Goal: Task Accomplishment & Management: Manage account settings

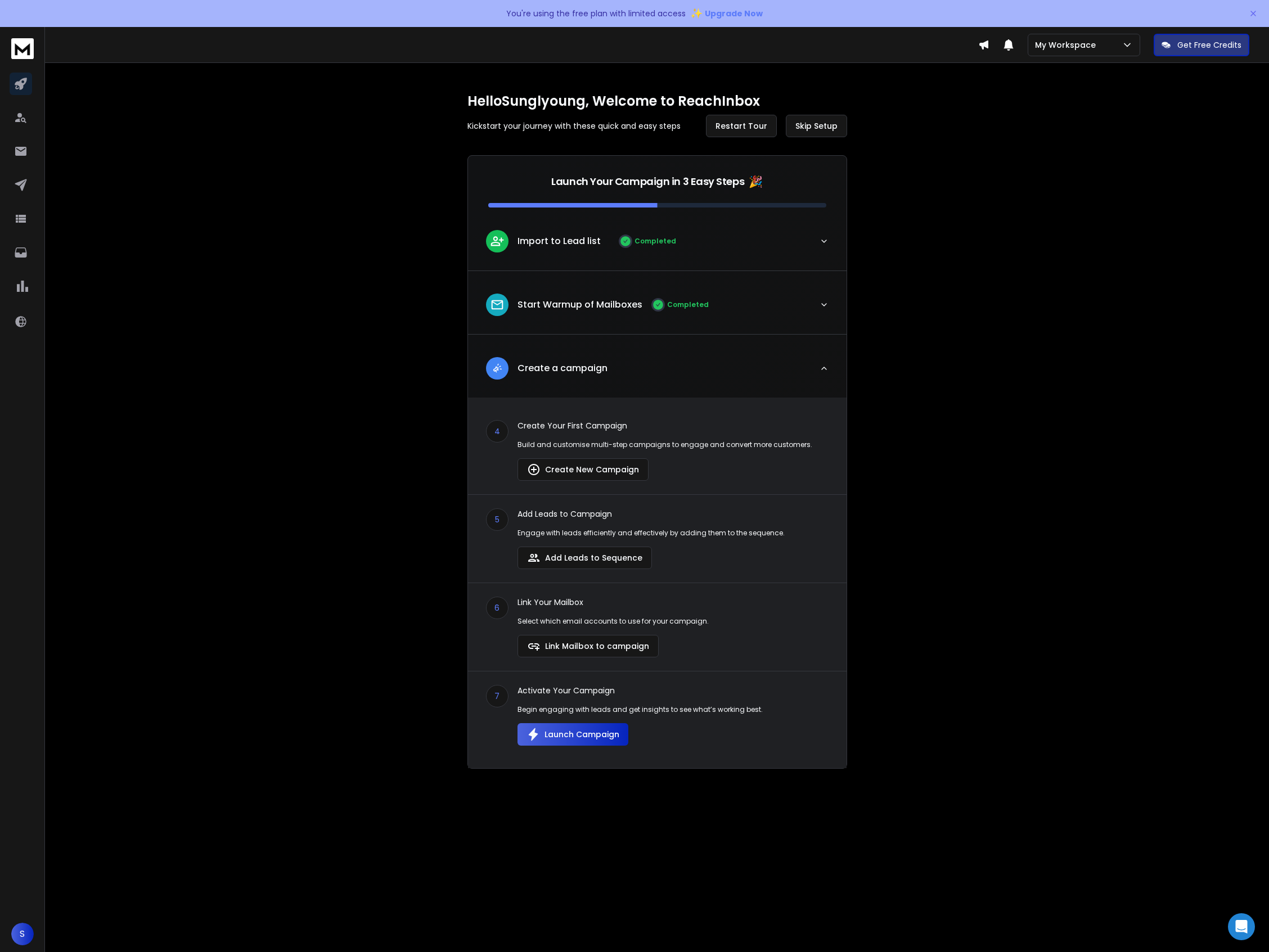
click at [165, 217] on div "Hello Sunglyoung , Welcome to ReachInbox Kickstart your journey with these quic…" at bounding box center [657, 430] width 1188 height 712
click at [629, 467] on button "Create New Campaign" at bounding box center [583, 469] width 131 height 22
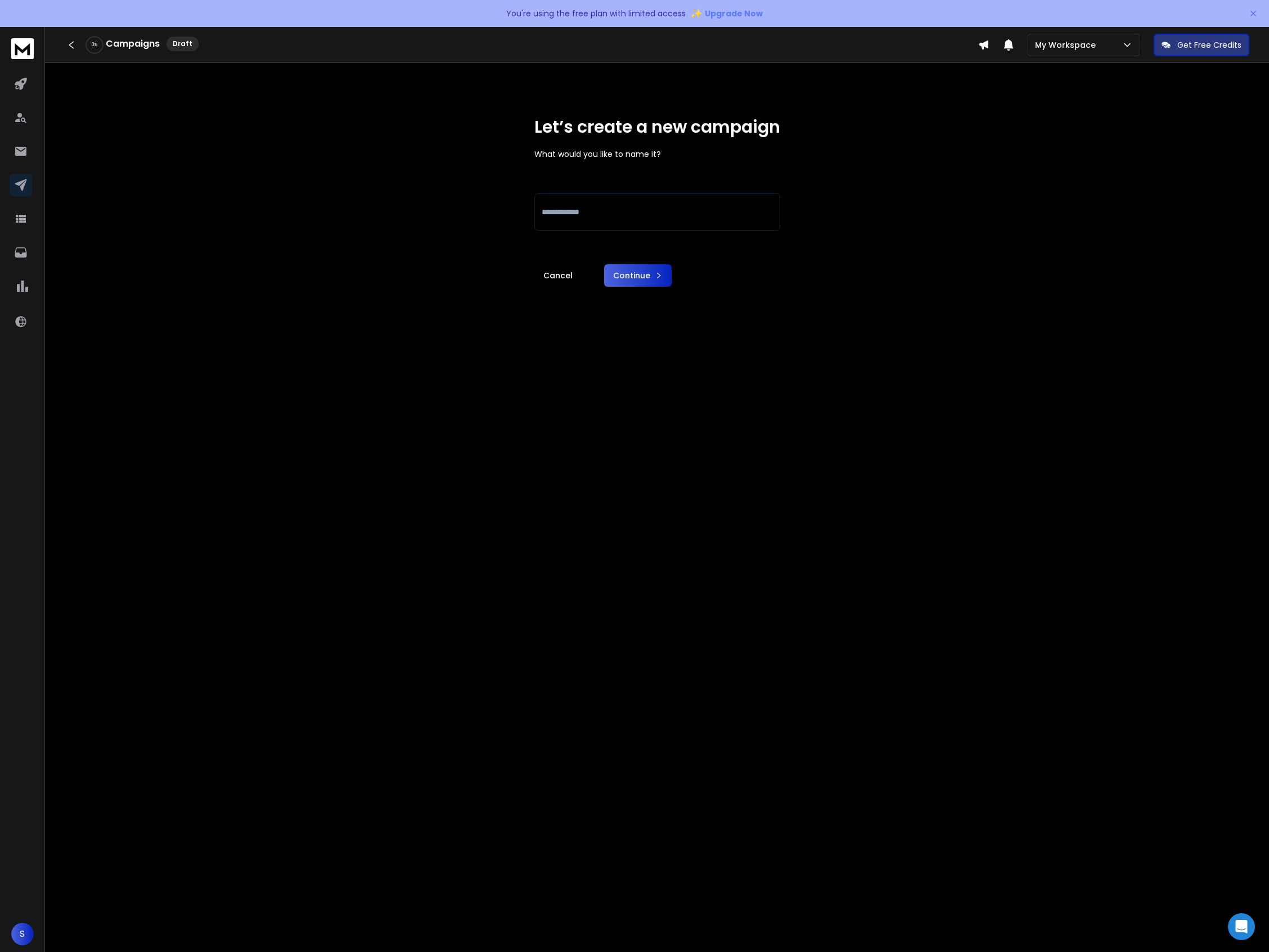
click at [633, 213] on input at bounding box center [657, 212] width 246 height 37
type input "****"
click at [643, 264] on button "Continue" at bounding box center [638, 275] width 67 height 22
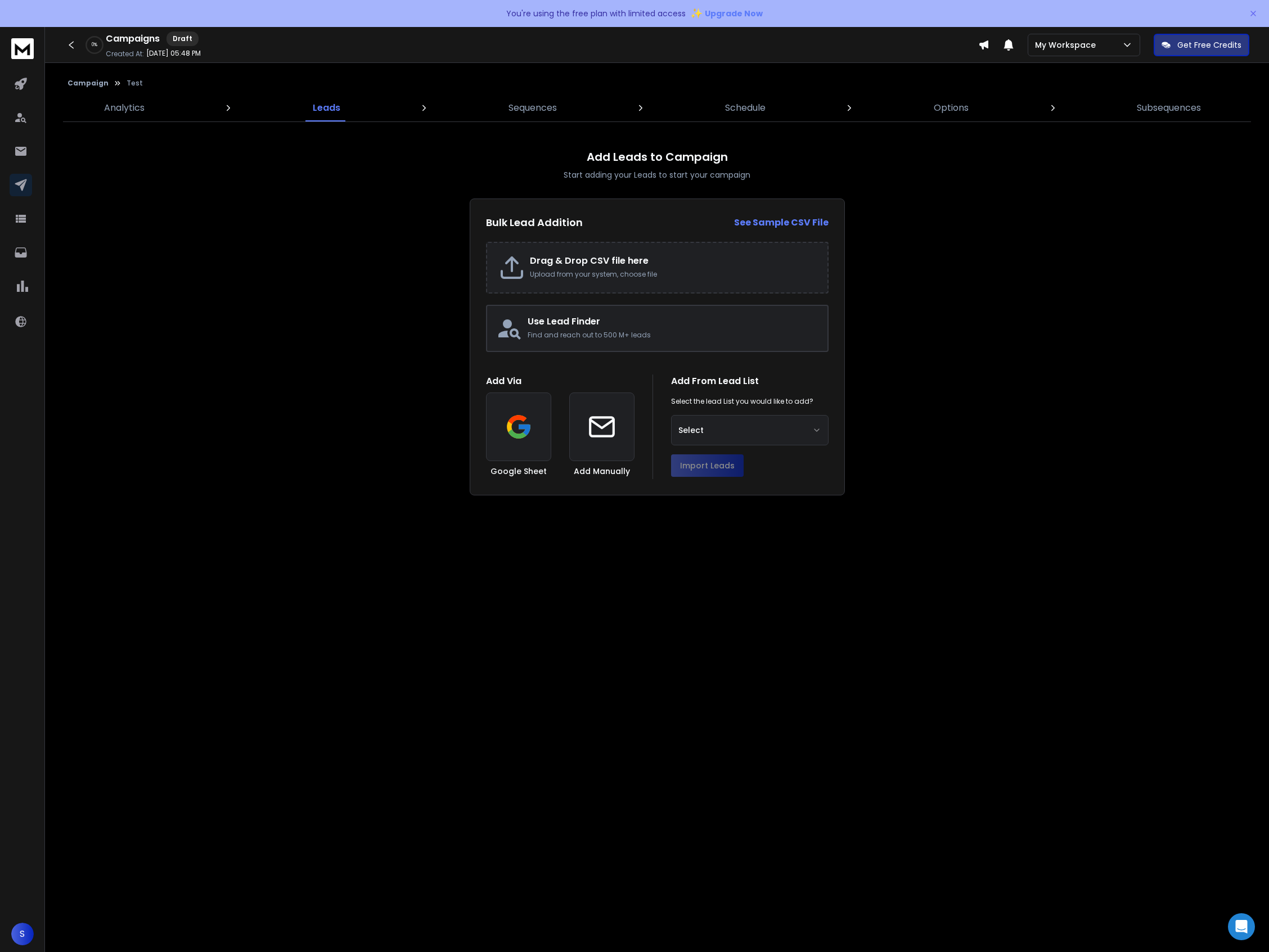
click at [350, 344] on div "Add Leads to Campaign Start adding your Leads to start your campaign Bulk Lead …" at bounding box center [657, 317] width 1179 height 358
click at [228, 259] on div "Add Leads to Campaign Start adding your Leads to start your campaign Bulk Lead …" at bounding box center [657, 317] width 1179 height 358
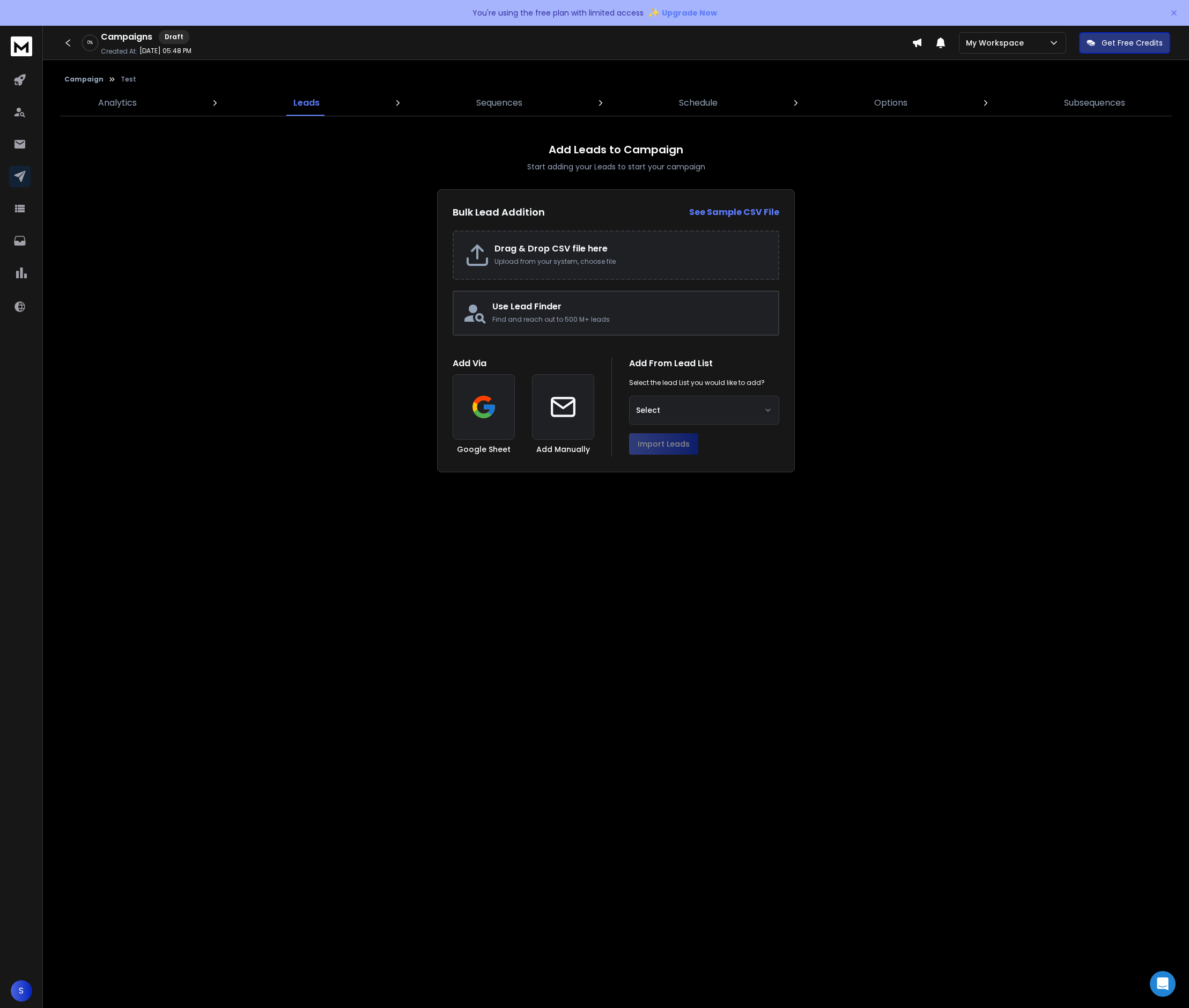
click at [23, 48] on img at bounding box center [21, 47] width 21 height 20
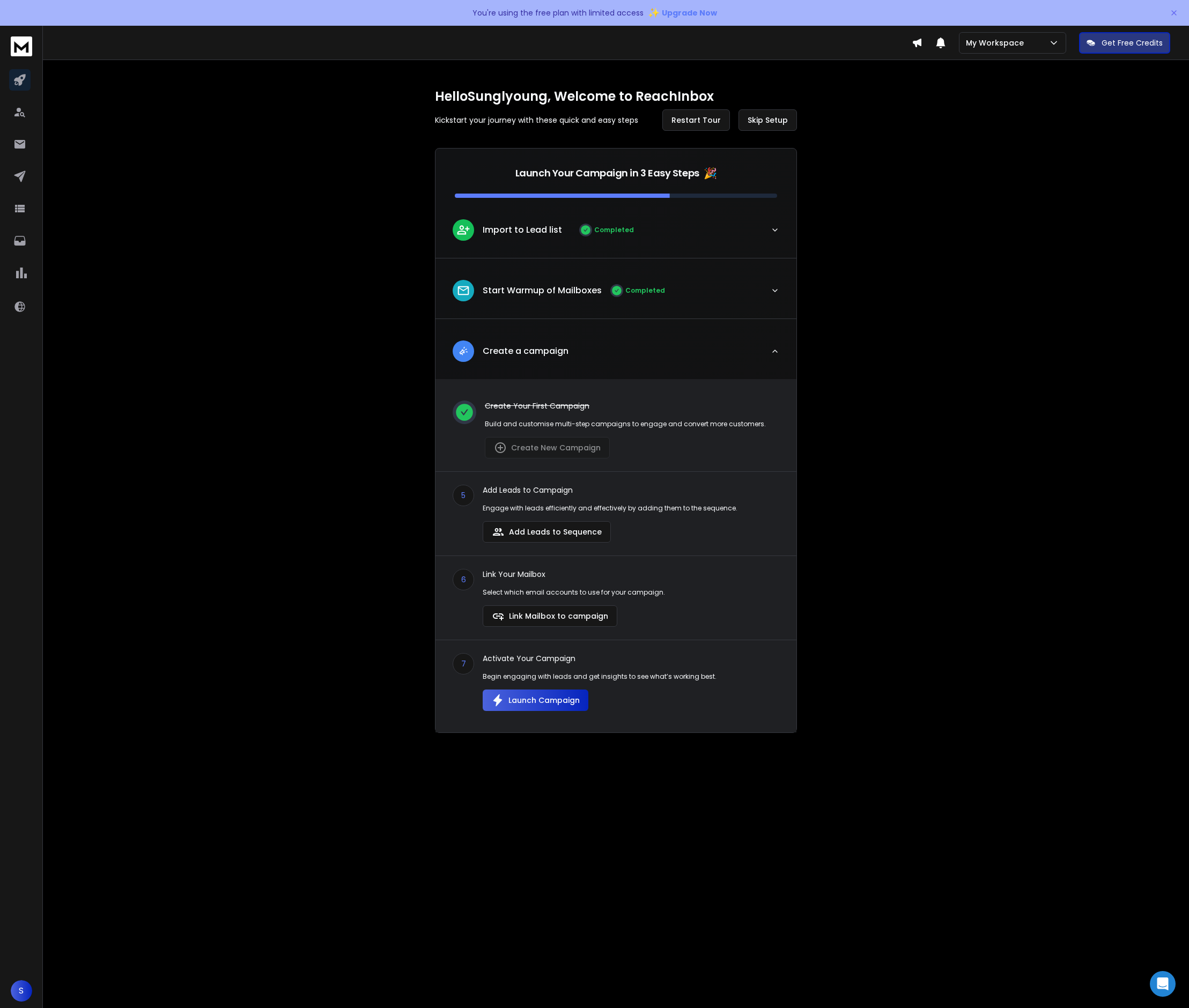
click at [170, 587] on div "Hello Sunglyoung , Welcome to ReachInbox Kickstart your journey with these quic…" at bounding box center [616, 410] width 1112 height 679
click at [382, 138] on div "Hello Sunglyoung , Welcome to ReachInbox Kickstart your journey with these quic…" at bounding box center [616, 410] width 1112 height 679
click at [25, 81] on icon at bounding box center [19, 79] width 13 height 13
click at [27, 114] on link at bounding box center [20, 112] width 21 height 21
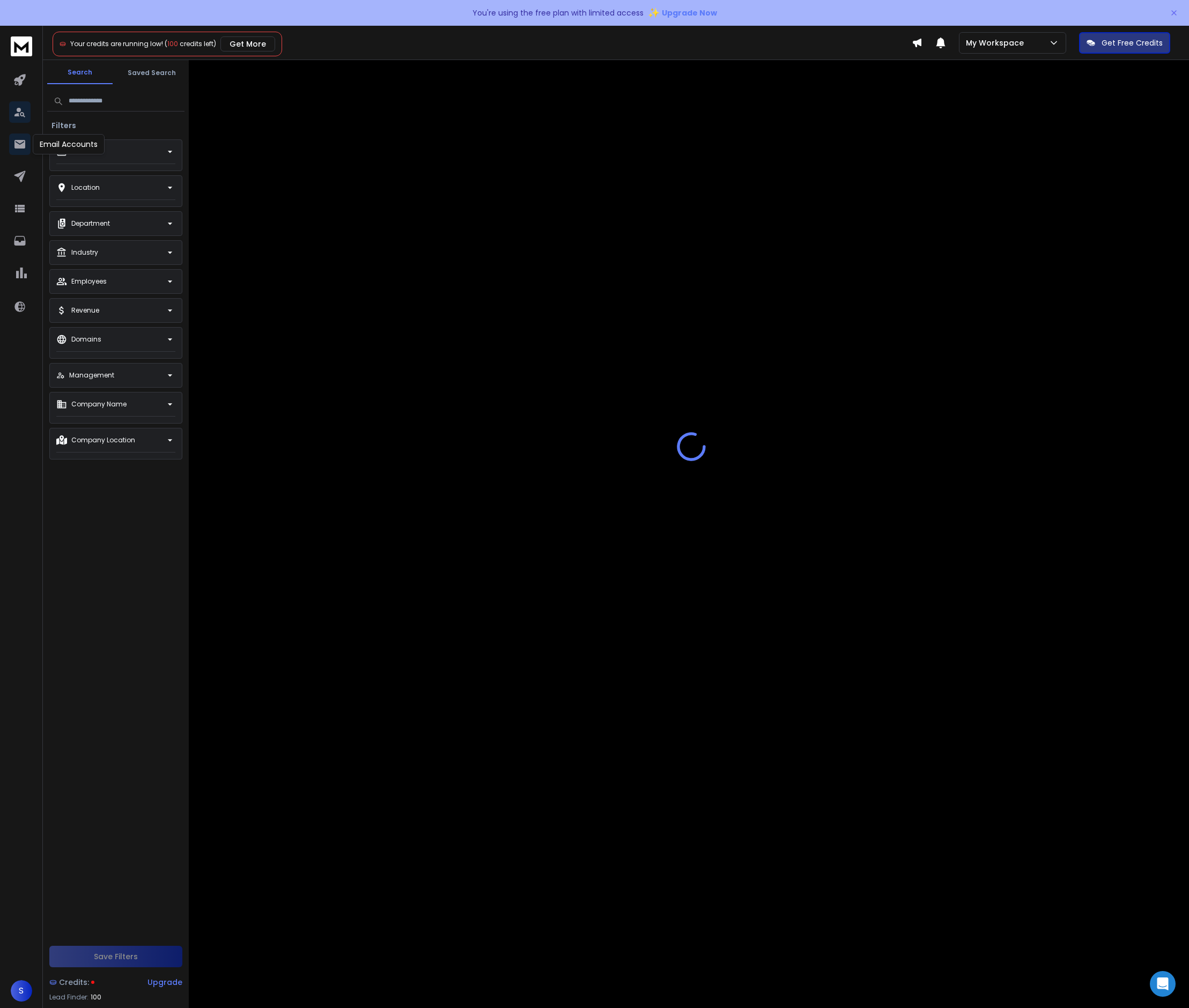
click at [23, 141] on icon at bounding box center [20, 144] width 11 height 9
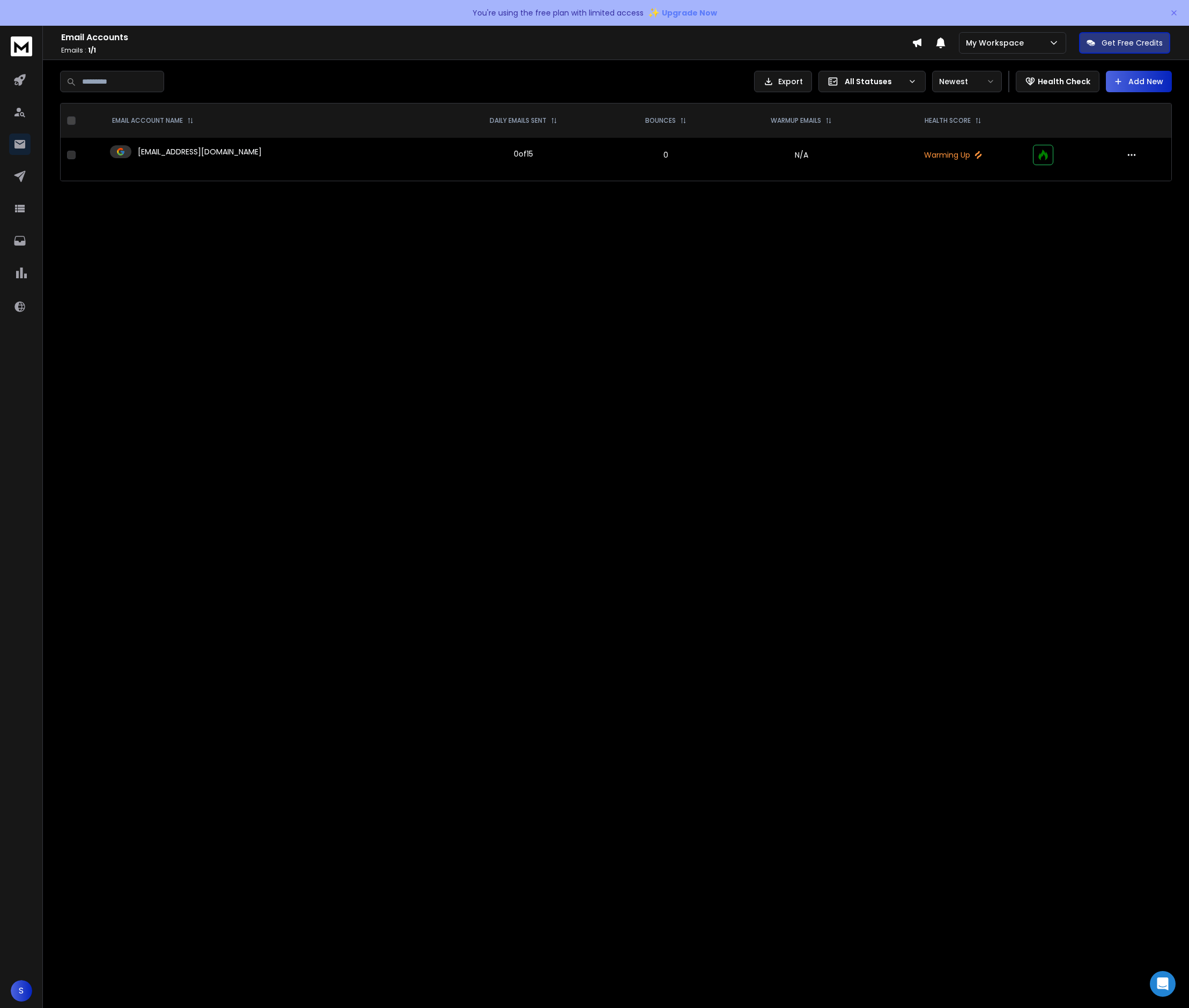
click at [1142, 85] on button "Add New" at bounding box center [1138, 81] width 66 height 21
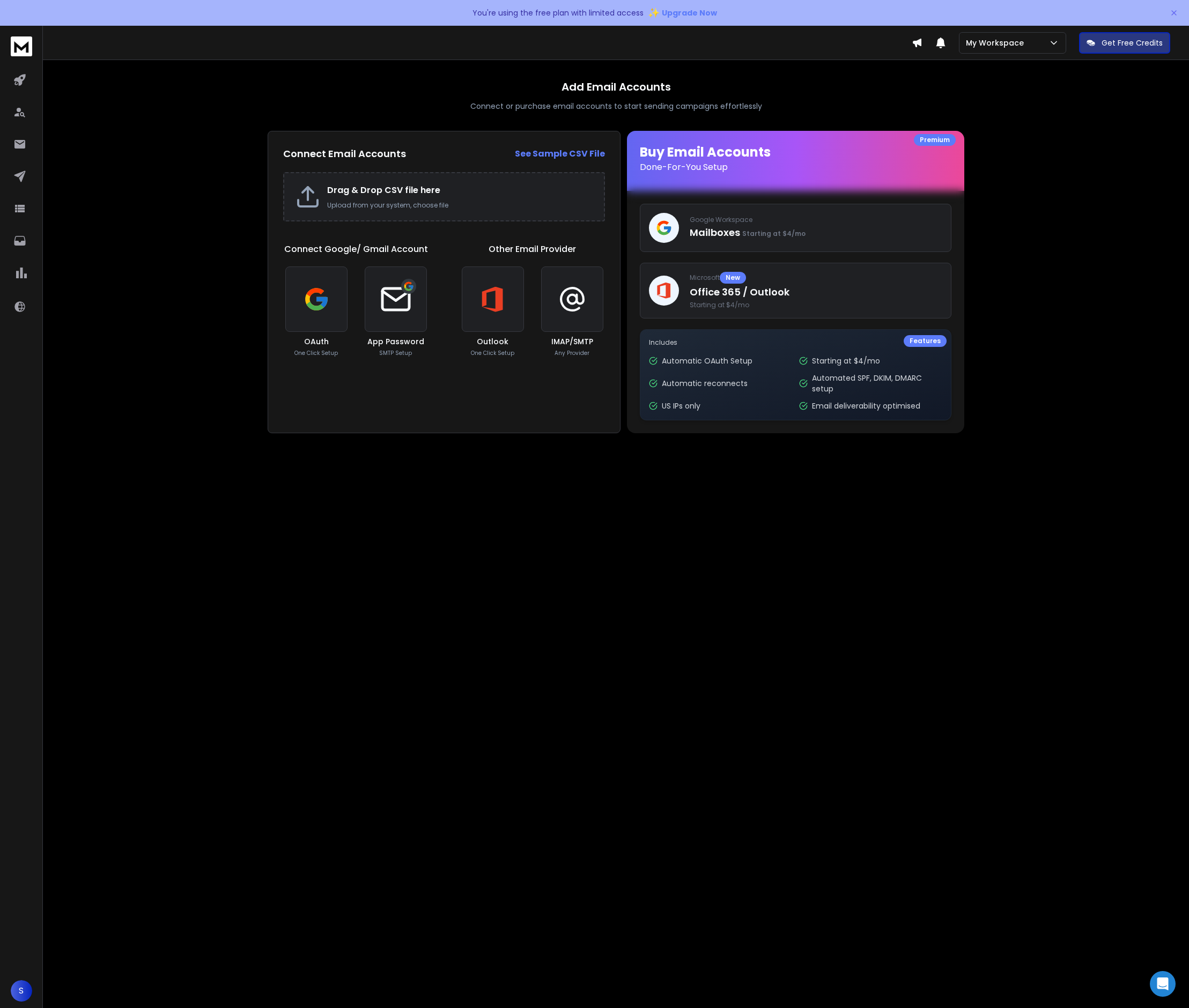
click at [327, 316] on div at bounding box center [316, 299] width 62 height 65
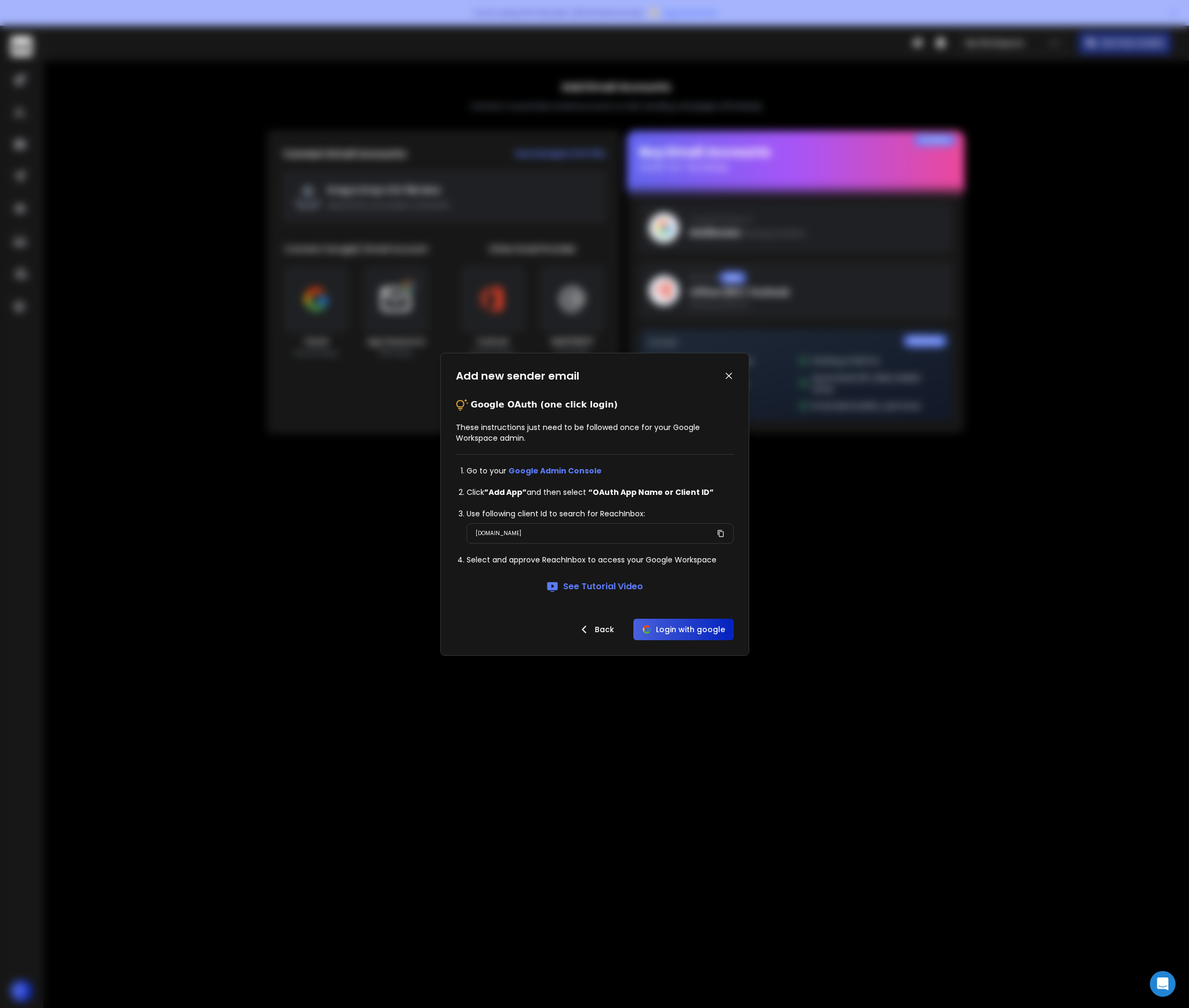
click at [521, 532] on p "549360251880-maeh4okn7btu9cjtf0l2bt1t5b22sbf8.apps.googleusercontent.com" at bounding box center [498, 534] width 45 height 11
click at [521, 532] on p "[DOMAIN_NAME]" at bounding box center [498, 534] width 45 height 11
click at [717, 629] on button "Login with google" at bounding box center [683, 629] width 100 height 21
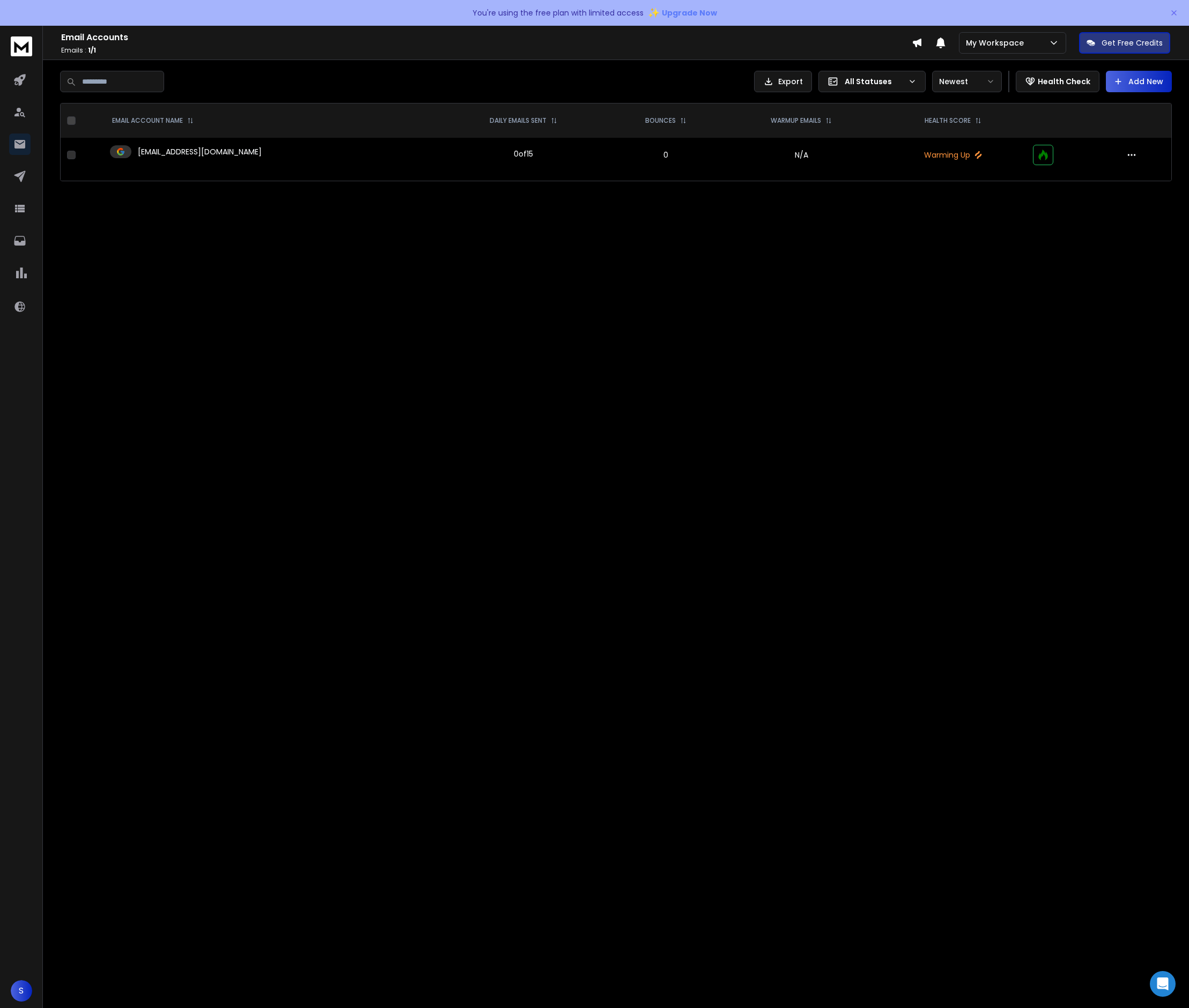
click at [70, 156] on button "button" at bounding box center [71, 155] width 9 height 9
click at [1114, 154] on icon at bounding box center [1116, 155] width 9 height 9
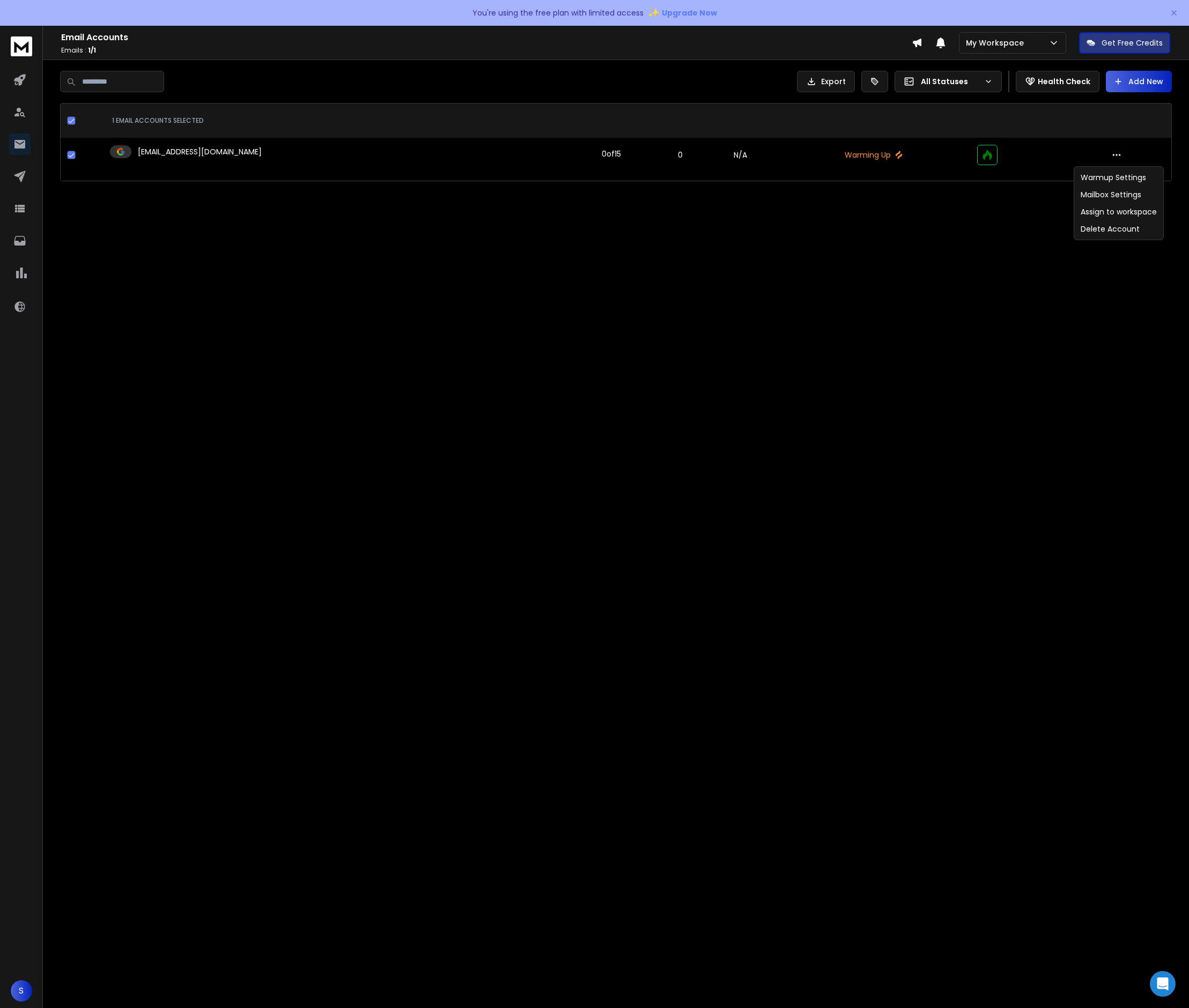
click at [1003, 216] on div "You're using the free plan with limited access ✨ Upgrade Now Your warmest leads…" at bounding box center [594, 504] width 1189 height 1008
click at [1141, 82] on button "Add New" at bounding box center [1138, 81] width 66 height 21
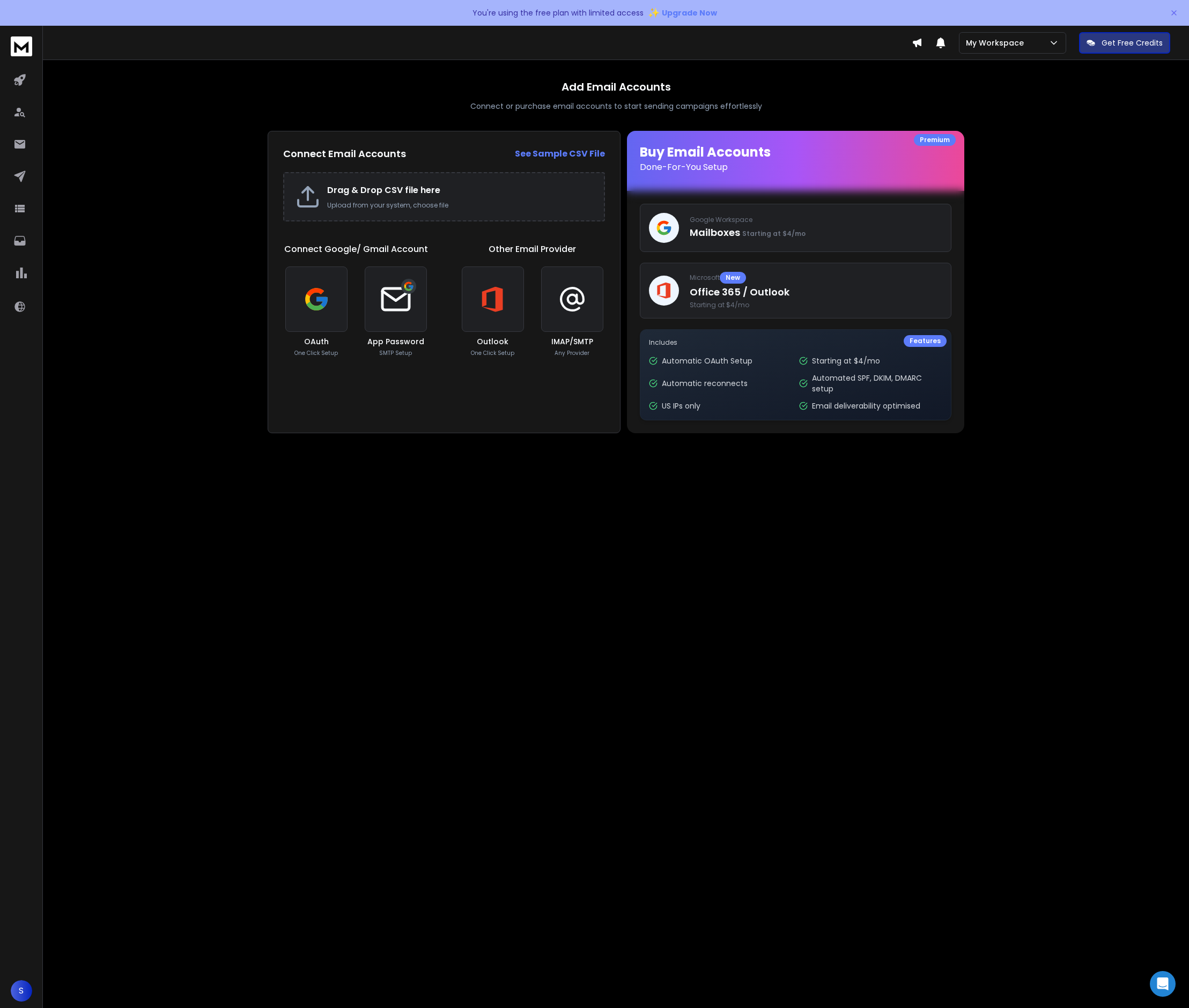
click at [1016, 184] on div "Add Email Accounts Connect or purchase email accounts to start sending campaign…" at bounding box center [616, 267] width 1146 height 375
click at [164, 112] on div "Add Email Accounts Connect or purchase email accounts to start sending campaign…" at bounding box center [616, 267] width 1146 height 375
click at [1049, 130] on div "Add Email Accounts Connect or purchase email accounts to start sending campaign…" at bounding box center [616, 267] width 1146 height 375
drag, startPoint x: 1045, startPoint y: 98, endPoint x: 810, endPoint y: 67, distance: 237.0
click at [1027, 94] on div "Add Email Accounts Connect or purchase email accounts to start sending campaign…" at bounding box center [616, 96] width 1146 height 32
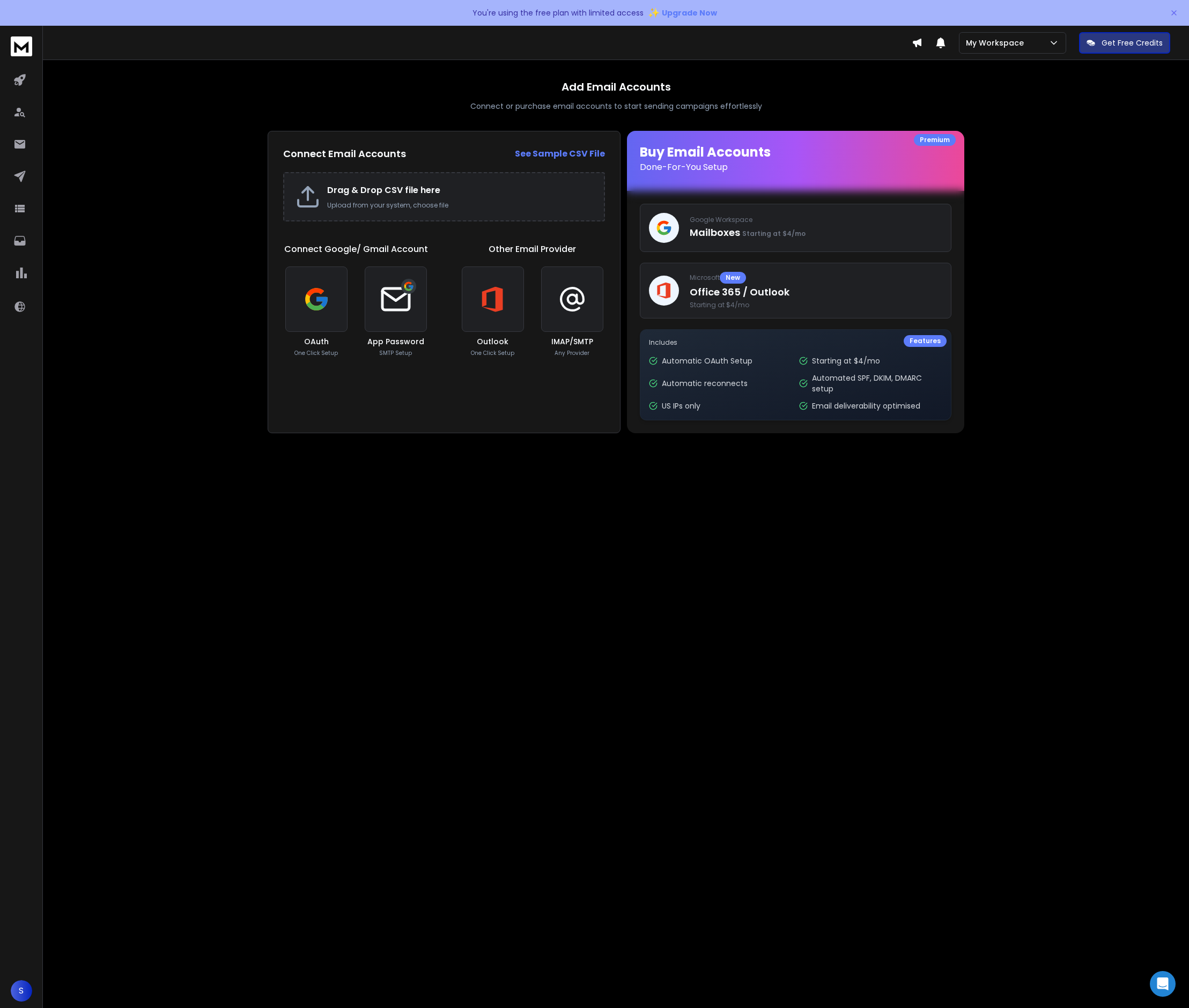
click at [21, 43] on img at bounding box center [21, 47] width 21 height 20
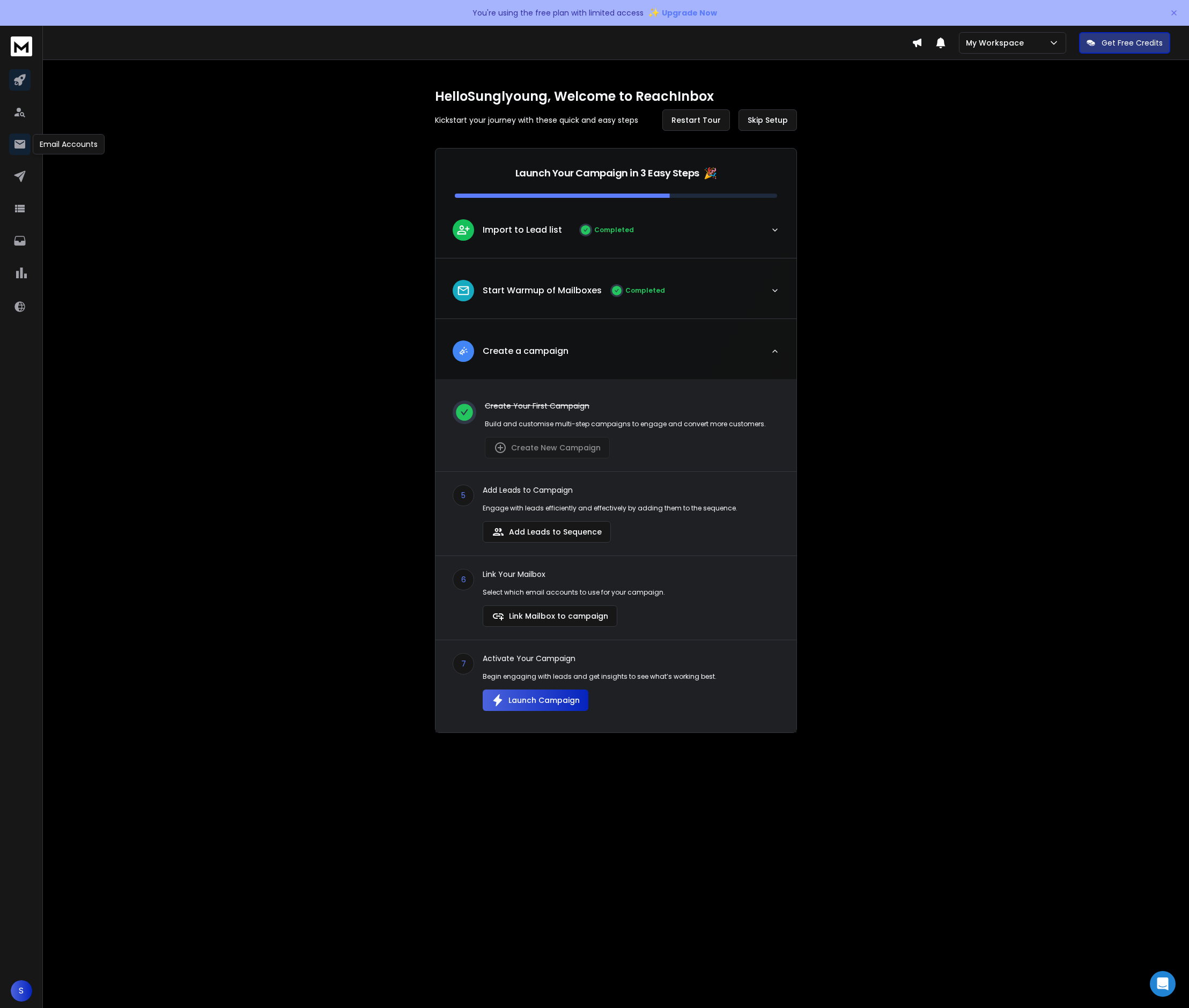
click at [12, 149] on link at bounding box center [20, 144] width 21 height 21
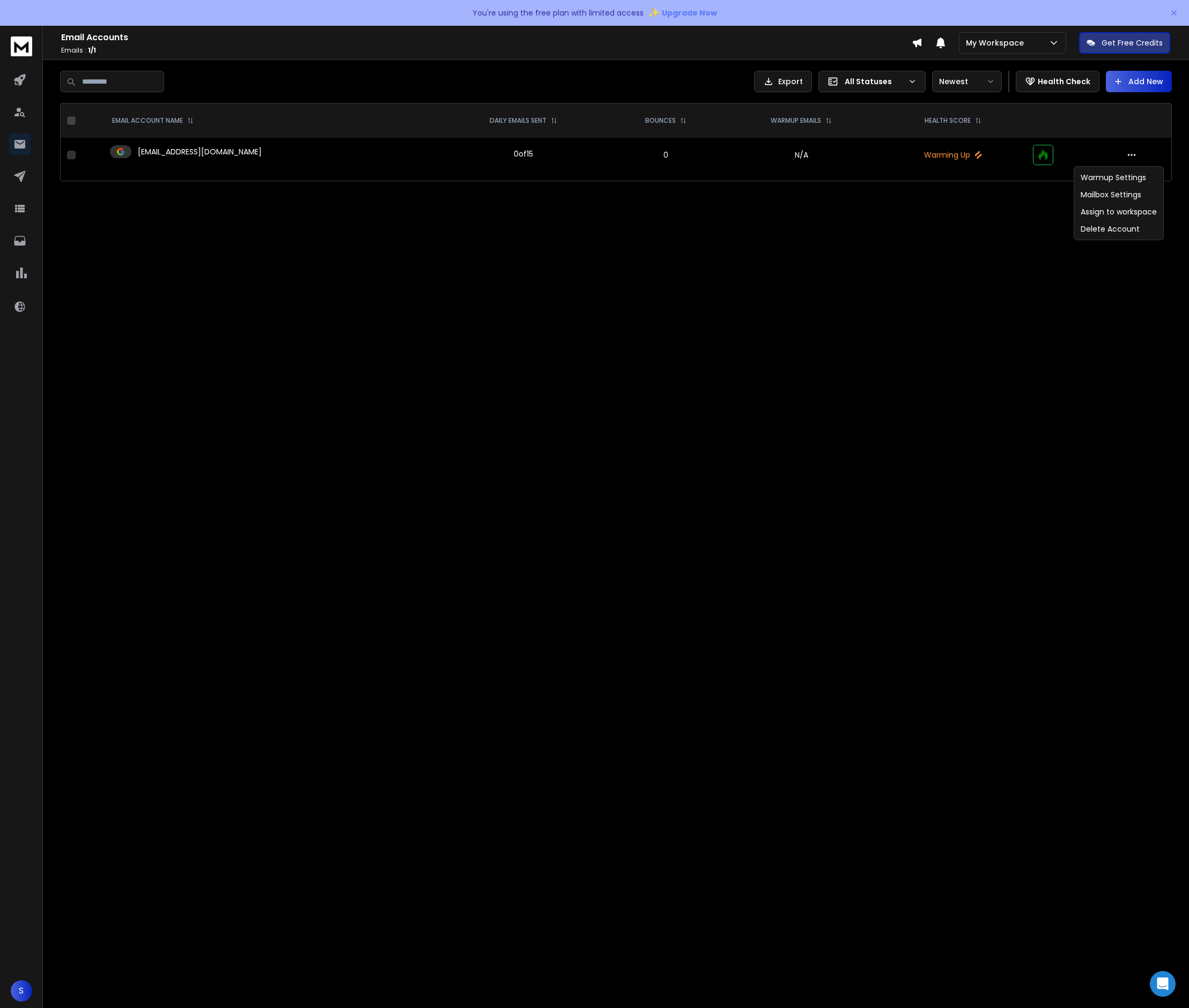
click at [1136, 155] on icon at bounding box center [1132, 155] width 9 height 9
click at [1128, 232] on div "Delete Account" at bounding box center [1118, 229] width 85 height 17
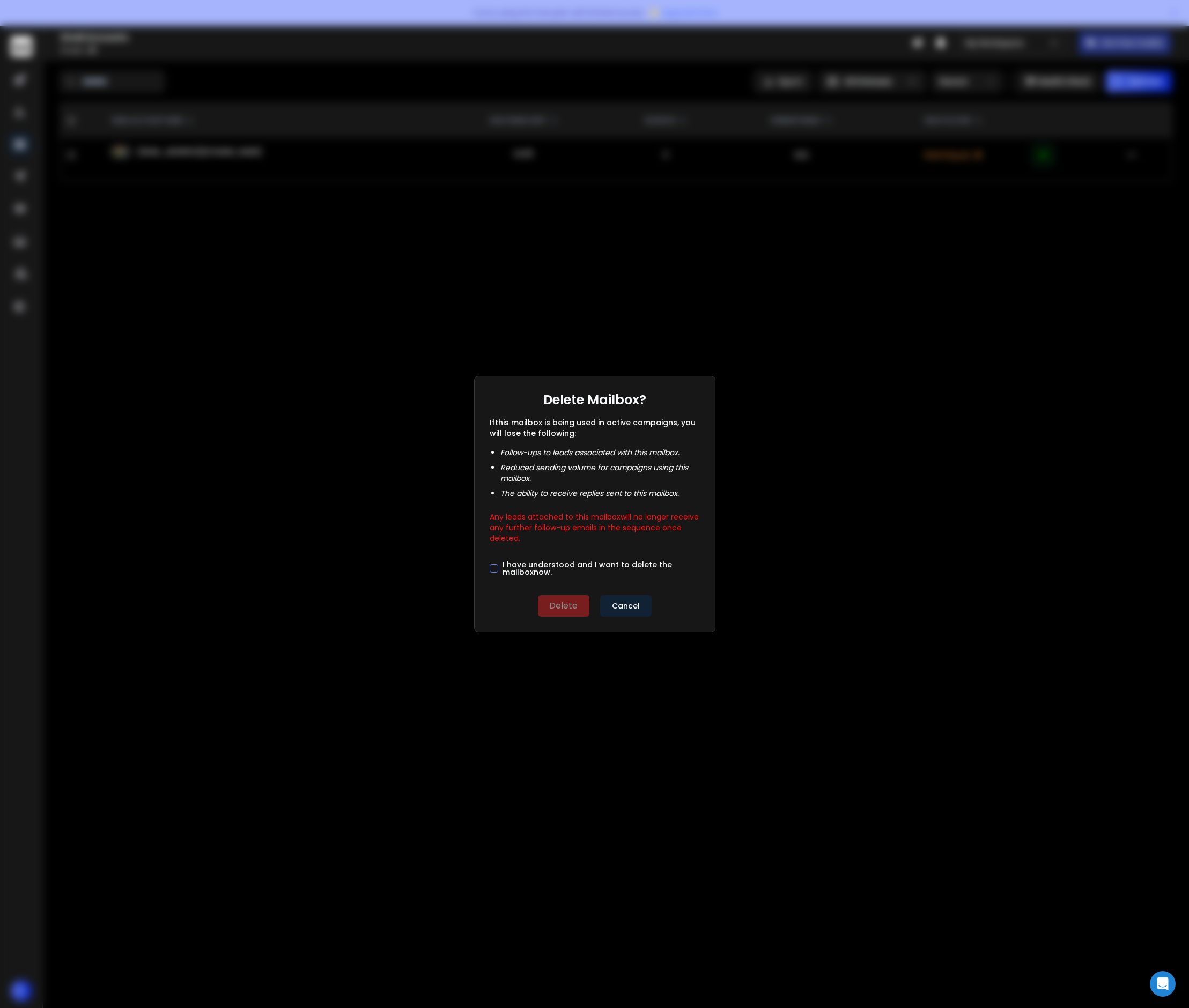
click at [488, 565] on div "Delete Mailbox? If this mailbox is being used in active campaigns, you will los…" at bounding box center [594, 504] width 241 height 257
click at [492, 567] on button "I have understood and I want to delete the mailbox now." at bounding box center [494, 568] width 9 height 9
click at [567, 609] on button "Delete" at bounding box center [563, 606] width 51 height 21
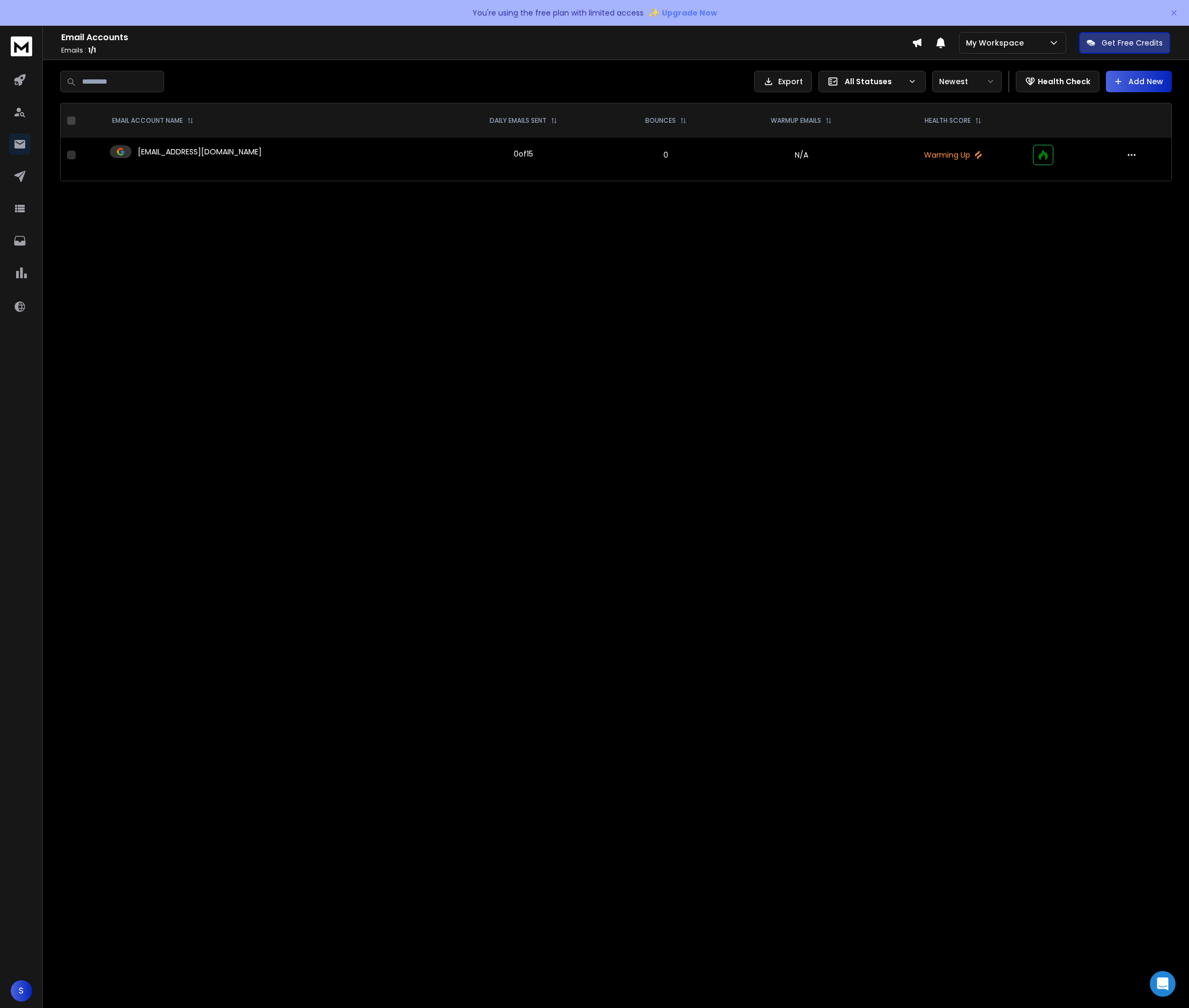
click at [1131, 156] on icon at bounding box center [1132, 155] width 9 height 9
click at [1102, 228] on div "Delete Account" at bounding box center [1118, 229] width 85 height 17
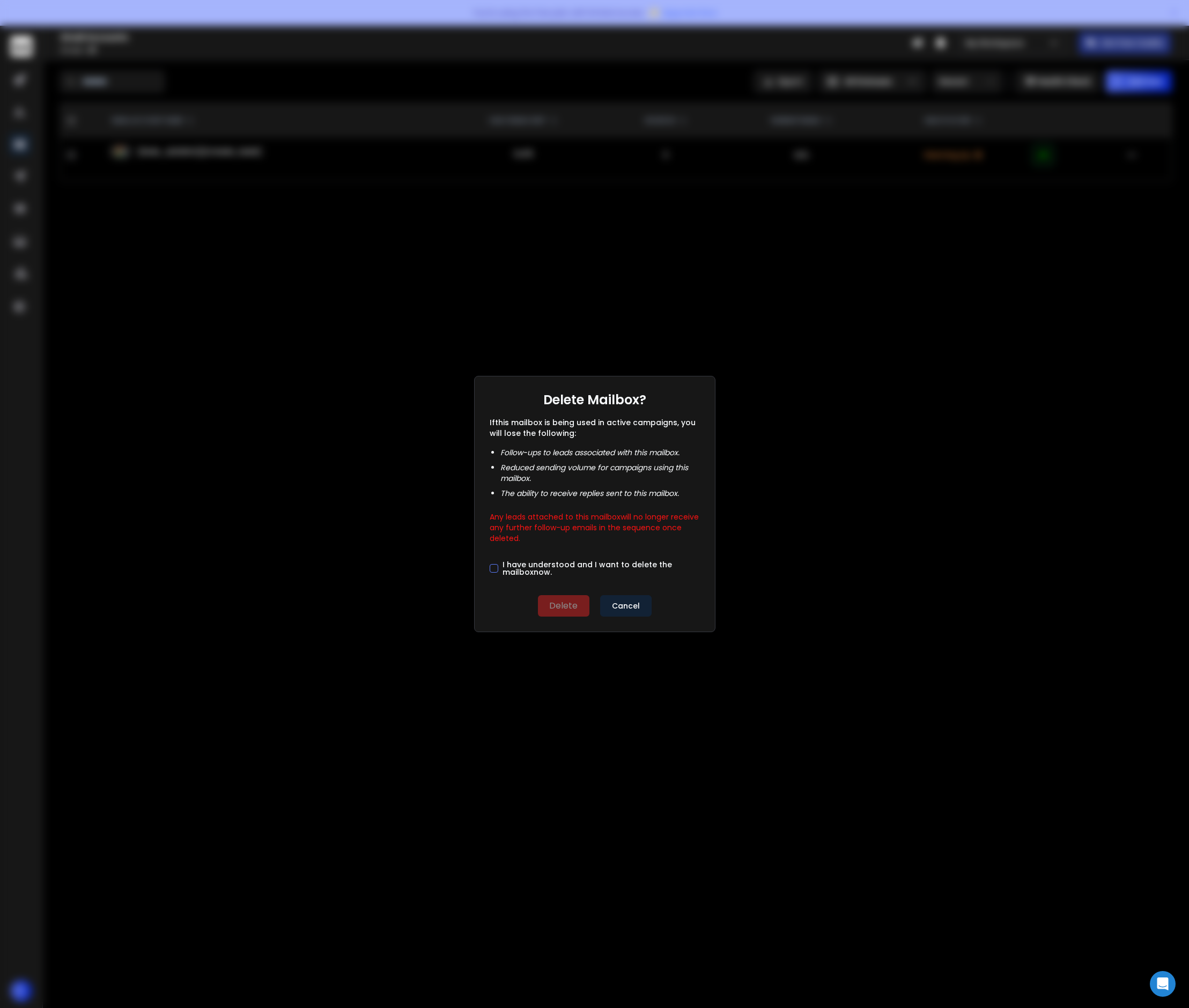
click at [510, 564] on label "I have understood and I want to delete the mailbox now." at bounding box center [601, 568] width 197 height 15
click at [498, 564] on button "I have understood and I want to delete the mailbox now." at bounding box center [494, 568] width 9 height 9
click at [560, 605] on button "Delete" at bounding box center [563, 606] width 51 height 21
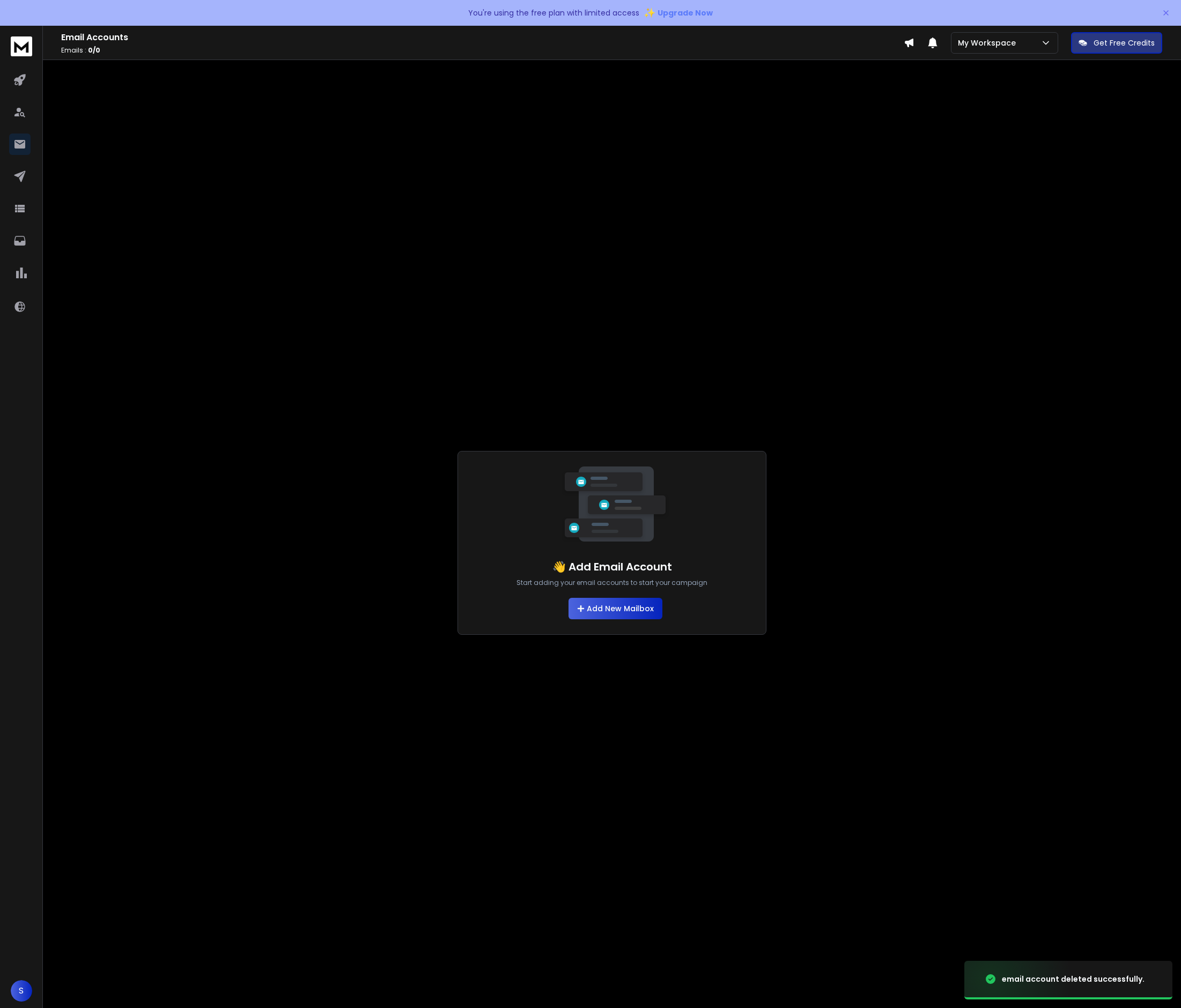
click at [625, 609] on button "Add New Mailbox" at bounding box center [615, 609] width 94 height 21
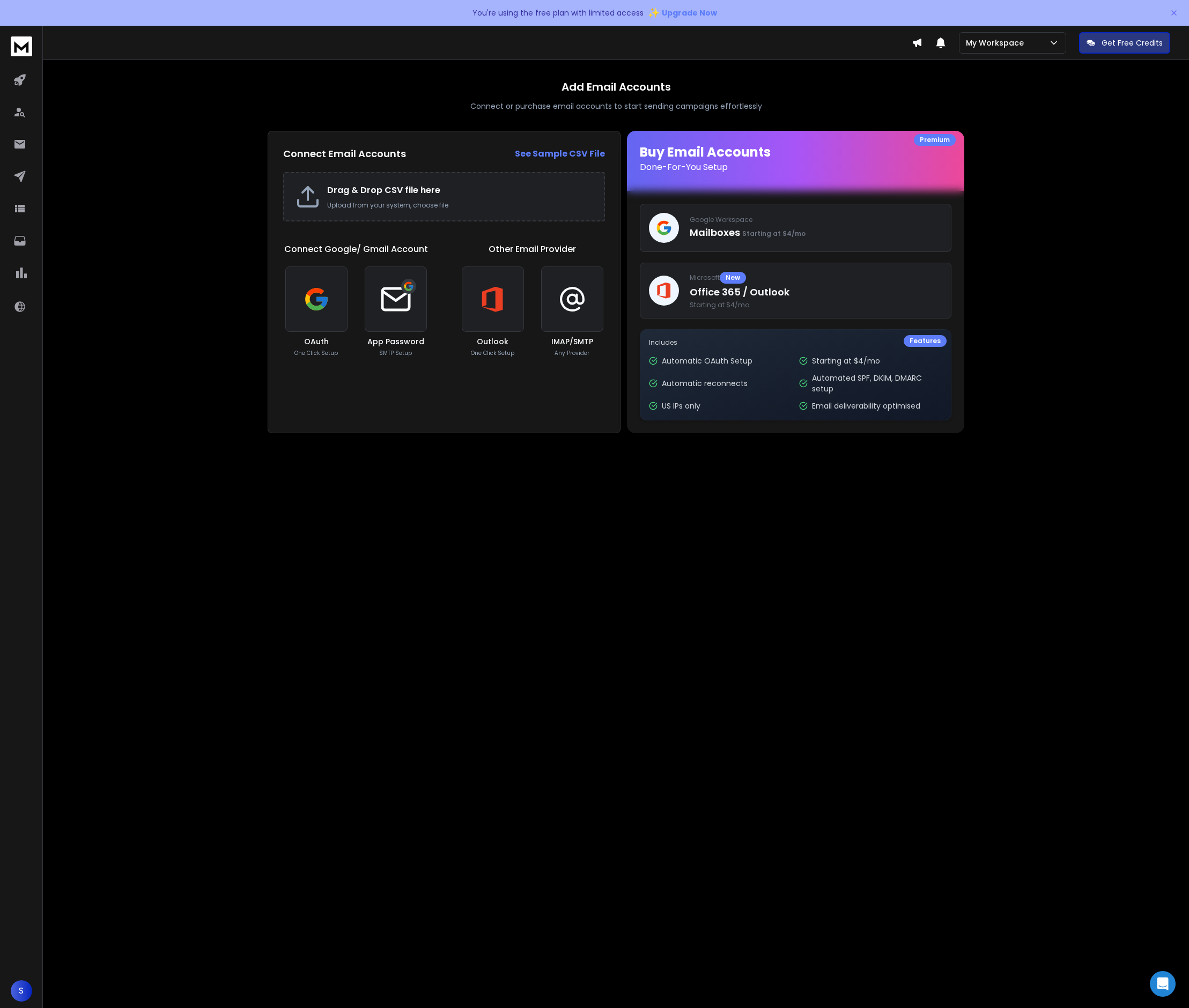
click at [320, 293] on icon at bounding box center [317, 299] width 27 height 32
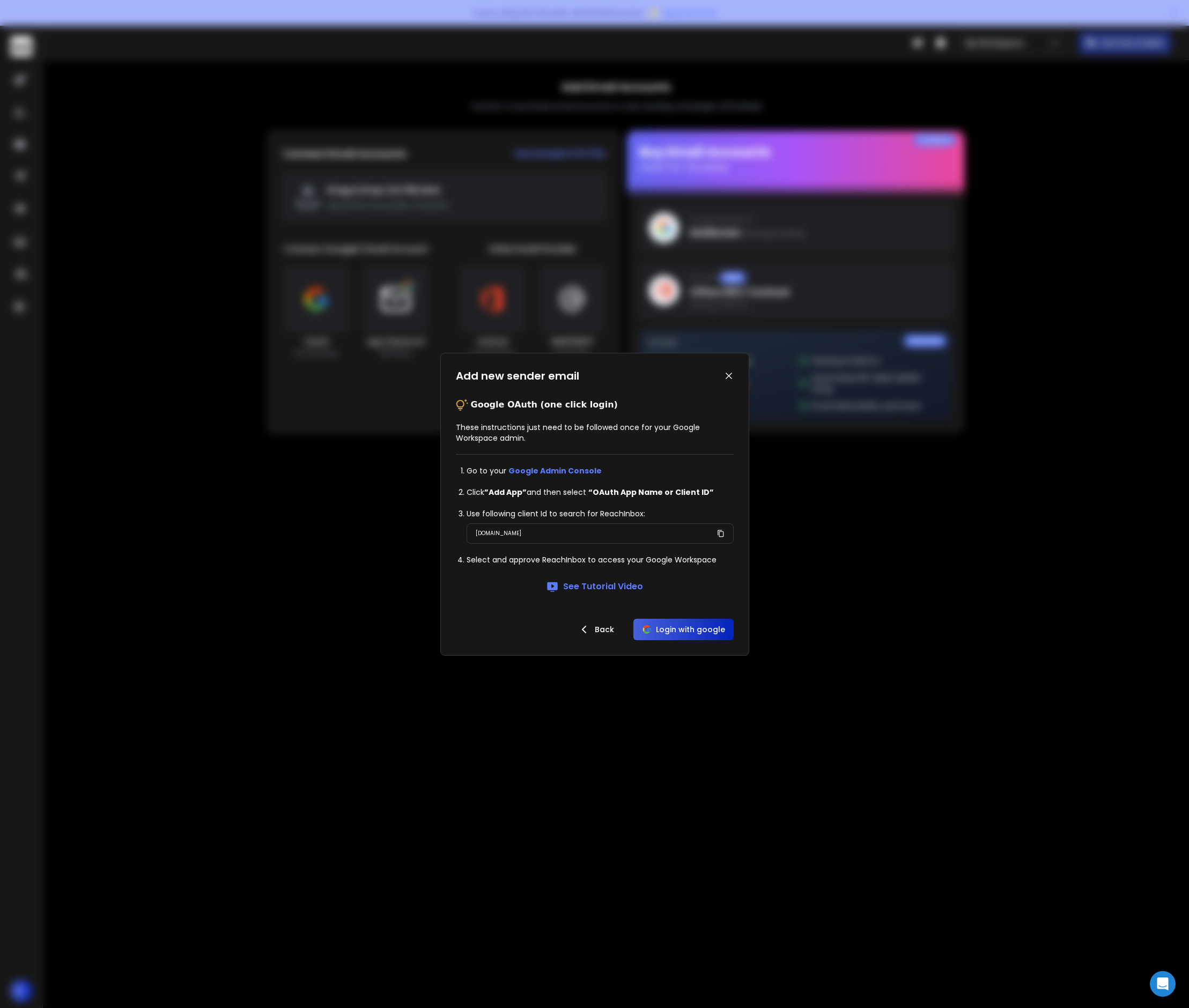
click at [692, 635] on button "Login with google" at bounding box center [683, 629] width 100 height 21
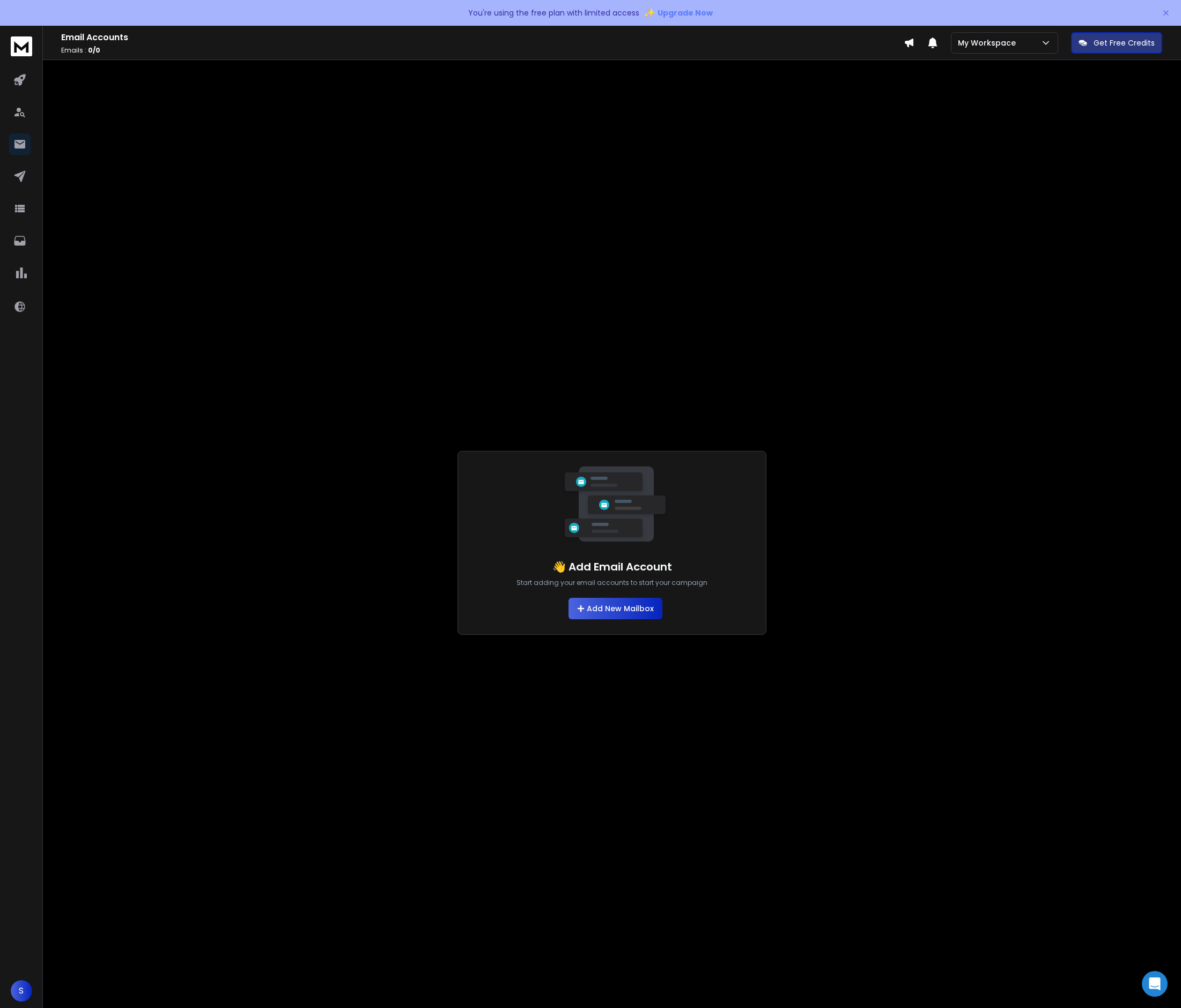
click at [643, 611] on button "Add New Mailbox" at bounding box center [615, 609] width 94 height 21
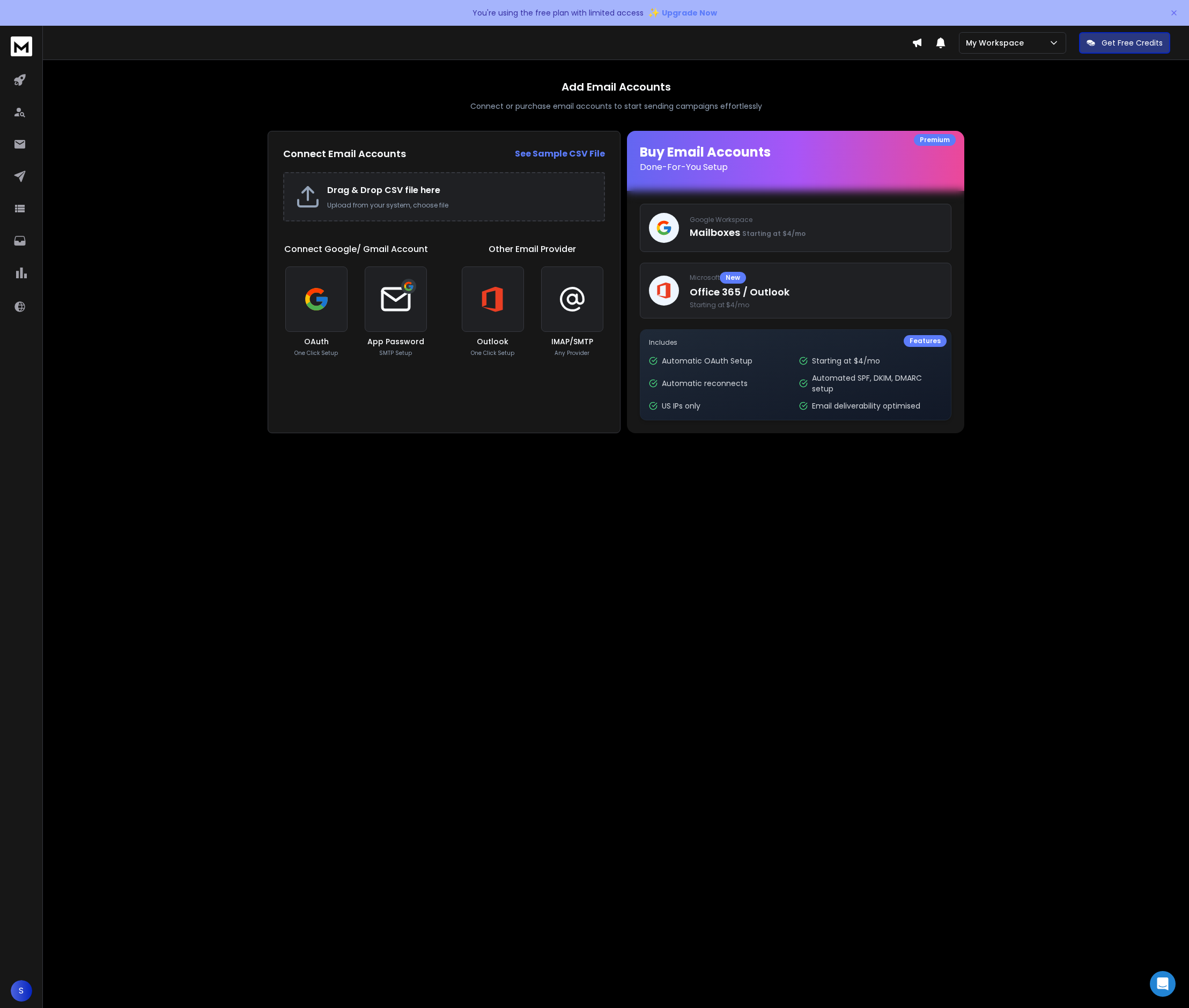
click at [329, 299] on icon at bounding box center [317, 299] width 27 height 32
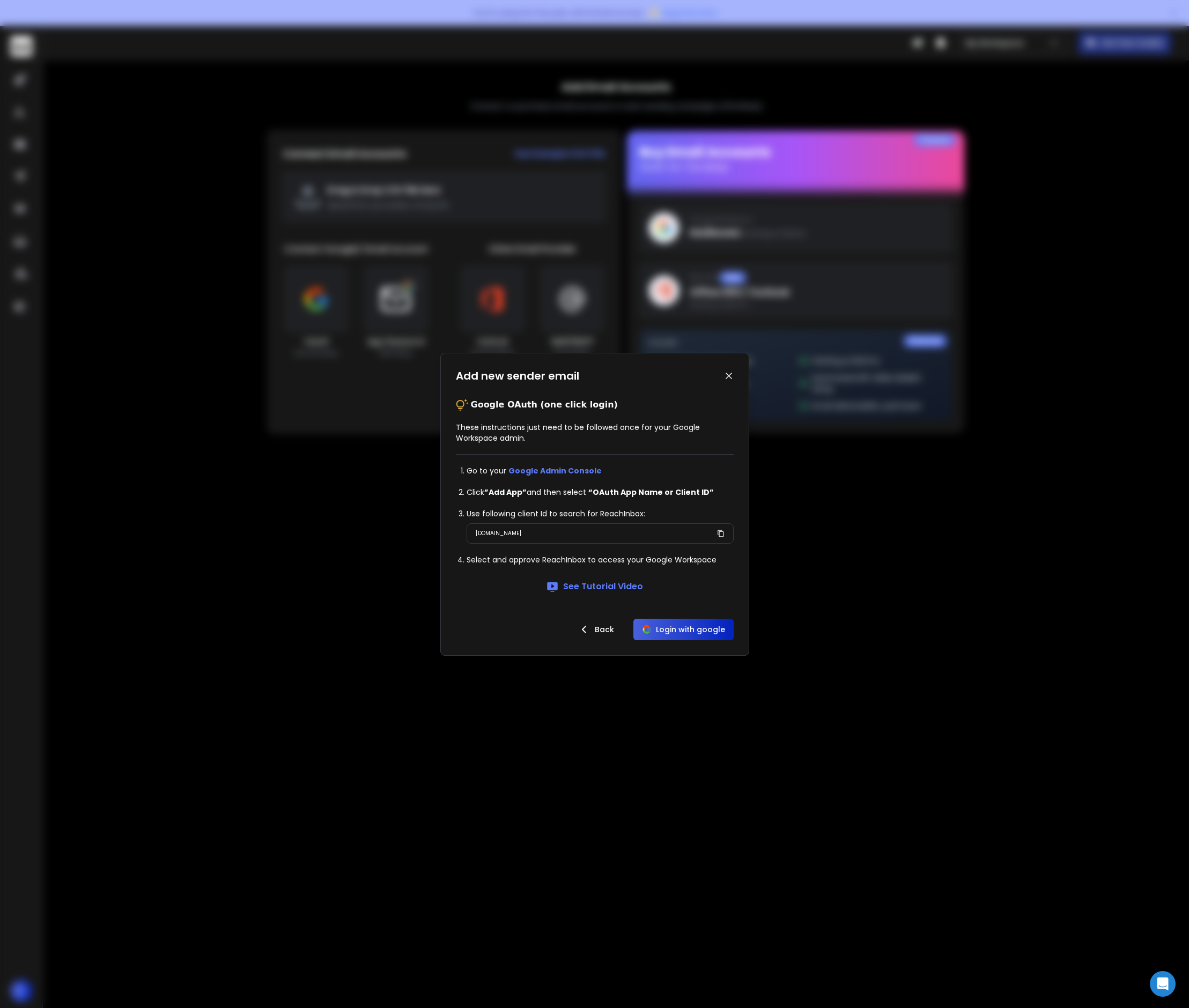
click at [722, 532] on icon at bounding box center [720, 533] width 6 height 7
click at [651, 629] on icon at bounding box center [647, 629] width 9 height 9
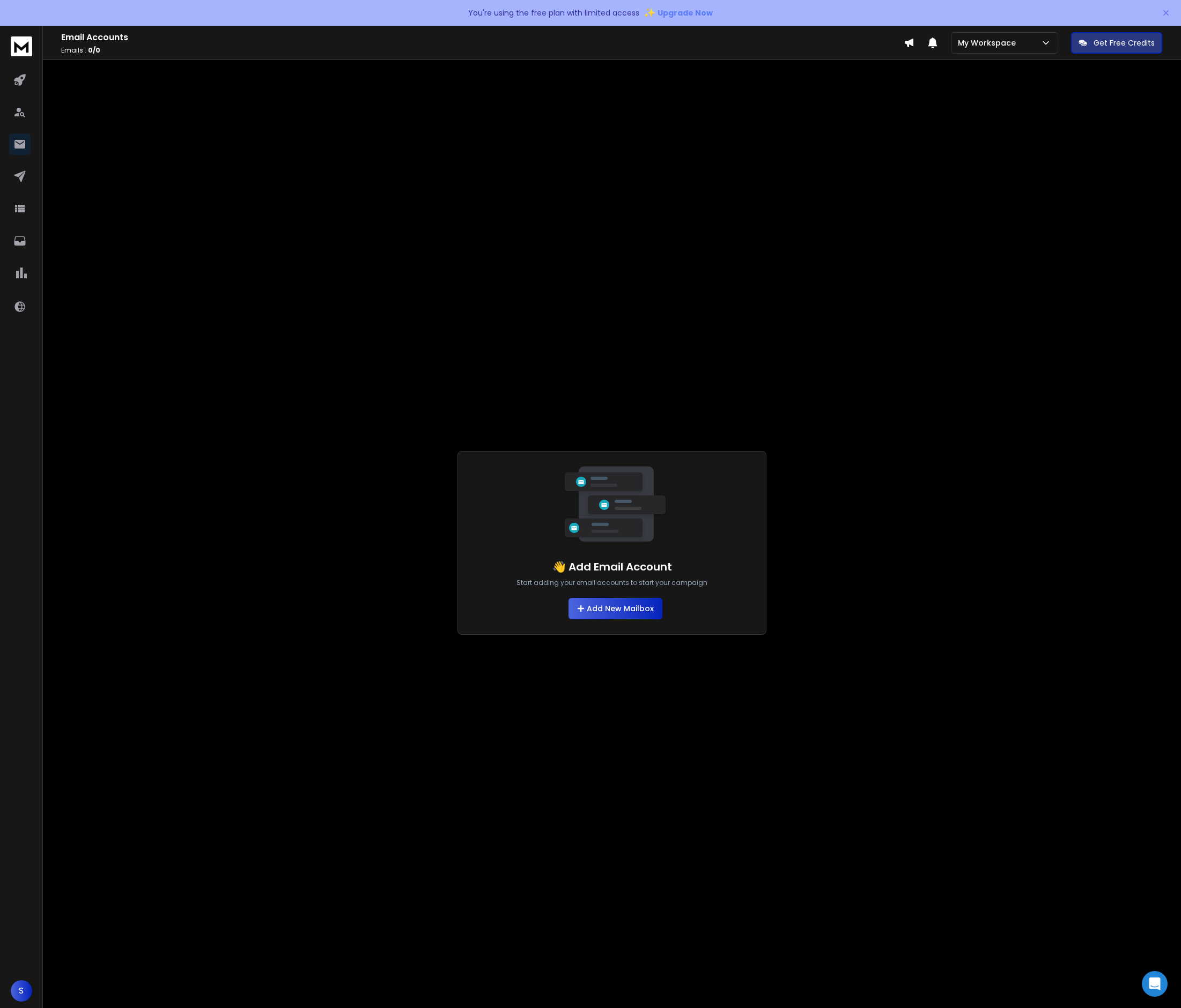
click at [618, 607] on button "Add New Mailbox" at bounding box center [615, 609] width 94 height 21
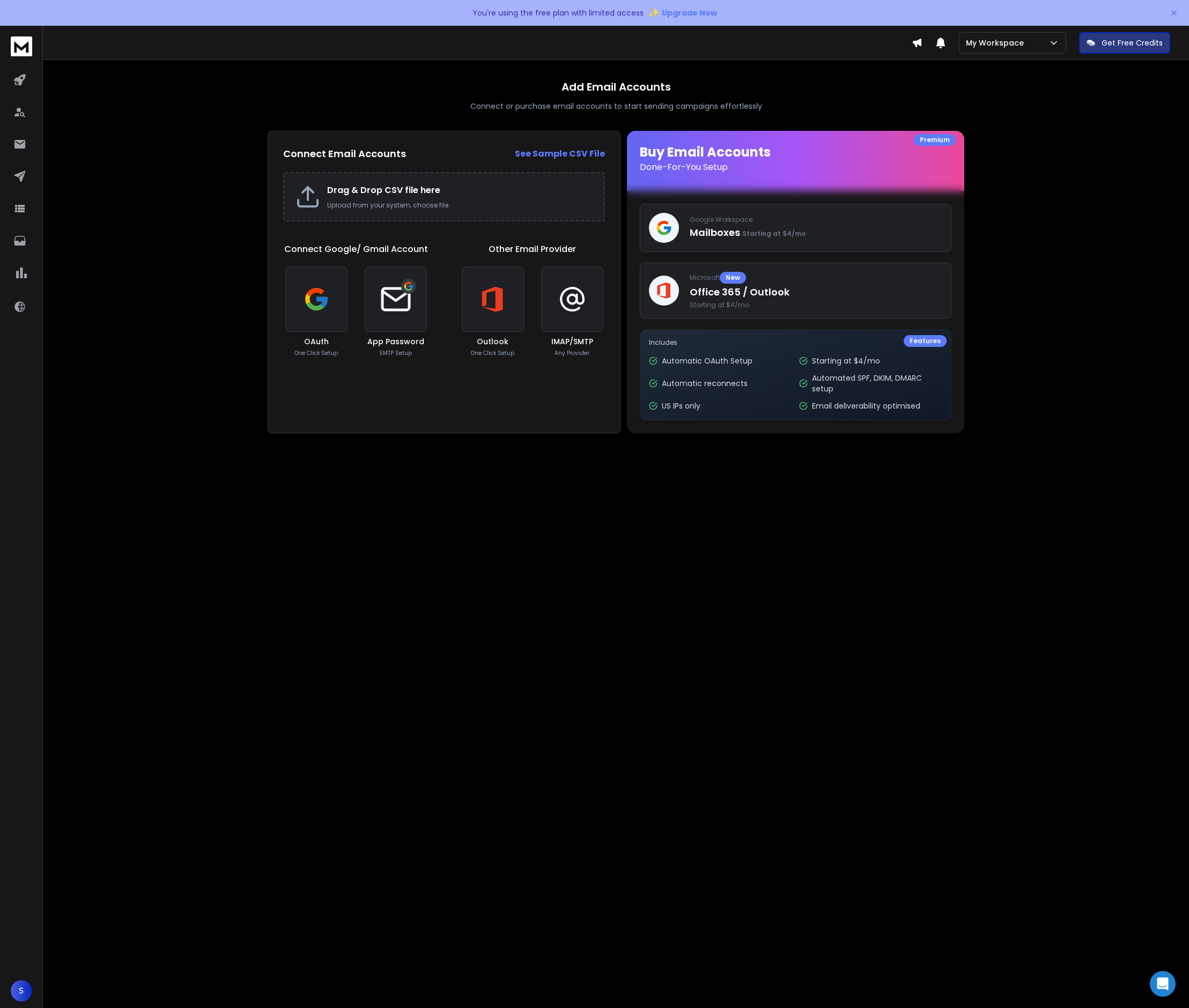
click at [333, 293] on div at bounding box center [316, 299] width 62 height 65
click at [332, 295] on div at bounding box center [316, 299] width 62 height 65
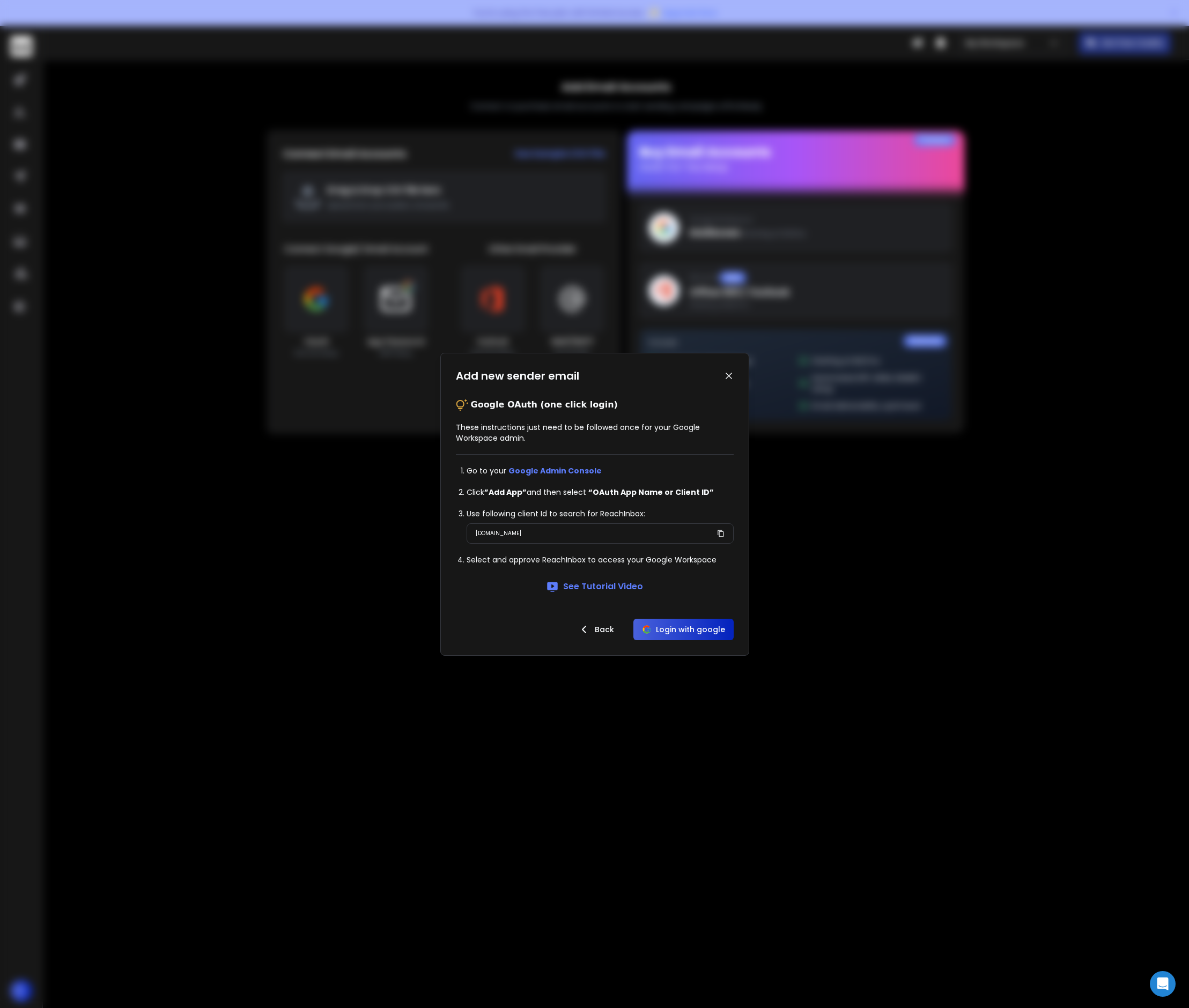
click at [720, 535] on icon at bounding box center [720, 533] width 7 height 7
click at [619, 588] on link "See Tutorial Video" at bounding box center [594, 586] width 97 height 13
click at [666, 630] on button "Login with google" at bounding box center [683, 629] width 100 height 21
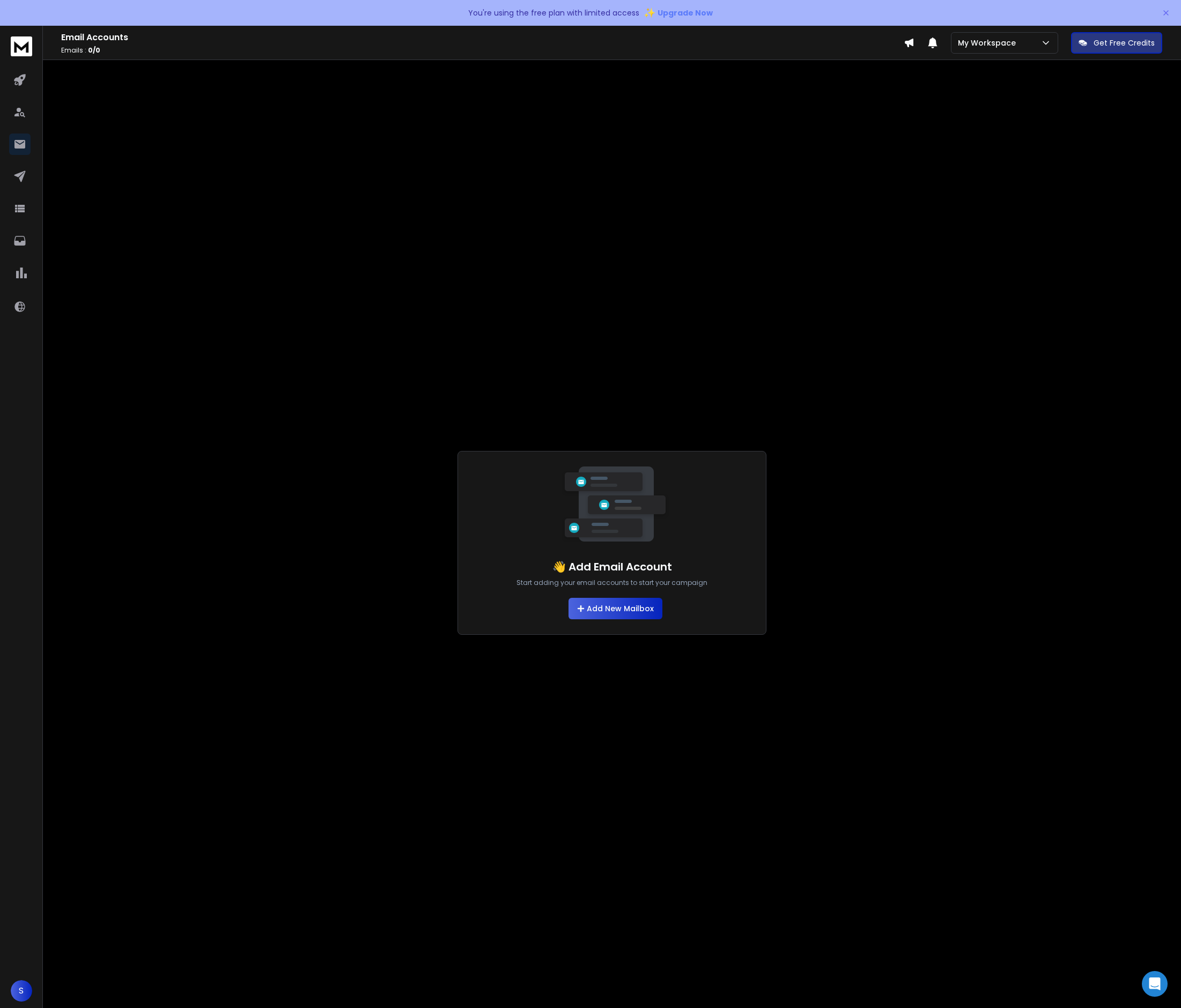
click at [478, 572] on div "👋 Add Email Account Start adding your email accounts to start your campaign Add…" at bounding box center [612, 542] width 278 height 153
click at [639, 613] on button "Add New Mailbox" at bounding box center [615, 609] width 94 height 21
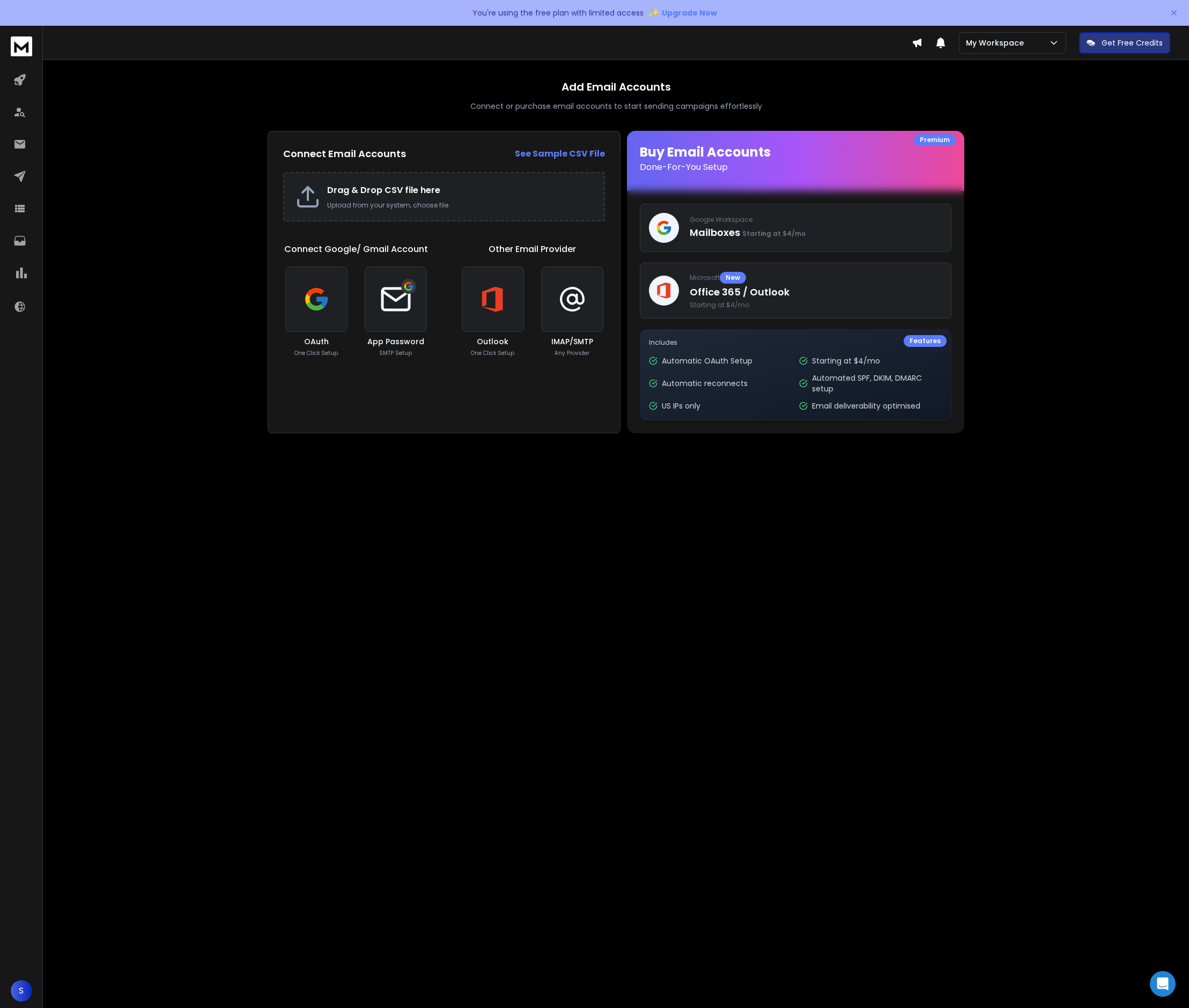
click at [295, 313] on div at bounding box center [316, 299] width 62 height 65
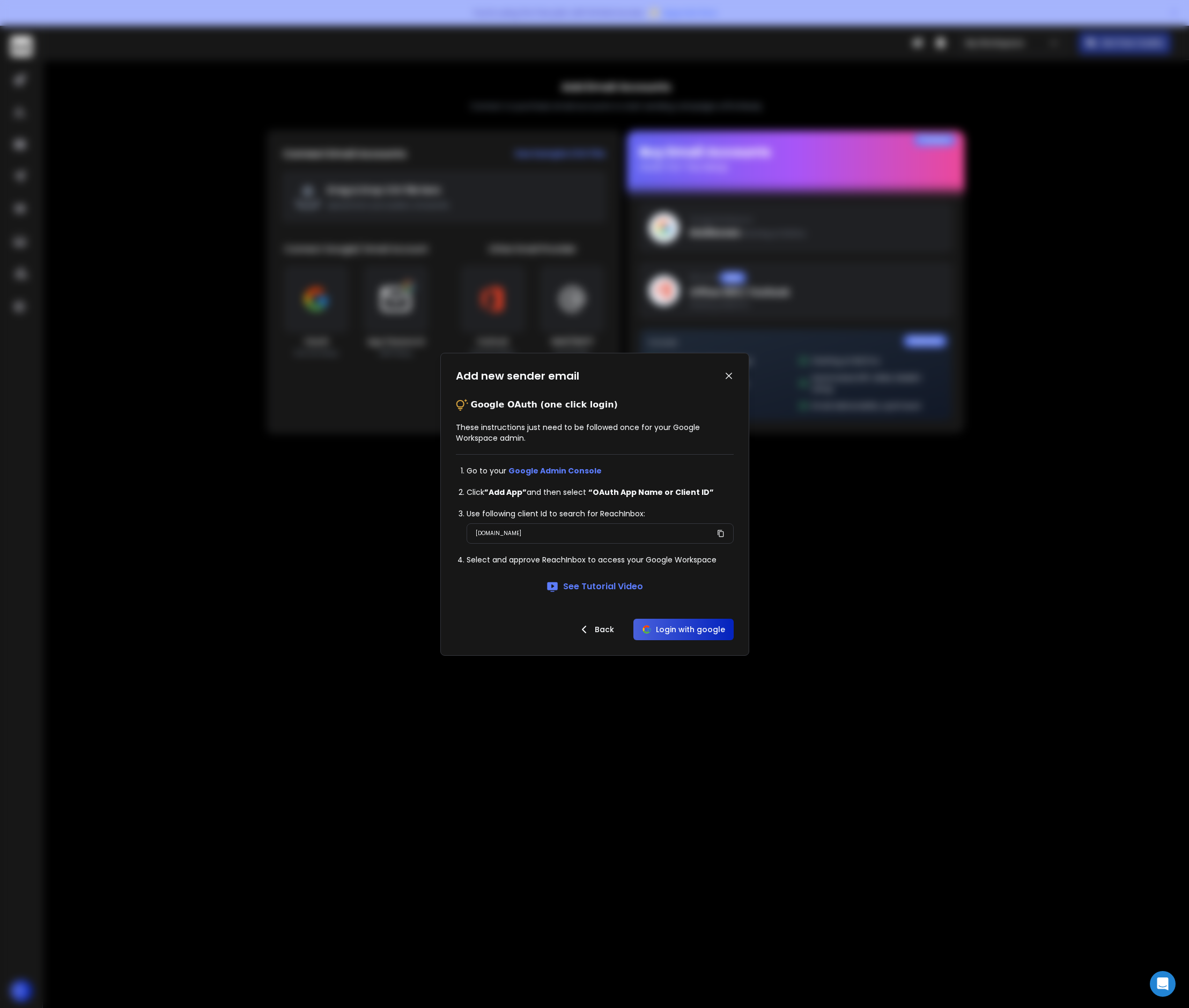
click at [707, 633] on button "Login with google" at bounding box center [683, 629] width 100 height 21
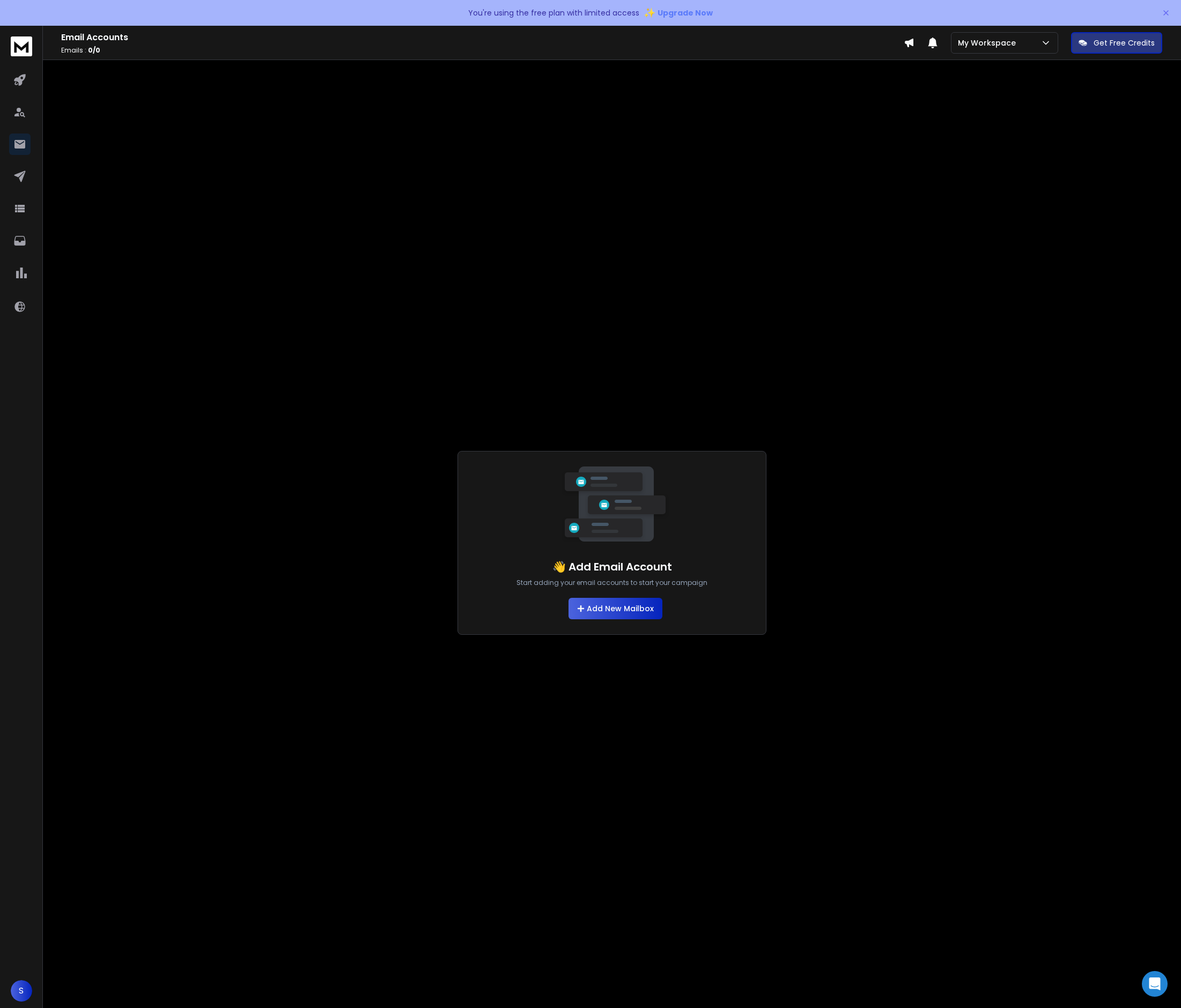
click at [90, 51] on span "0 / 0" at bounding box center [94, 50] width 12 height 9
click at [23, 99] on div at bounding box center [21, 196] width 25 height 253
click at [21, 113] on icon at bounding box center [19, 112] width 13 height 13
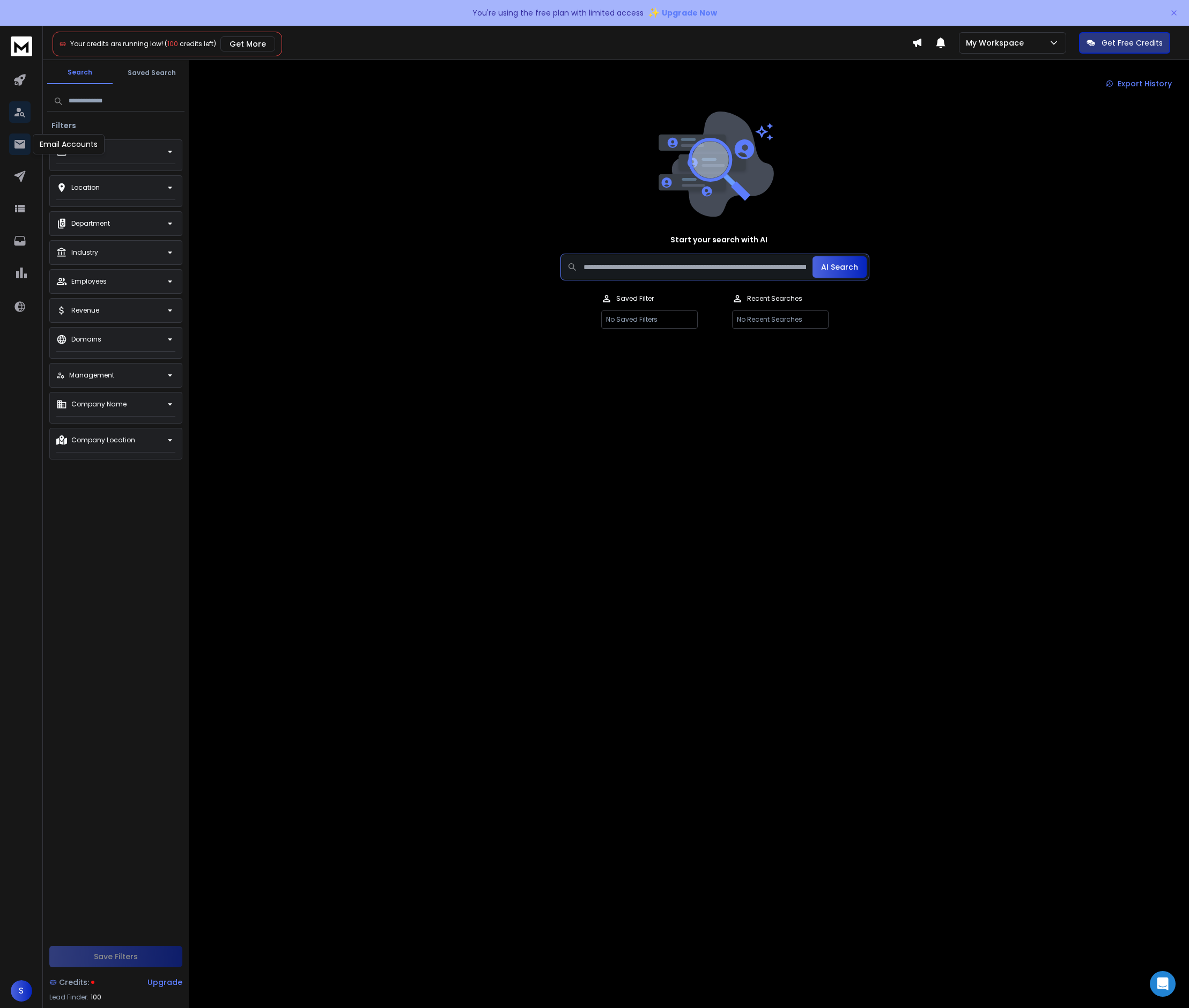
click at [26, 147] on link at bounding box center [20, 144] width 21 height 21
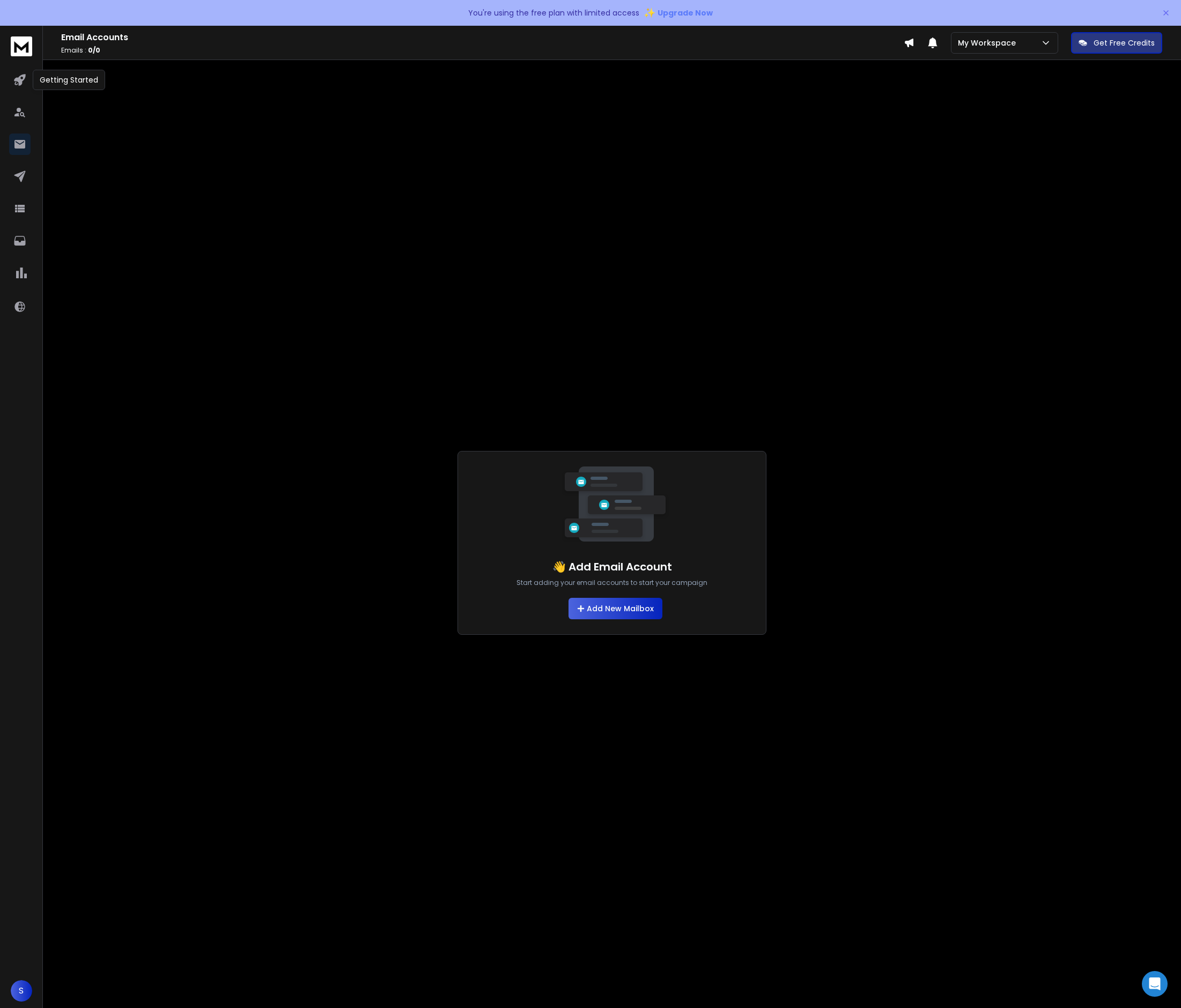
click at [17, 47] on img at bounding box center [21, 47] width 21 height 20
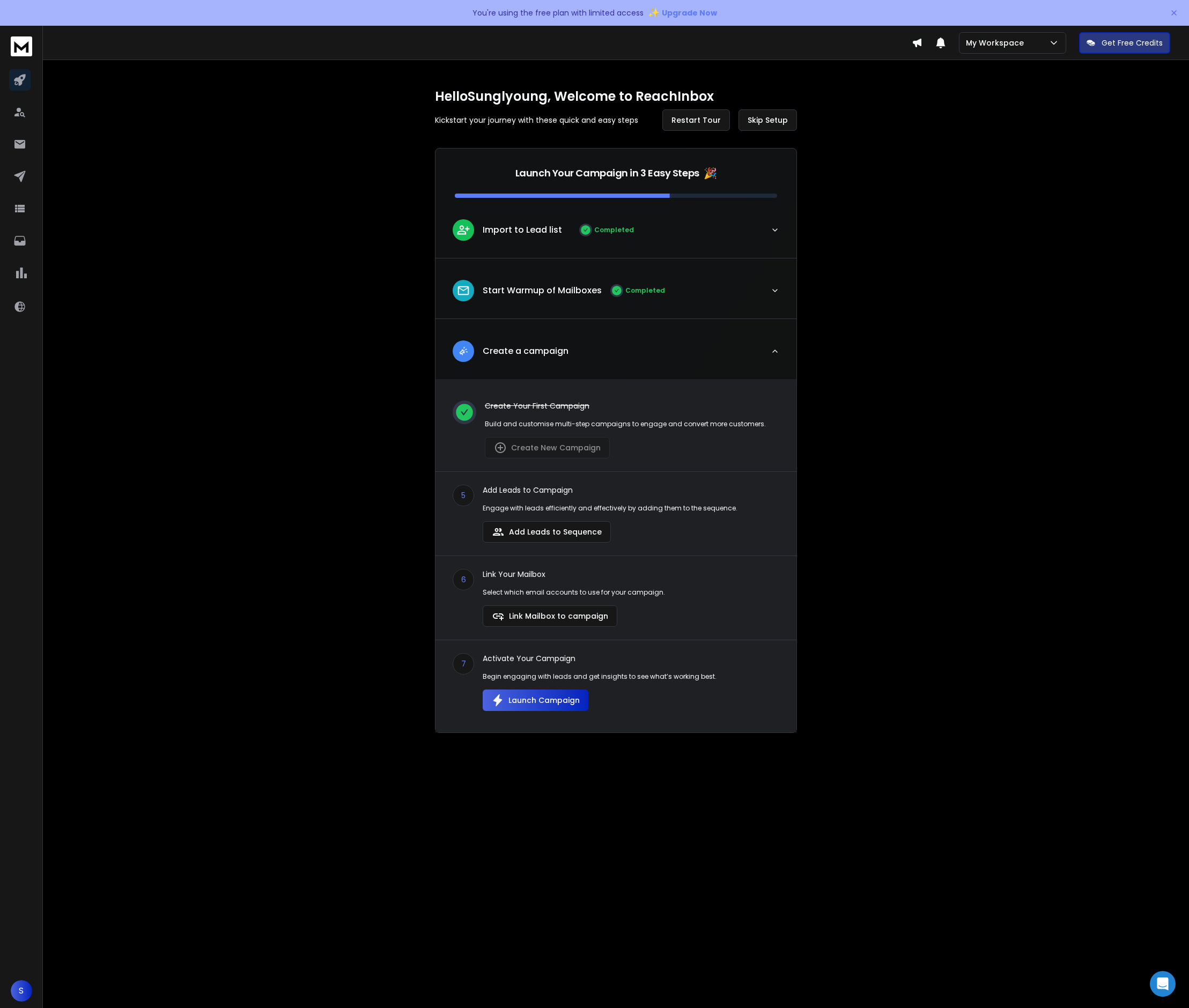
click at [774, 231] on icon "button" at bounding box center [775, 230] width 9 height 9
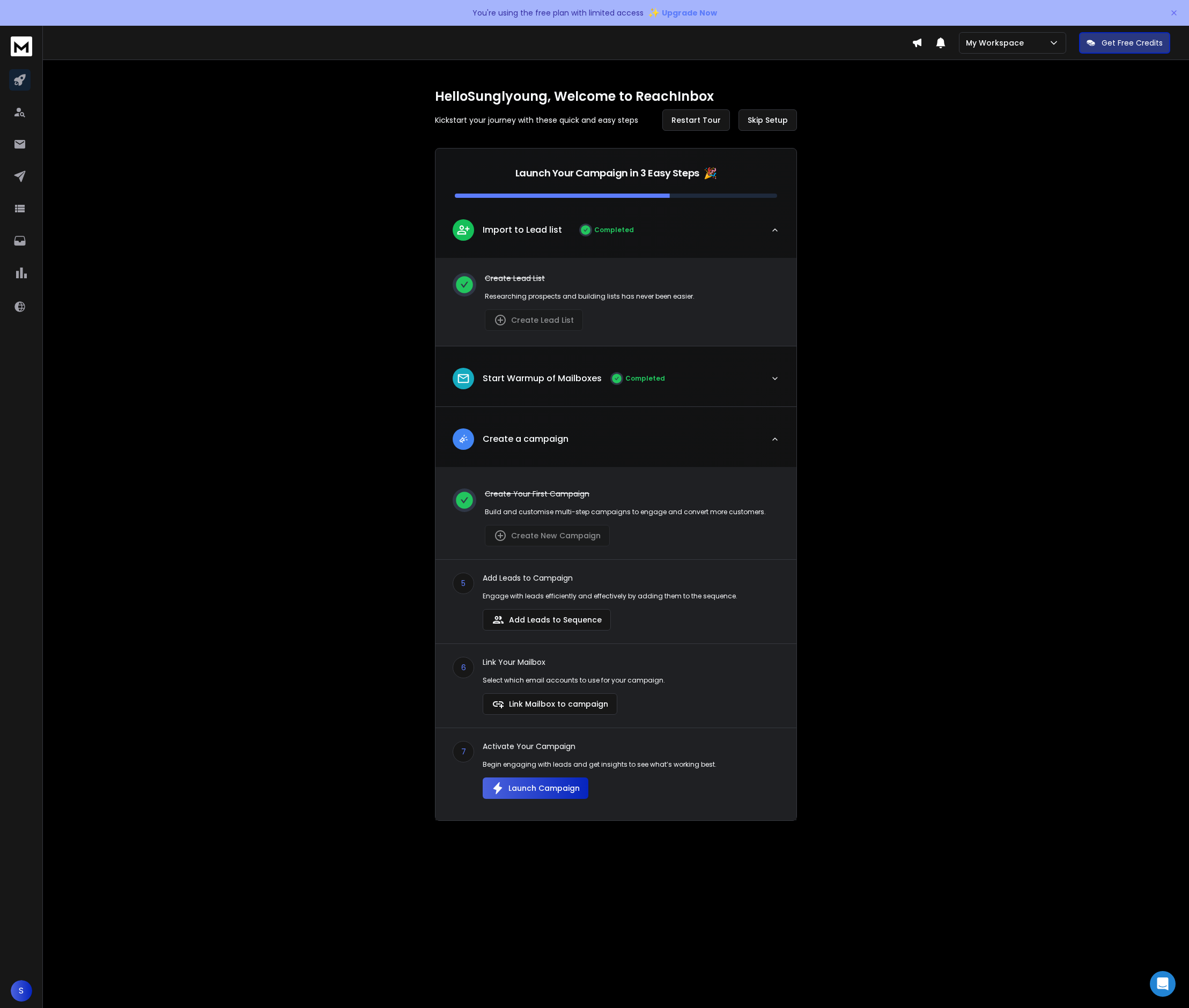
click at [763, 388] on button "Start Warmup of Mailboxes Completed" at bounding box center [616, 383] width 361 height 47
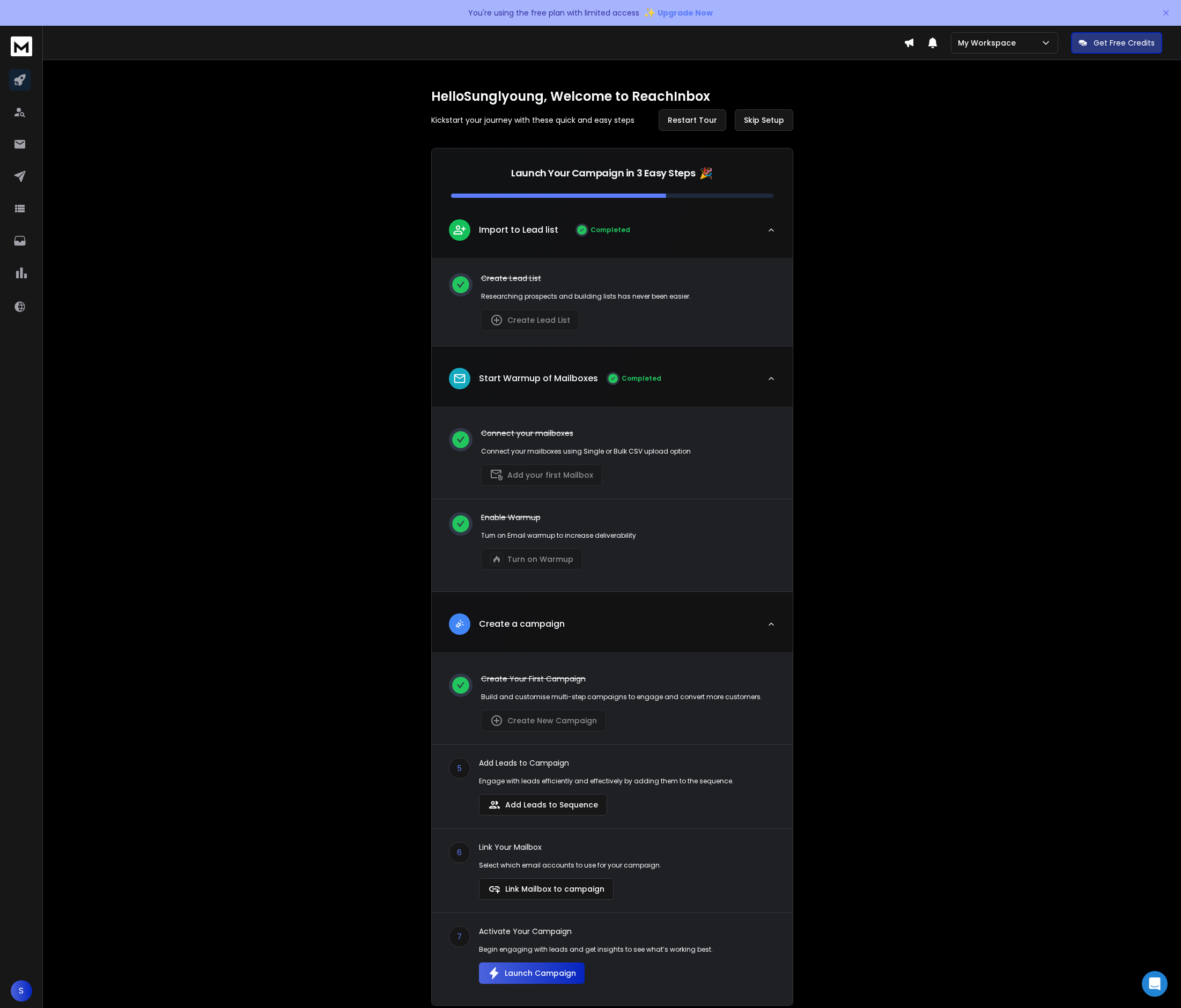
click at [632, 622] on button "Create a campaign" at bounding box center [612, 629] width 361 height 47
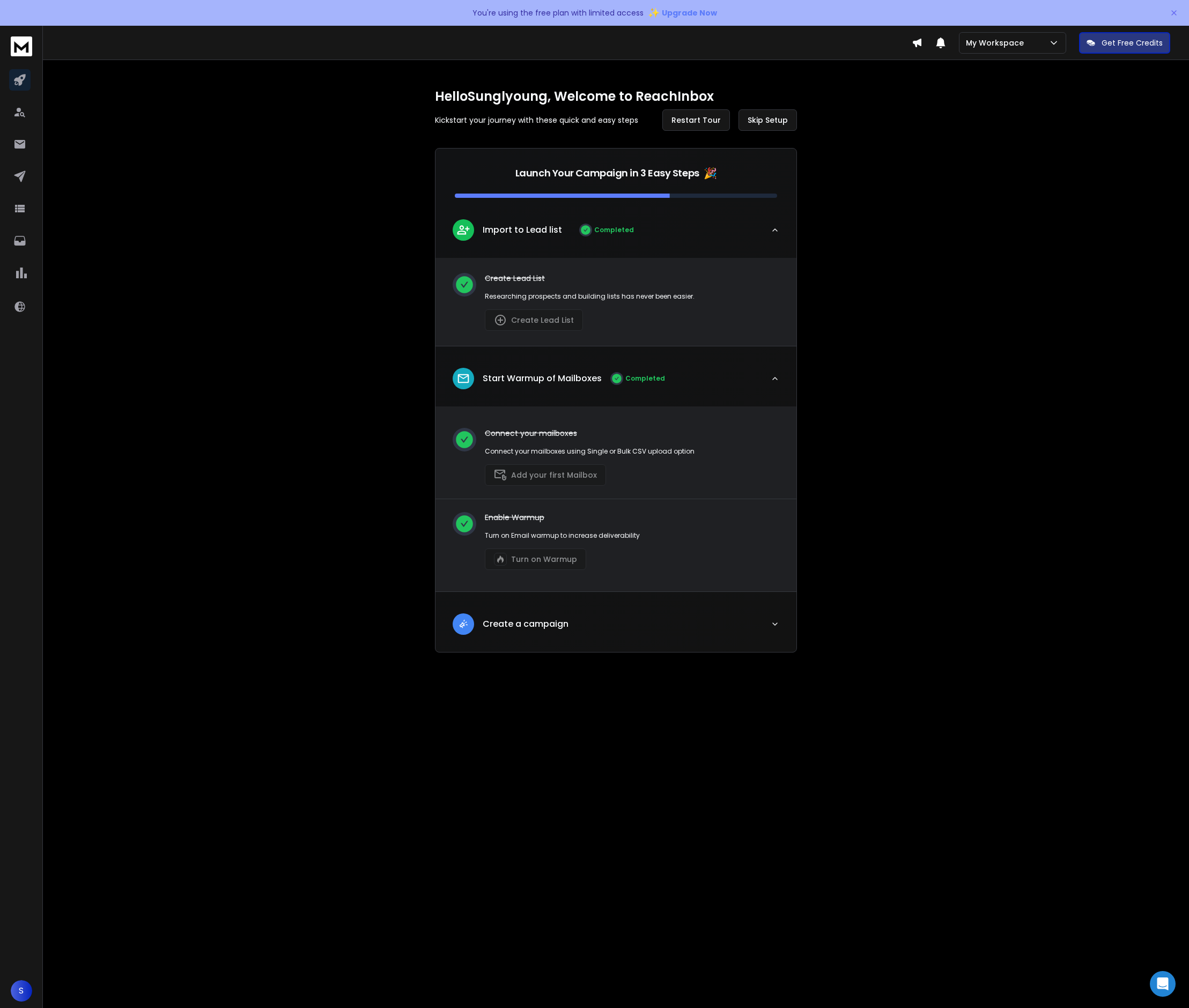
click at [548, 476] on div "Connect your mailboxes Connect your mailboxes using Single or Bulk CSV upload o…" at bounding box center [590, 457] width 210 height 58
click at [512, 476] on div "Connect your mailboxes Connect your mailboxes using Single or Bulk CSV upload o…" at bounding box center [590, 457] width 210 height 58
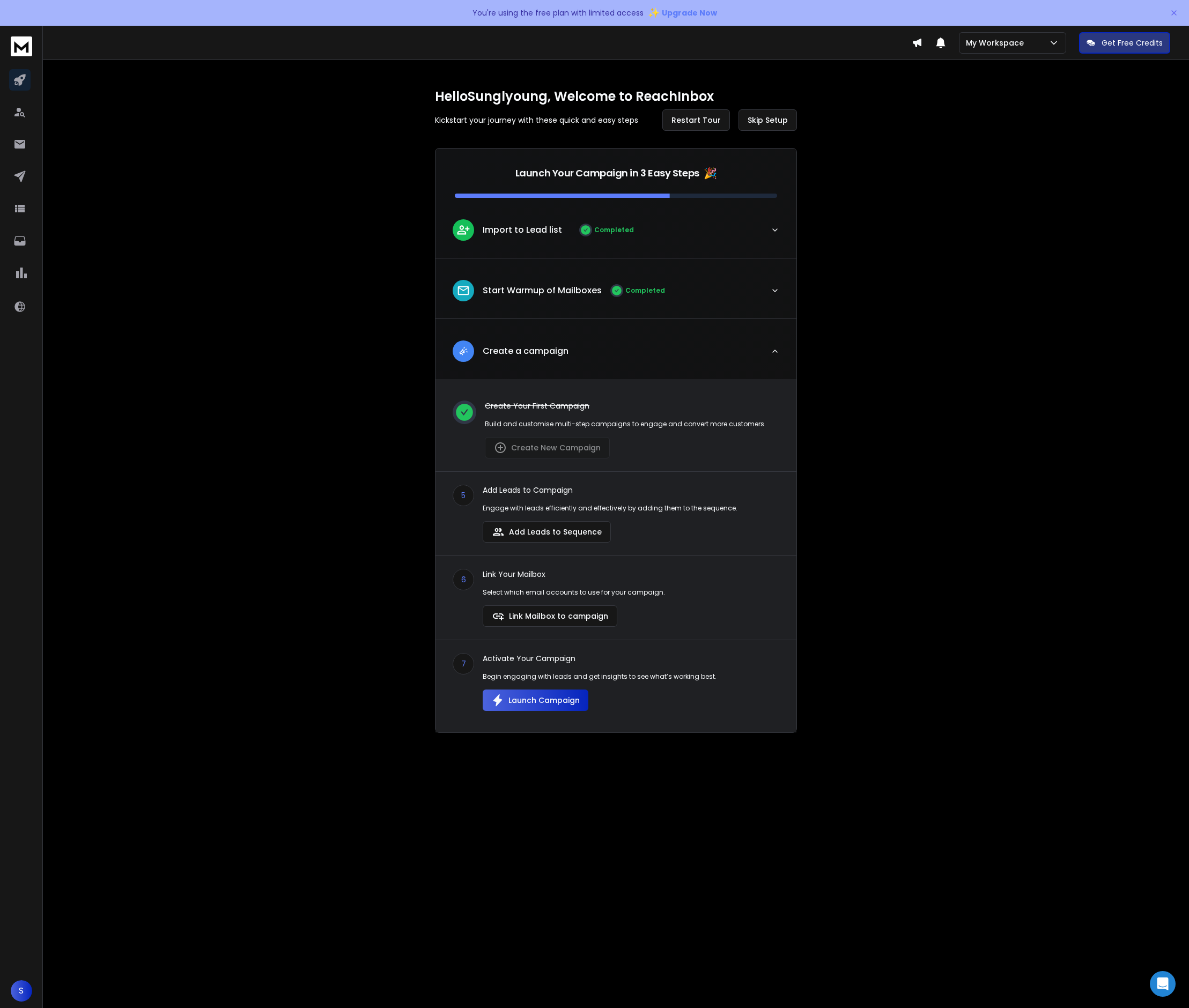
click at [762, 230] on button "Import to Lead list Completed" at bounding box center [616, 234] width 361 height 47
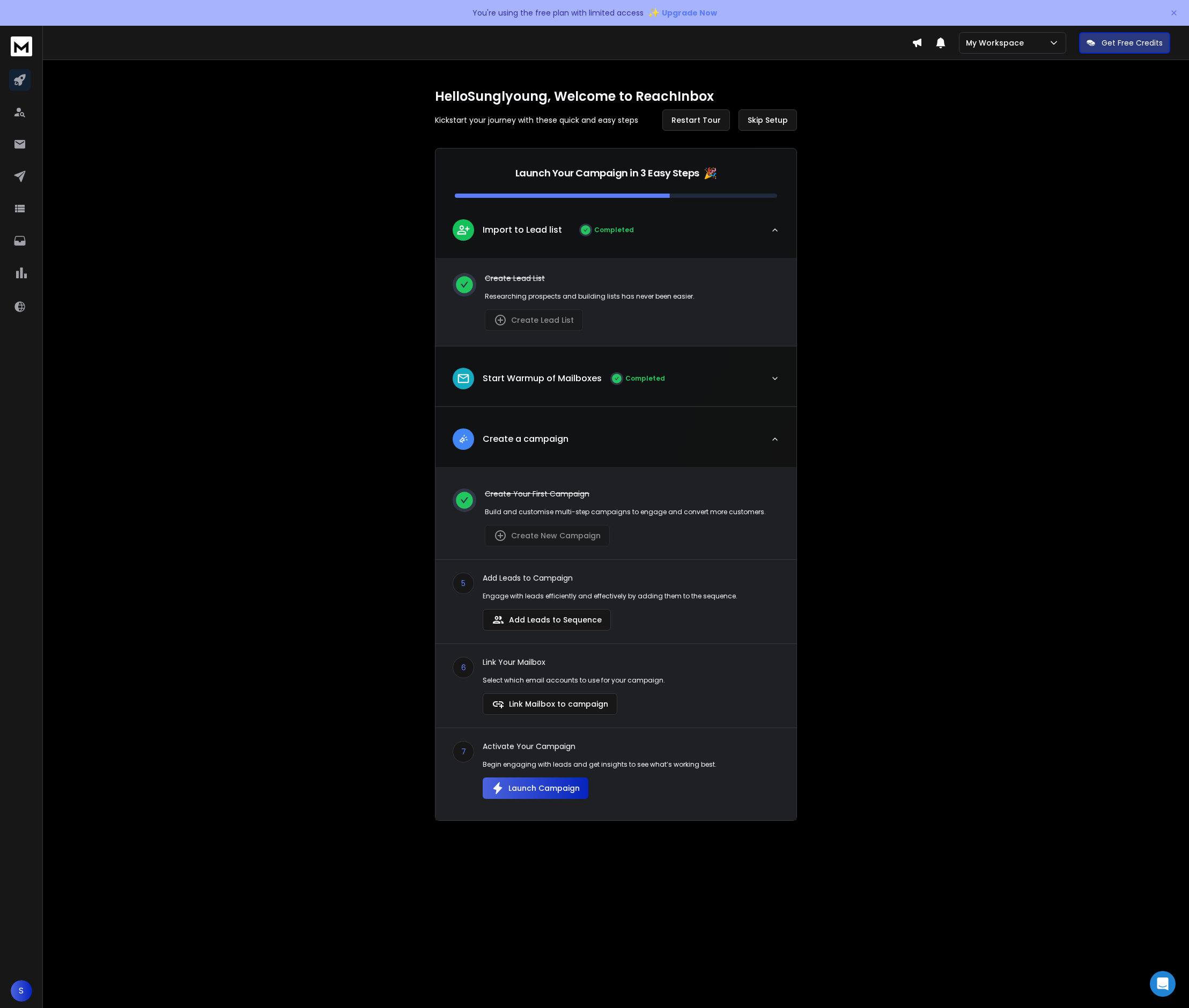
click at [780, 381] on button "Start Warmup of Mailboxes Completed" at bounding box center [616, 383] width 361 height 47
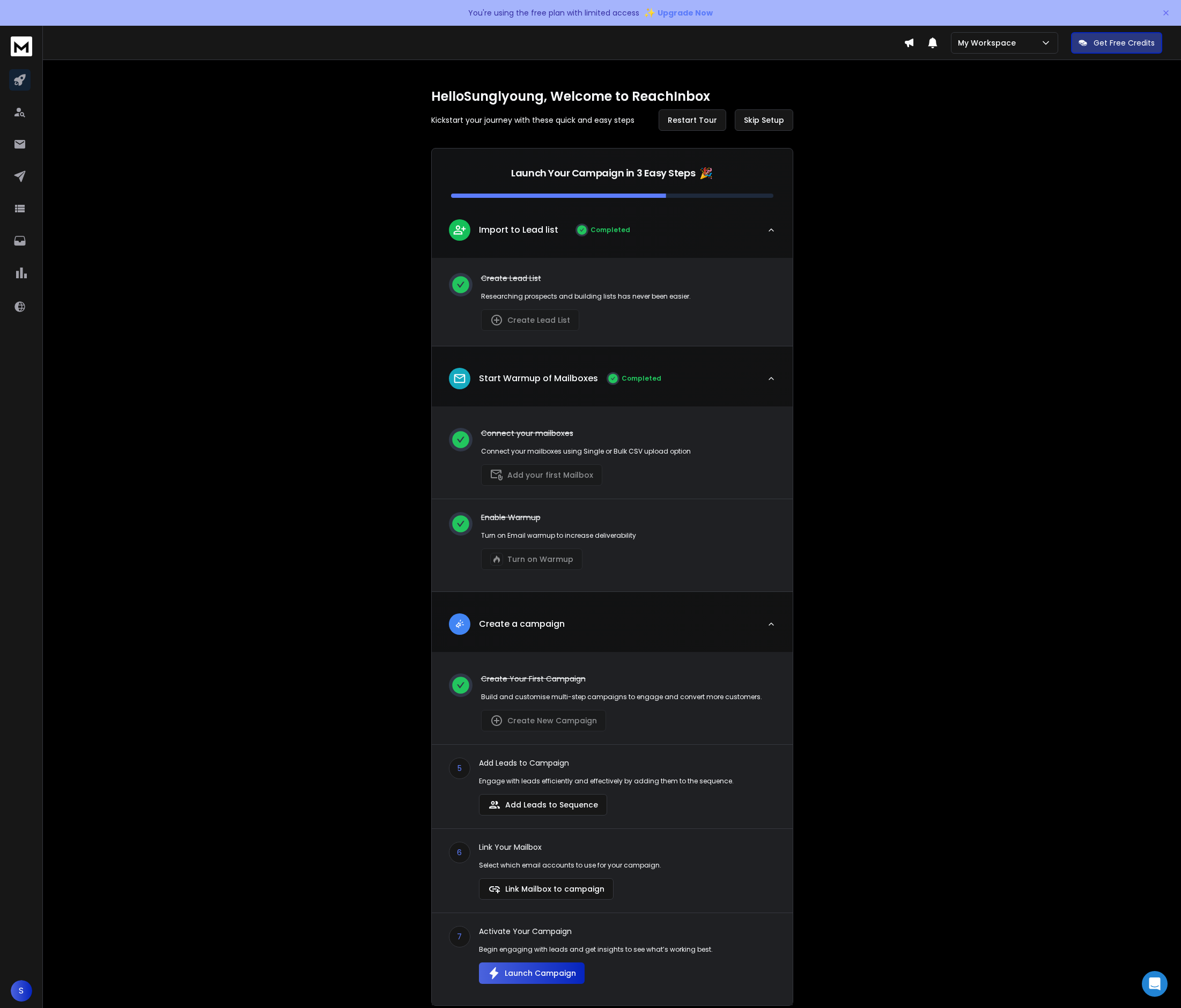
click at [556, 479] on div "Connect your mailboxes Connect your mailboxes using Single or Bulk CSV upload o…" at bounding box center [586, 457] width 210 height 58
click at [630, 385] on div "Start Warmup of Mailboxes Completed" at bounding box center [555, 379] width 212 height 21
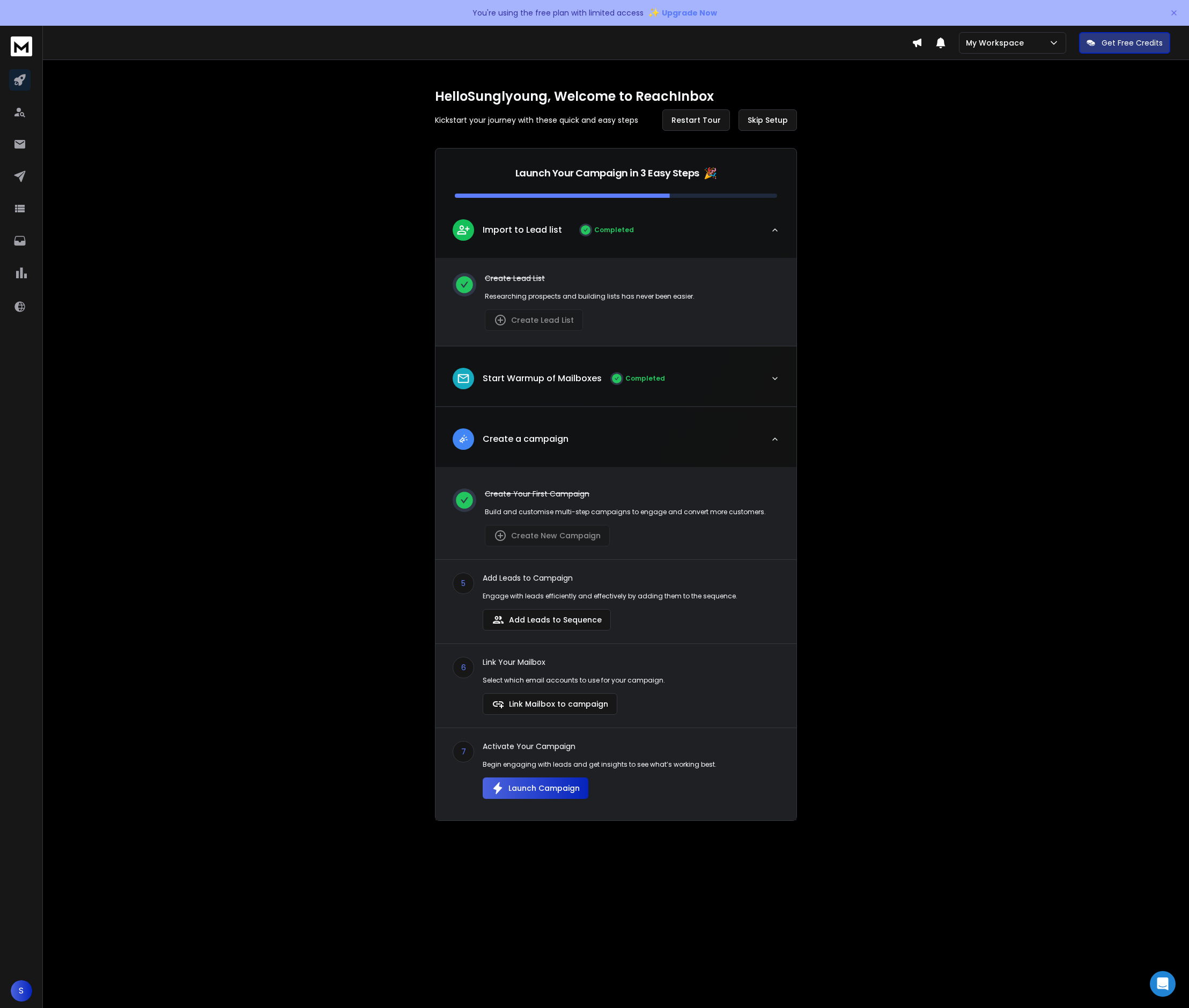
click at [580, 238] on div "Import to Lead list Completed" at bounding box center [543, 230] width 181 height 21
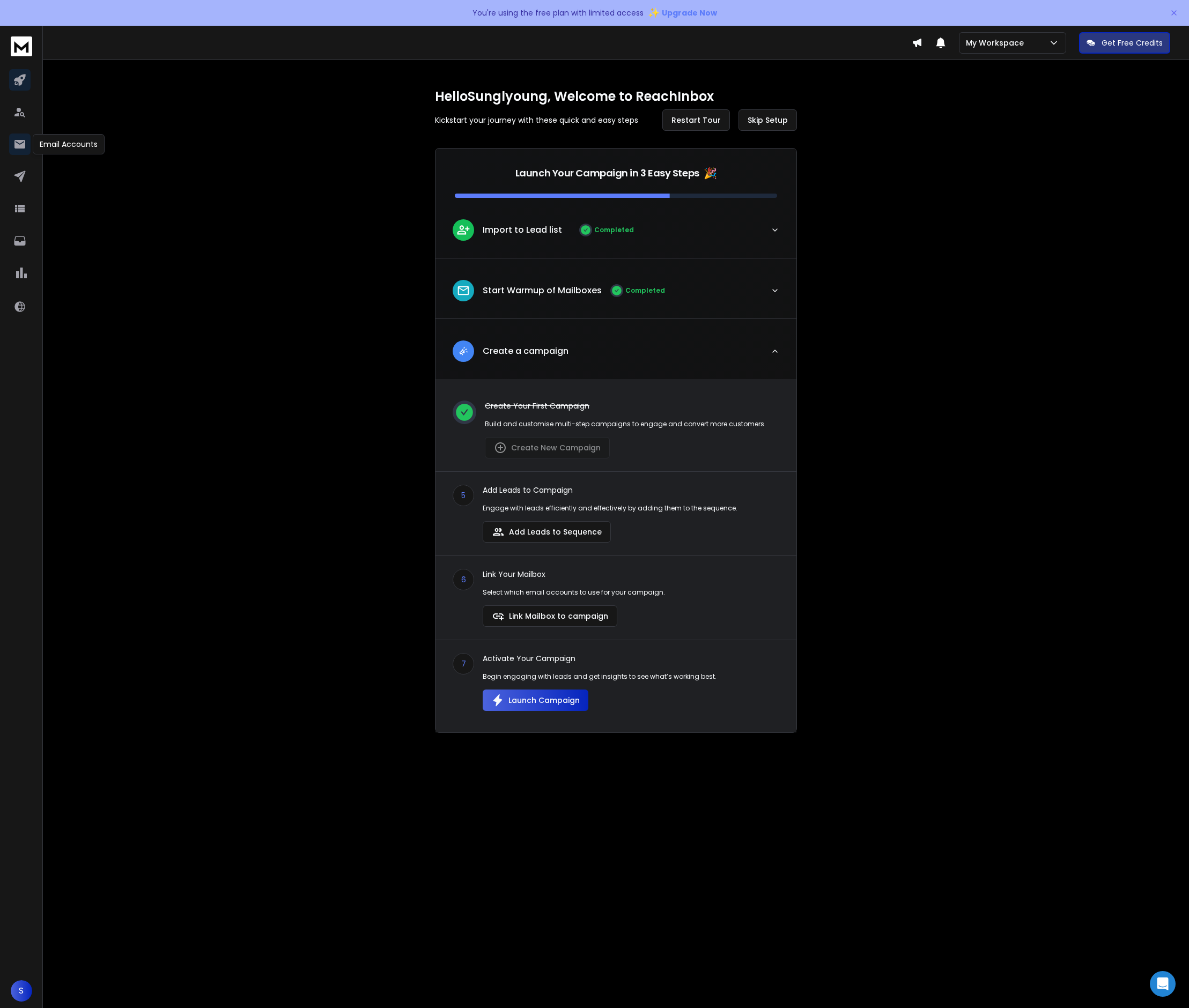
click at [14, 138] on icon at bounding box center [19, 144] width 13 height 13
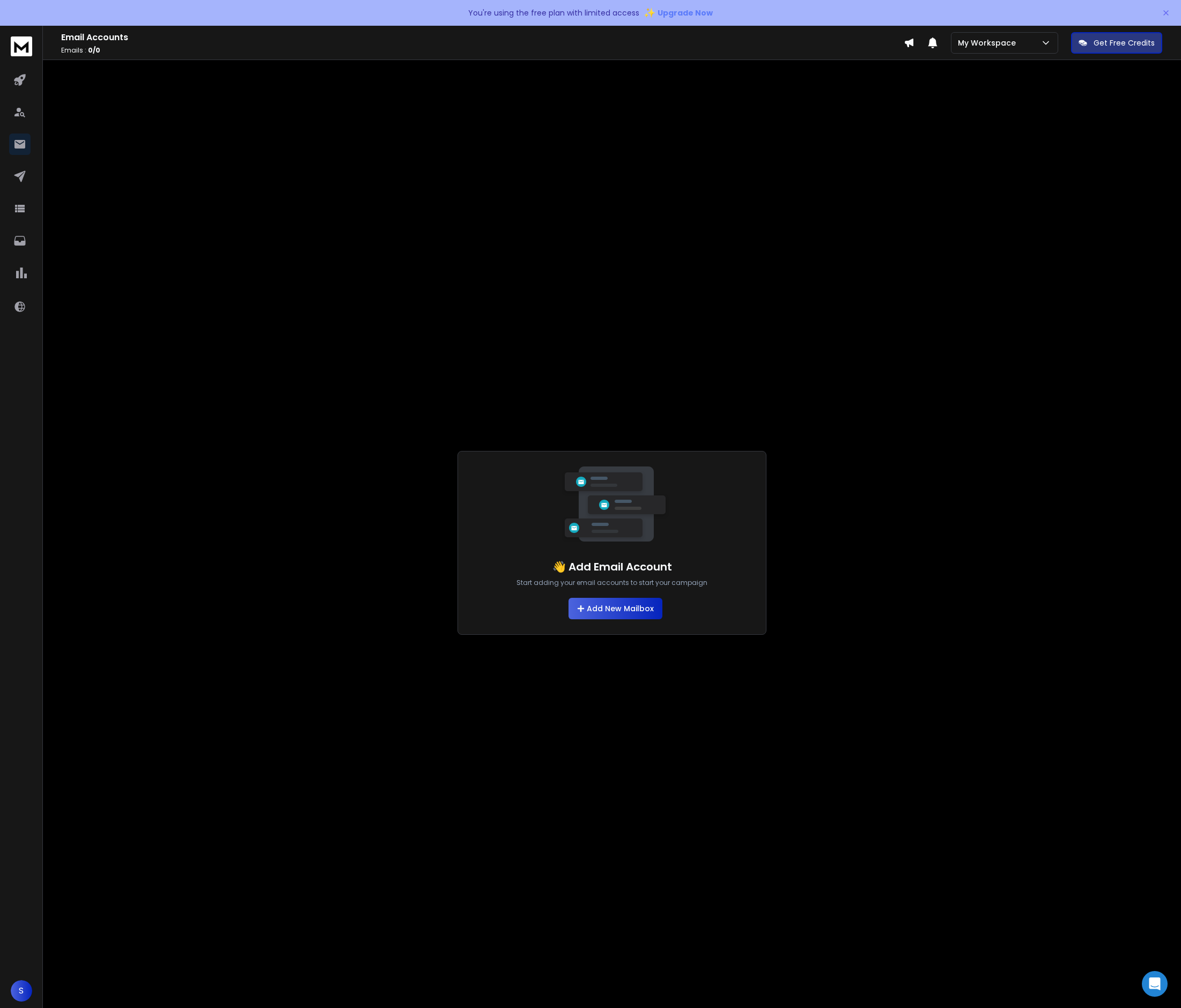
click at [635, 602] on button "Add New Mailbox" at bounding box center [615, 609] width 94 height 21
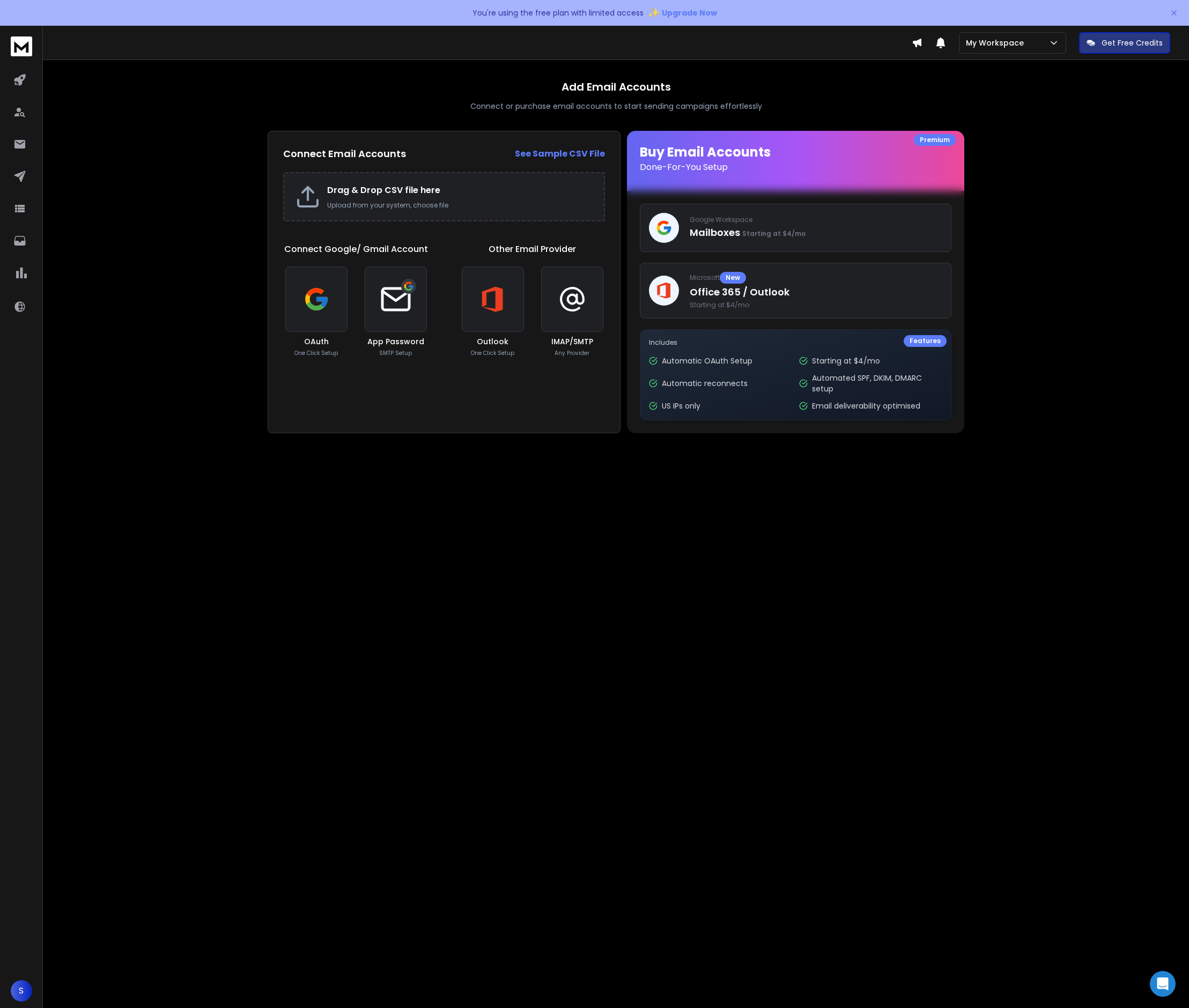
click at [637, 612] on div "You're using the free plan with limited access ✨ Upgrade Now Your warmest leads…" at bounding box center [594, 504] width 1189 height 1008
click at [330, 305] on icon at bounding box center [317, 299] width 27 height 32
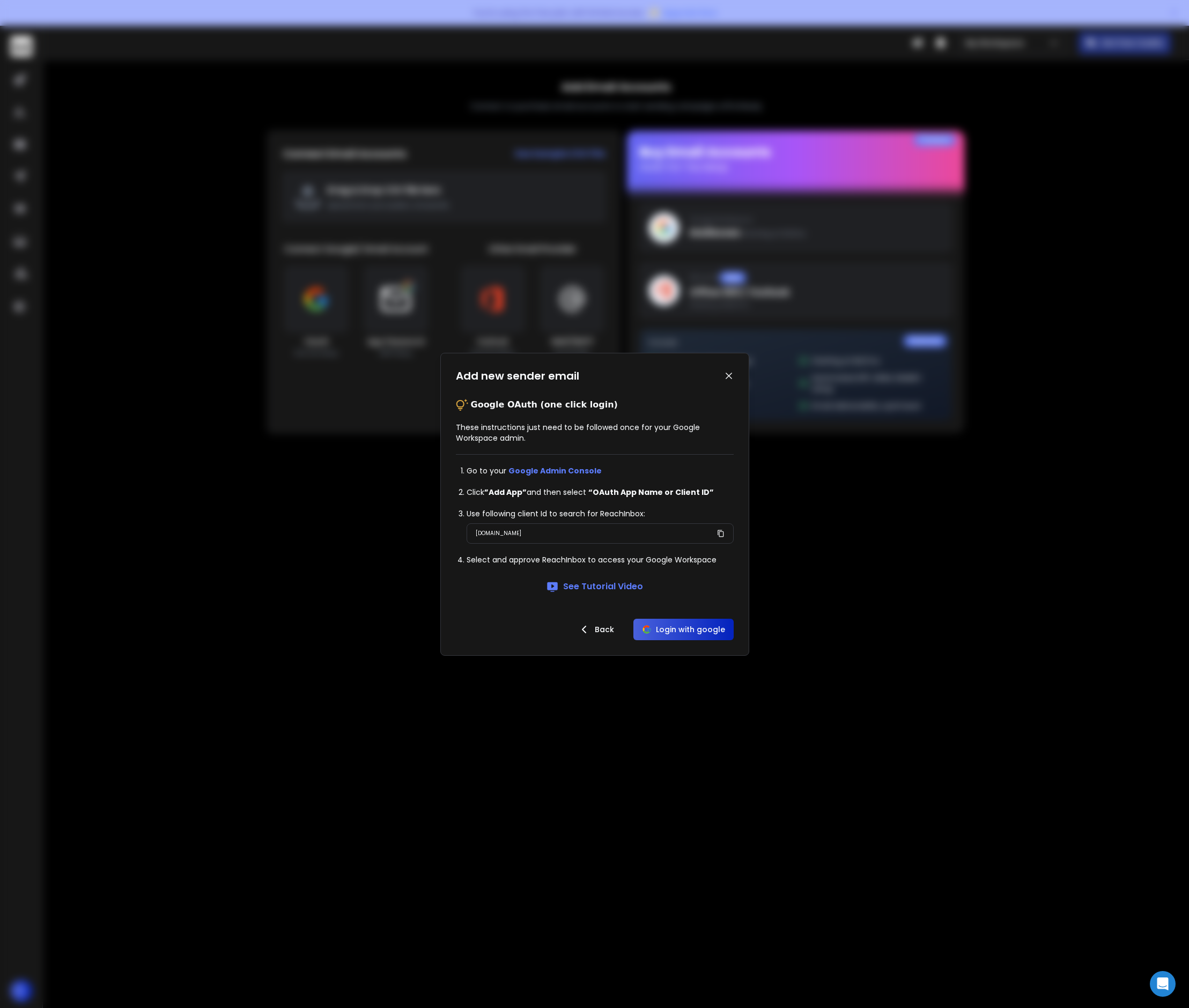
click at [726, 369] on div "Add new sender email" at bounding box center [594, 376] width 278 height 15
click at [729, 373] on icon at bounding box center [729, 376] width 9 height 9
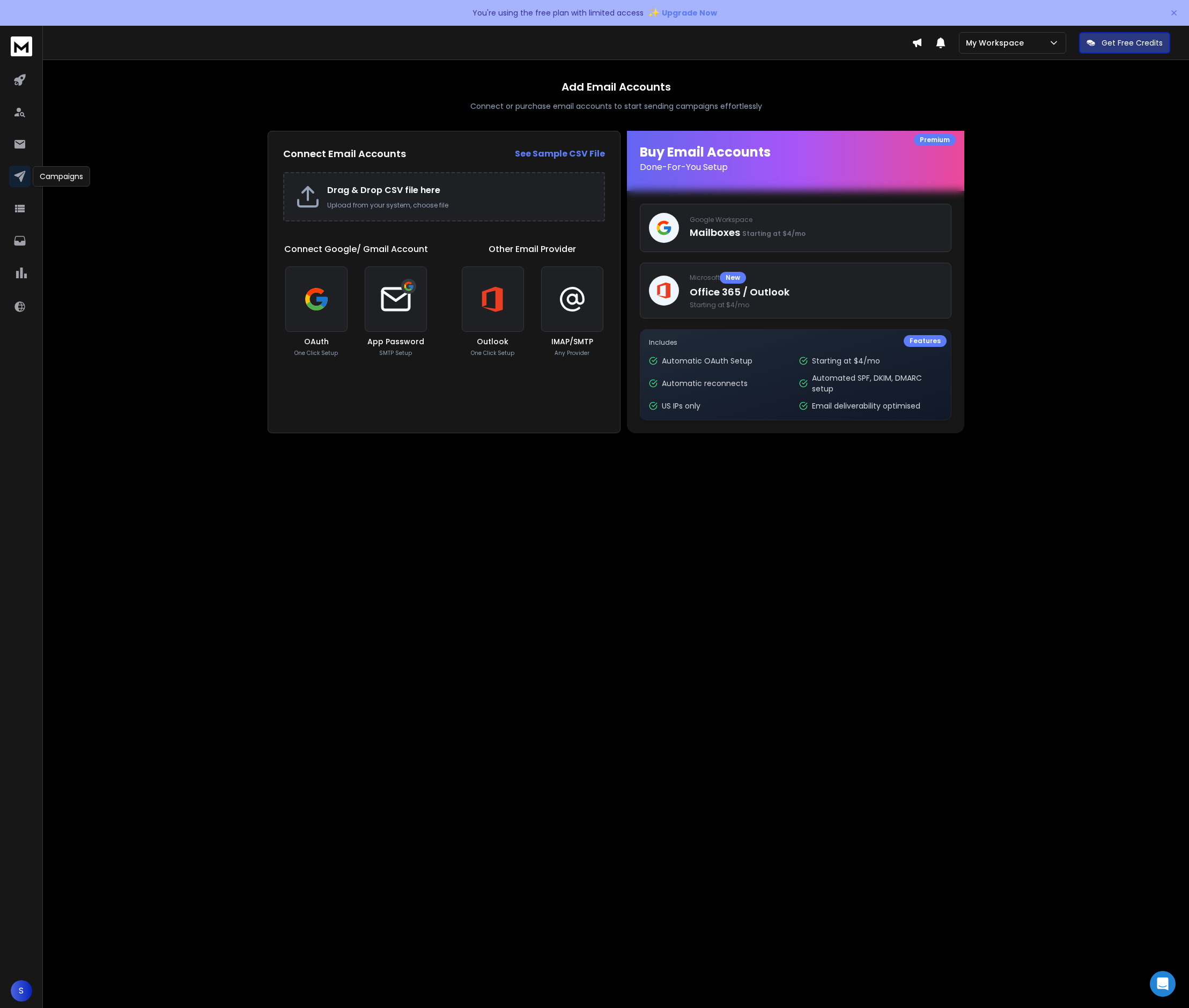
click at [22, 172] on icon at bounding box center [19, 176] width 11 height 11
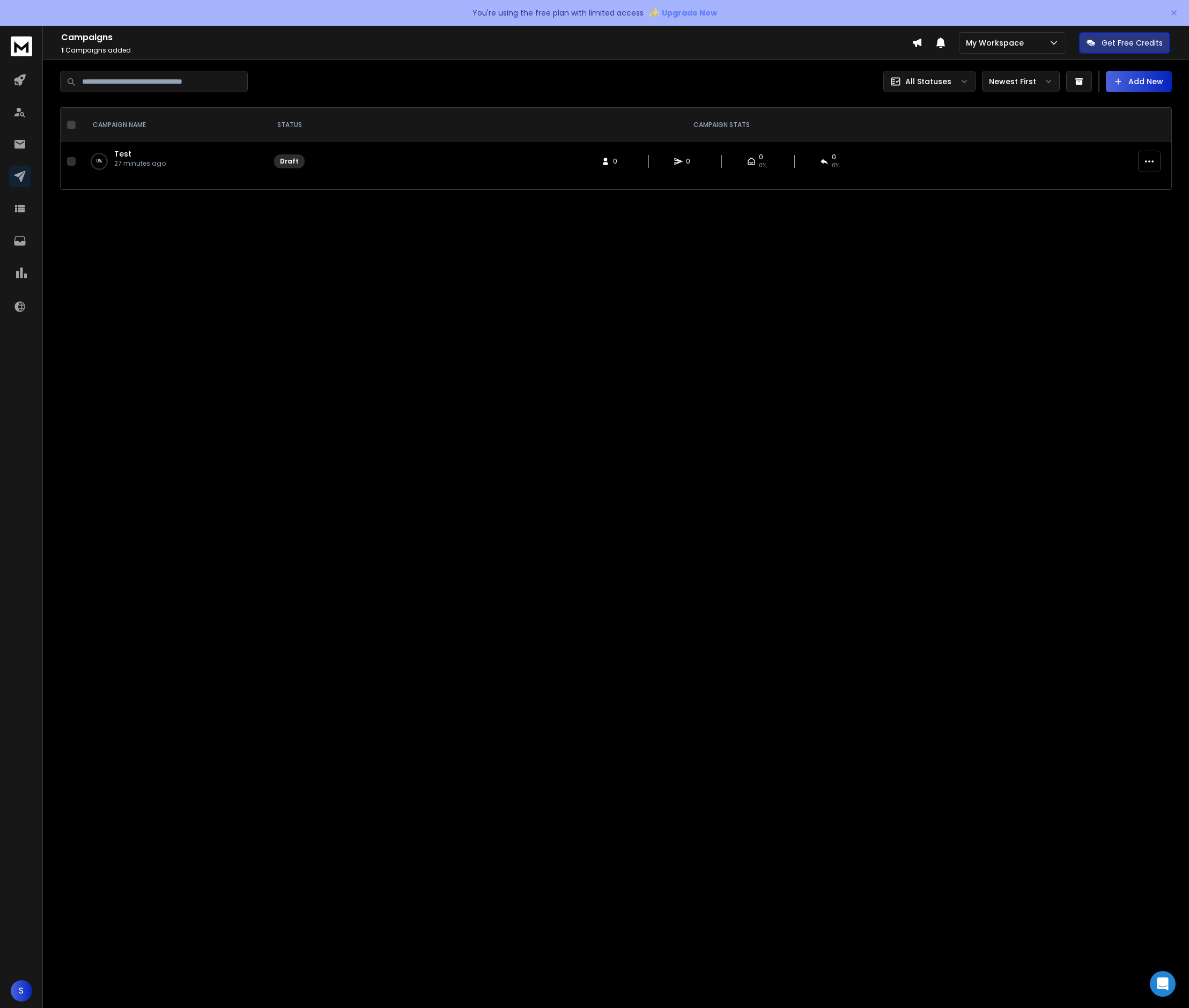
click at [65, 159] on td at bounding box center [70, 162] width 19 height 39
click at [72, 162] on button "button" at bounding box center [71, 161] width 9 height 9
click at [1154, 161] on icon "button" at bounding box center [1149, 162] width 11 height 11
click at [1114, 206] on div "Delete" at bounding box center [1106, 203] width 102 height 17
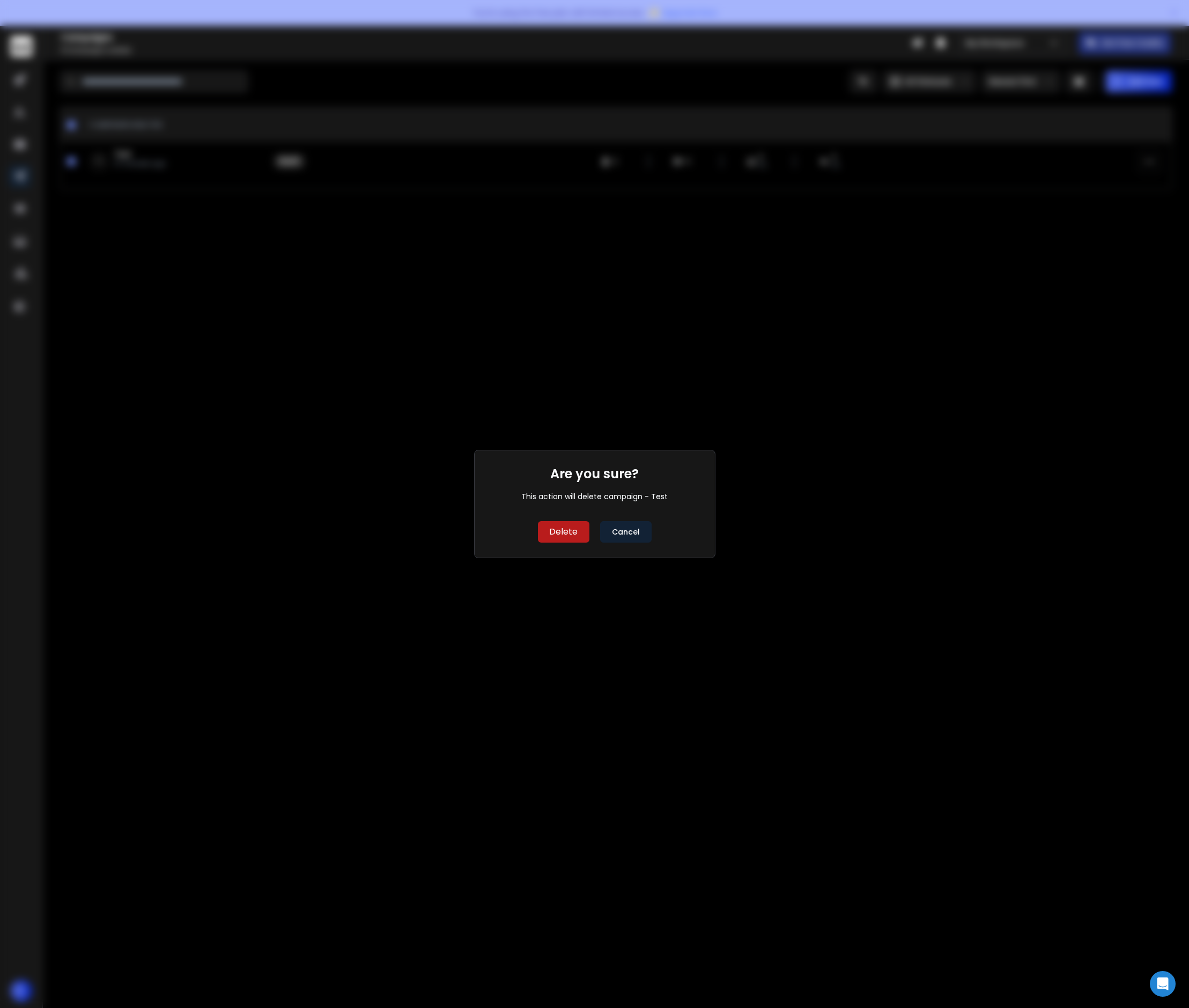
click at [573, 533] on button "Delete" at bounding box center [563, 532] width 51 height 21
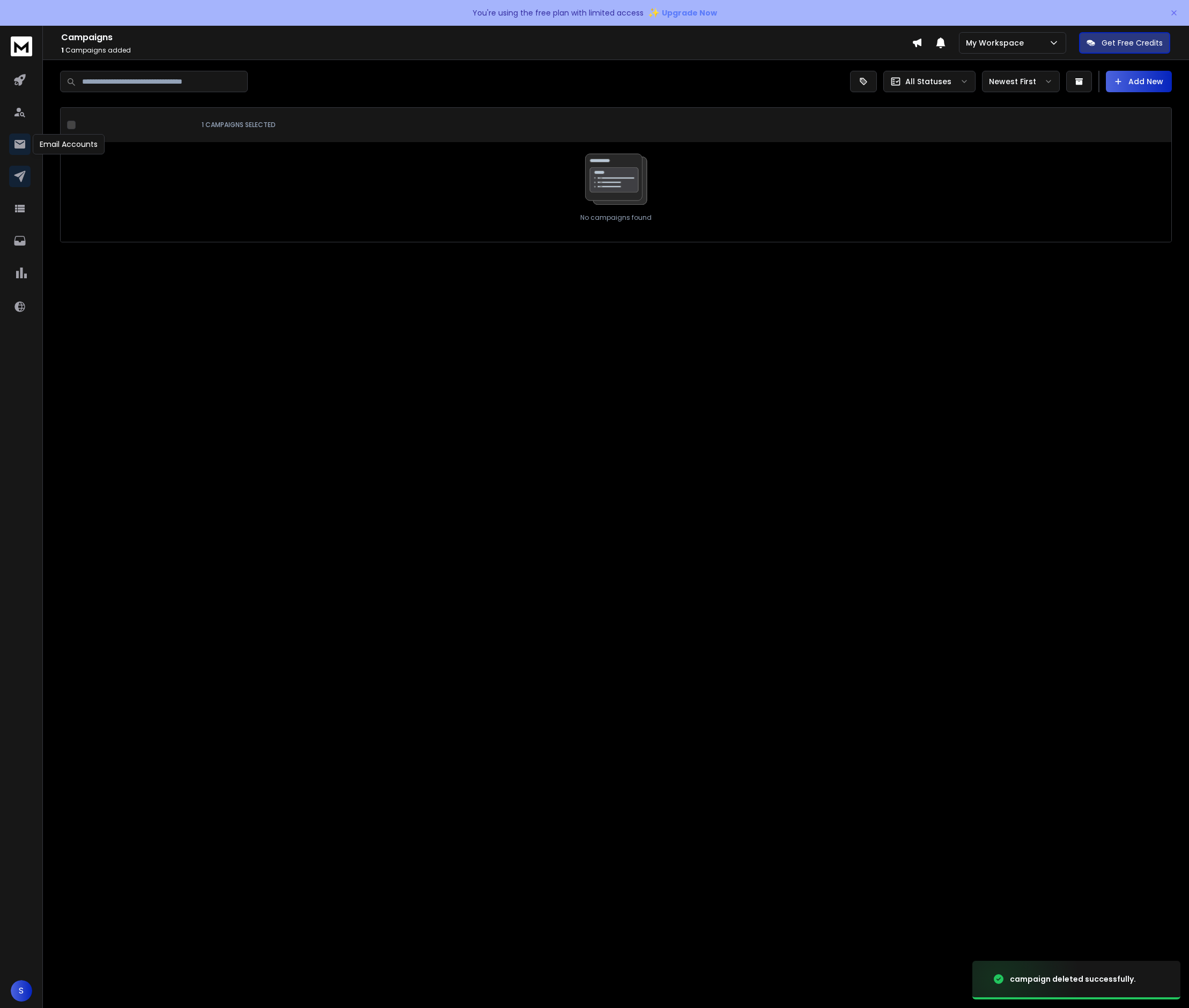
click at [23, 135] on link at bounding box center [20, 144] width 21 height 21
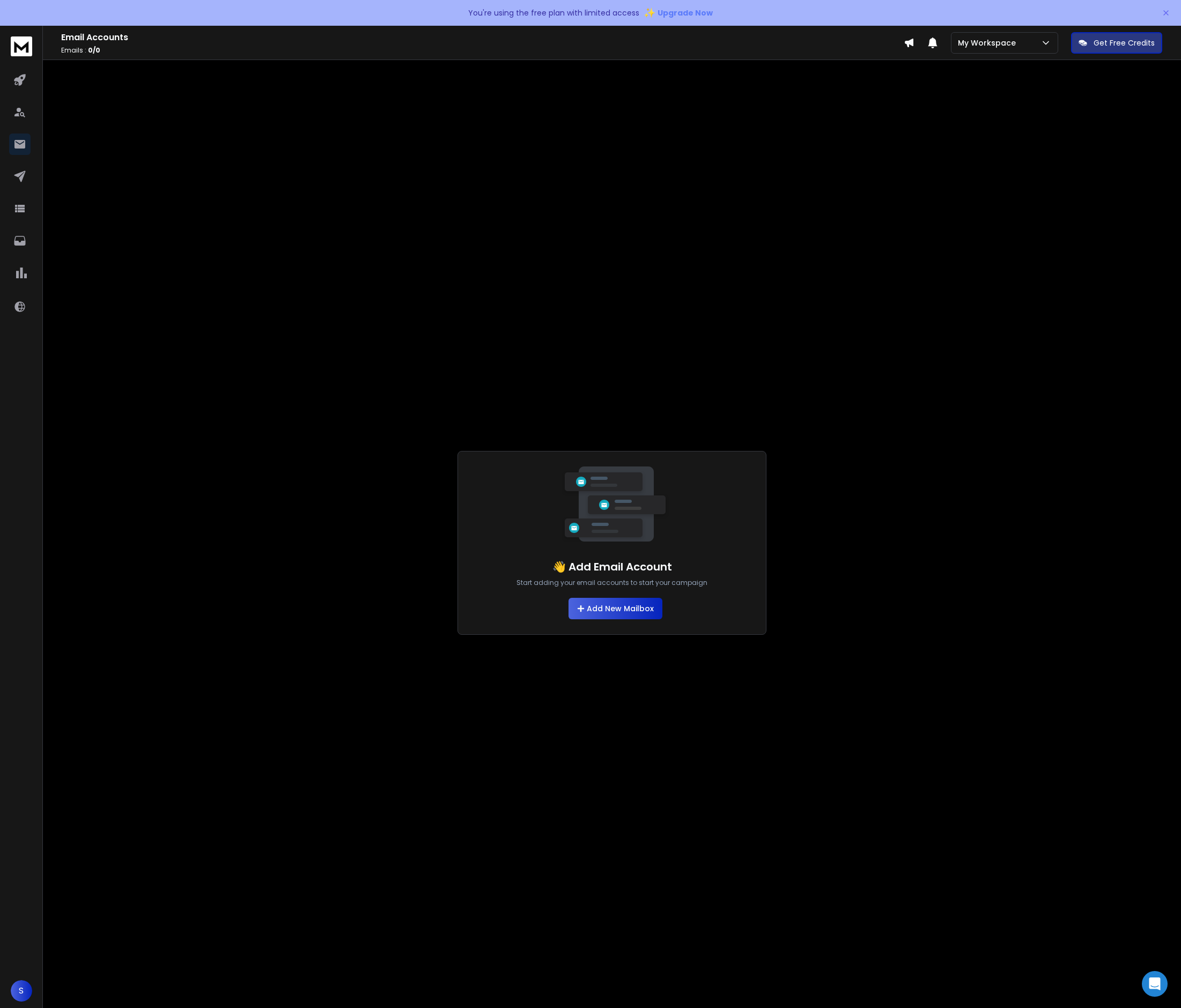
click at [101, 45] on div "Email Accounts Emails : 0 / 0" at bounding box center [482, 43] width 842 height 23
click at [102, 45] on div "Email Accounts Emails : 0 / 0" at bounding box center [482, 43] width 842 height 23
click at [25, 110] on icon at bounding box center [19, 112] width 13 height 13
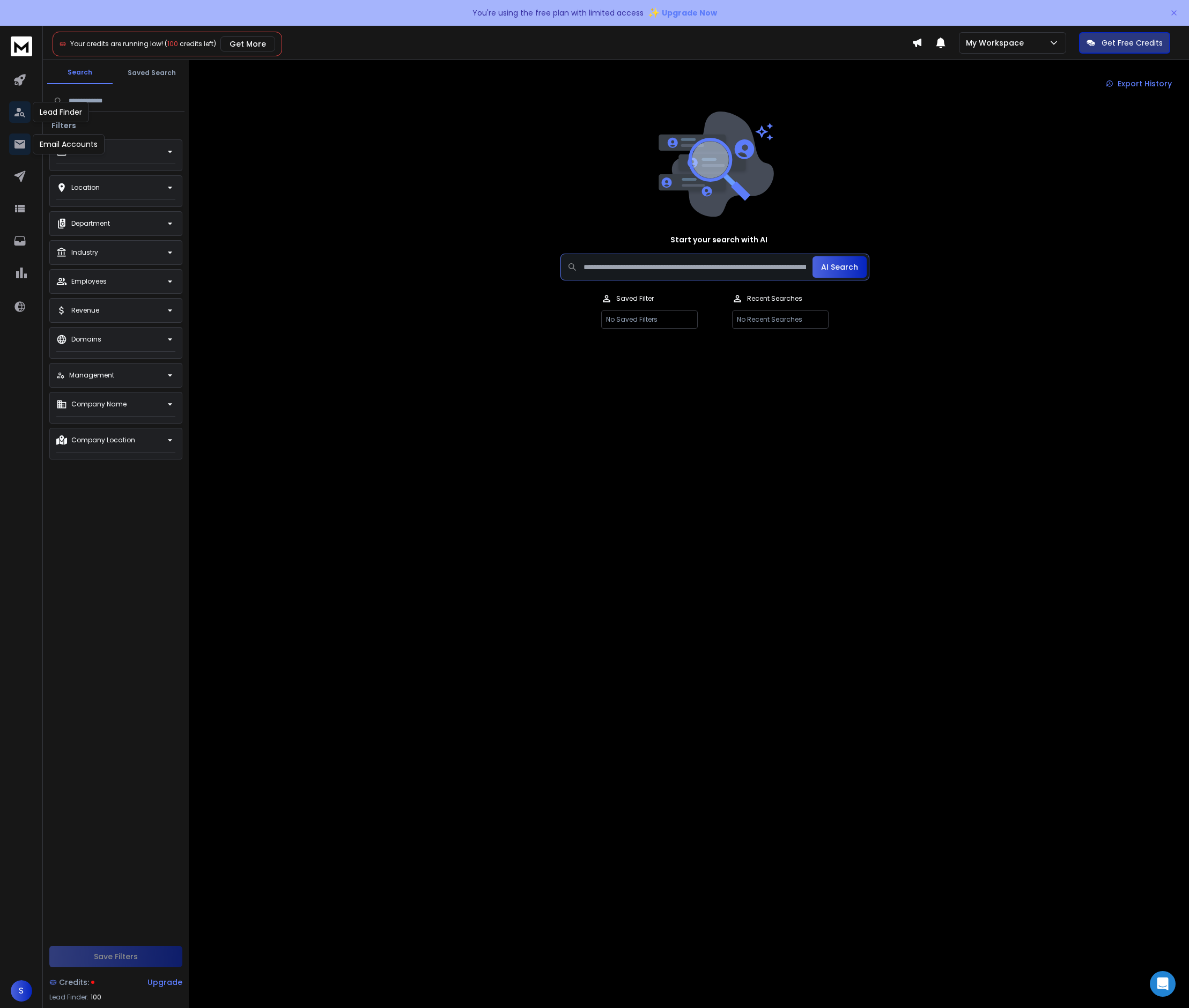
click at [19, 147] on icon at bounding box center [20, 144] width 11 height 9
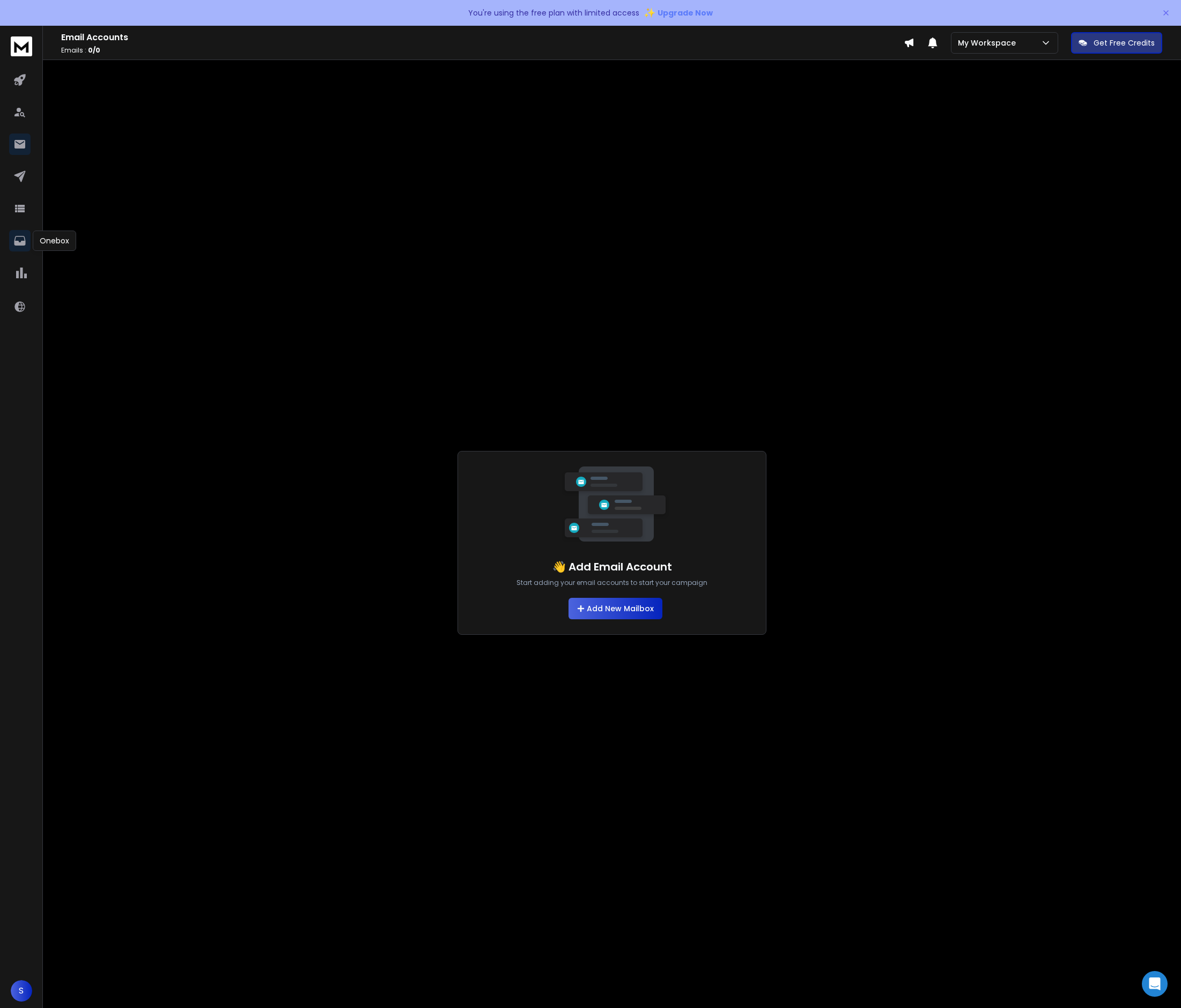
click at [21, 240] on icon at bounding box center [19, 240] width 11 height 9
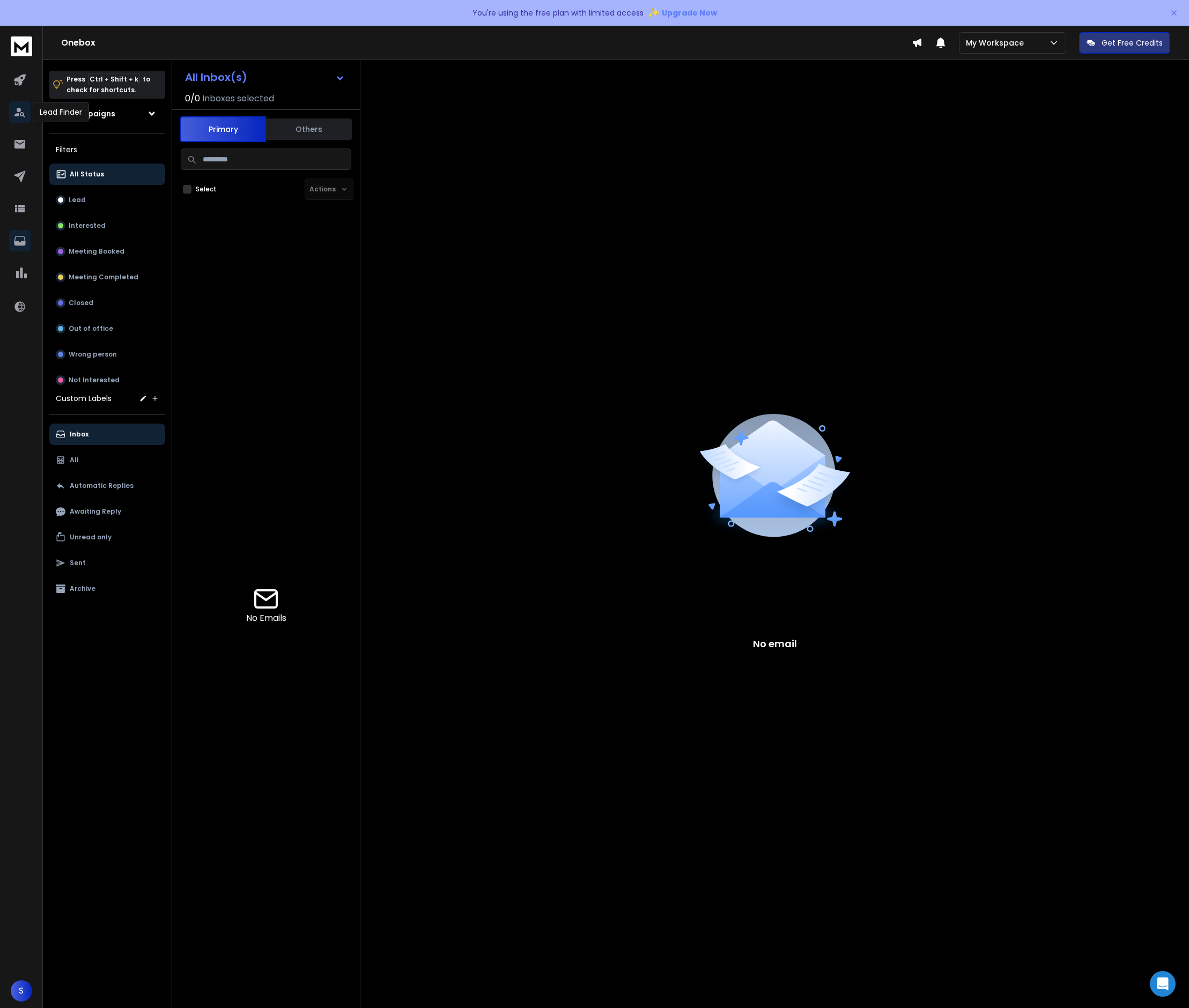
click at [17, 116] on icon at bounding box center [20, 115] width 11 height 5
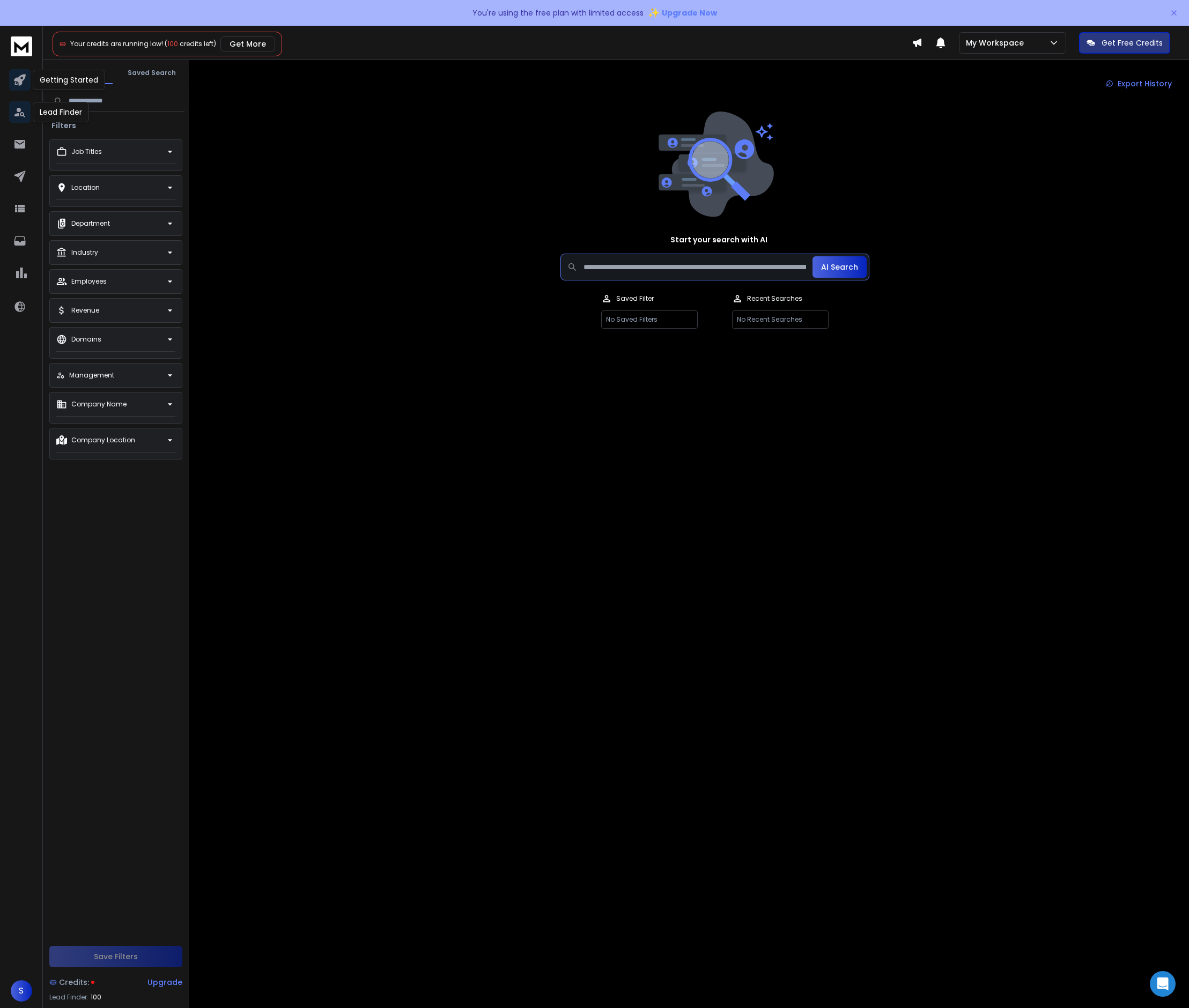
click at [15, 89] on link at bounding box center [20, 80] width 21 height 21
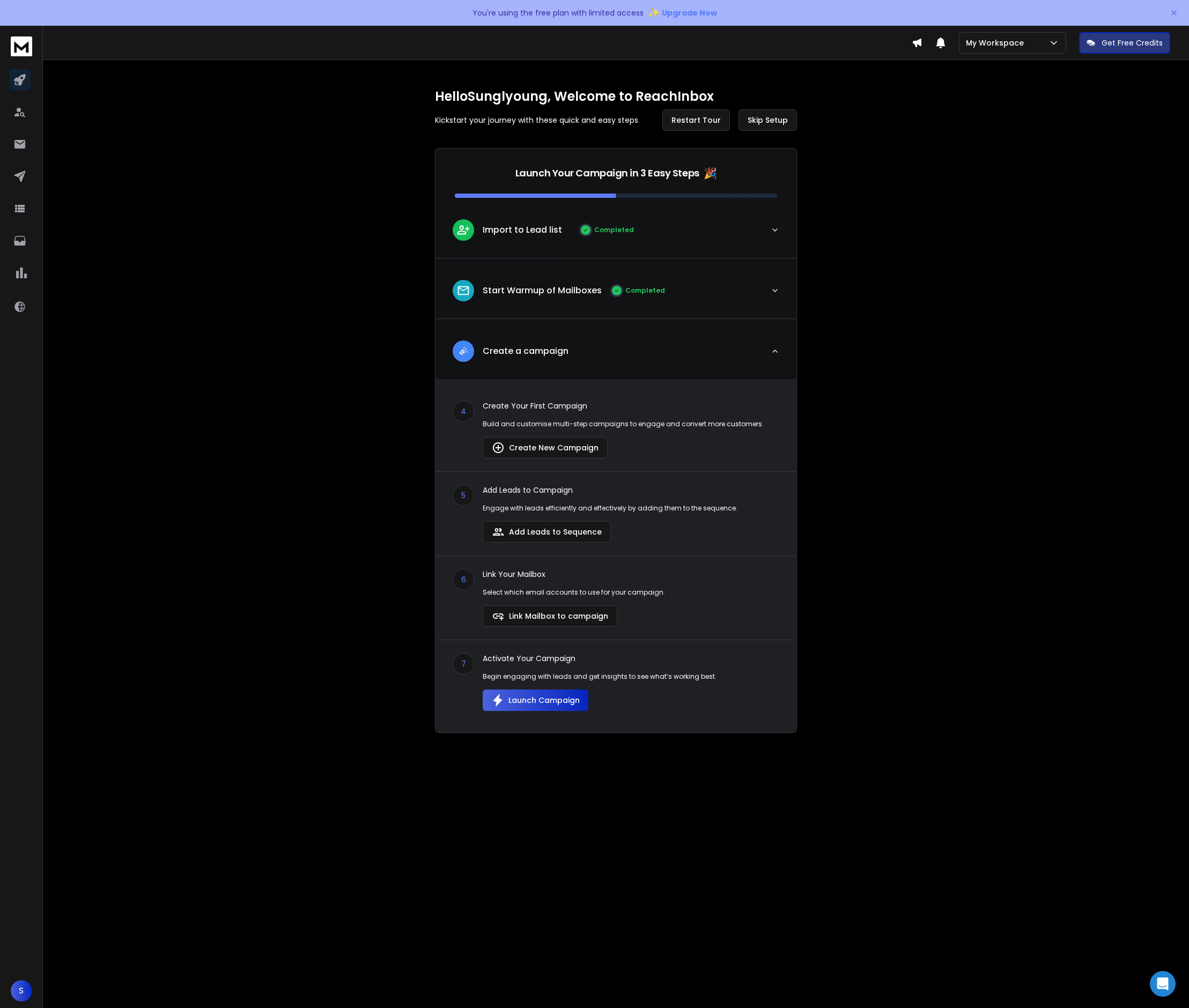
click at [19, 51] on img at bounding box center [21, 47] width 21 height 20
click at [21, 83] on icon at bounding box center [19, 79] width 13 height 13
click at [23, 112] on icon at bounding box center [19, 112] width 13 height 13
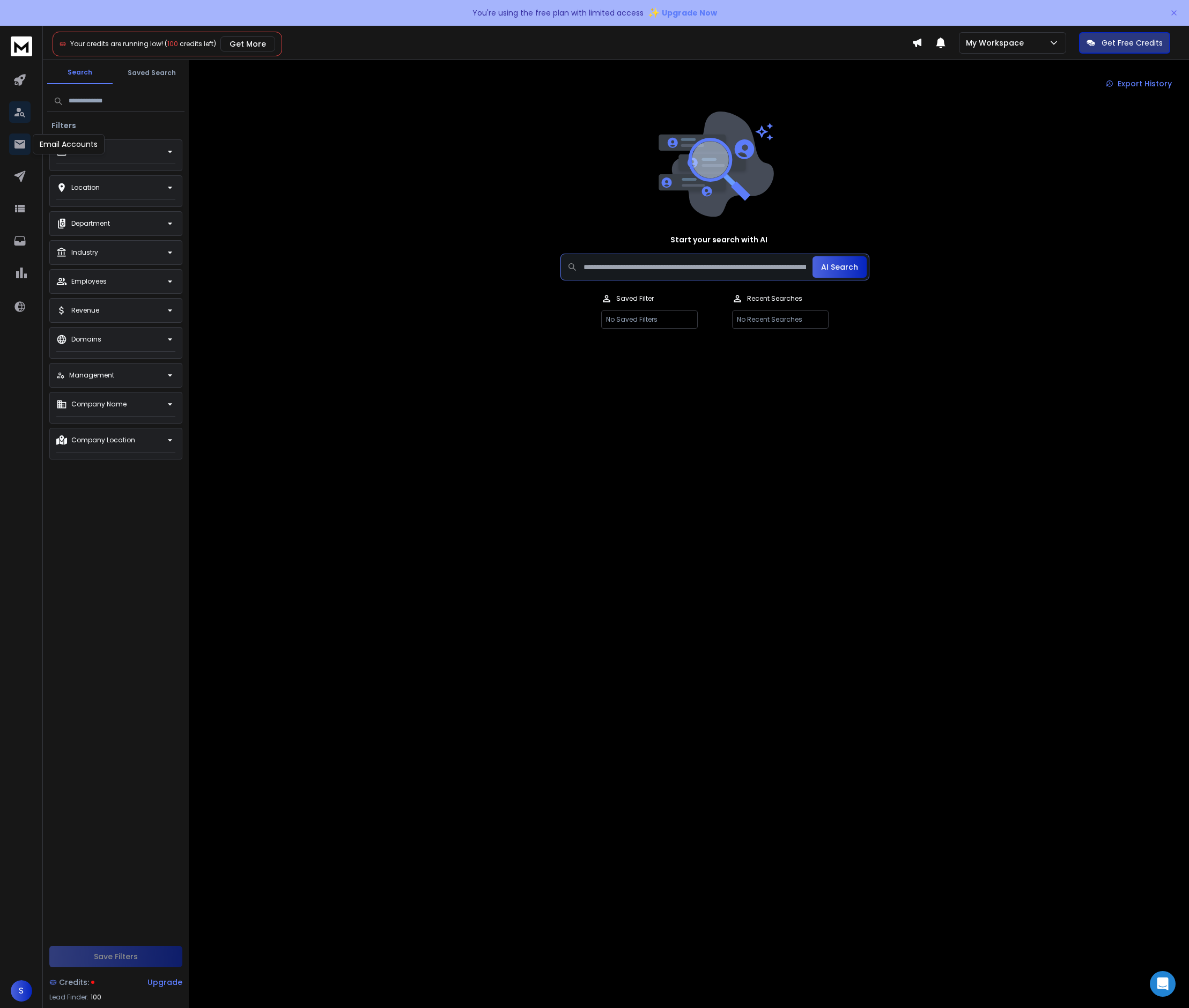
click at [24, 143] on icon at bounding box center [20, 144] width 11 height 9
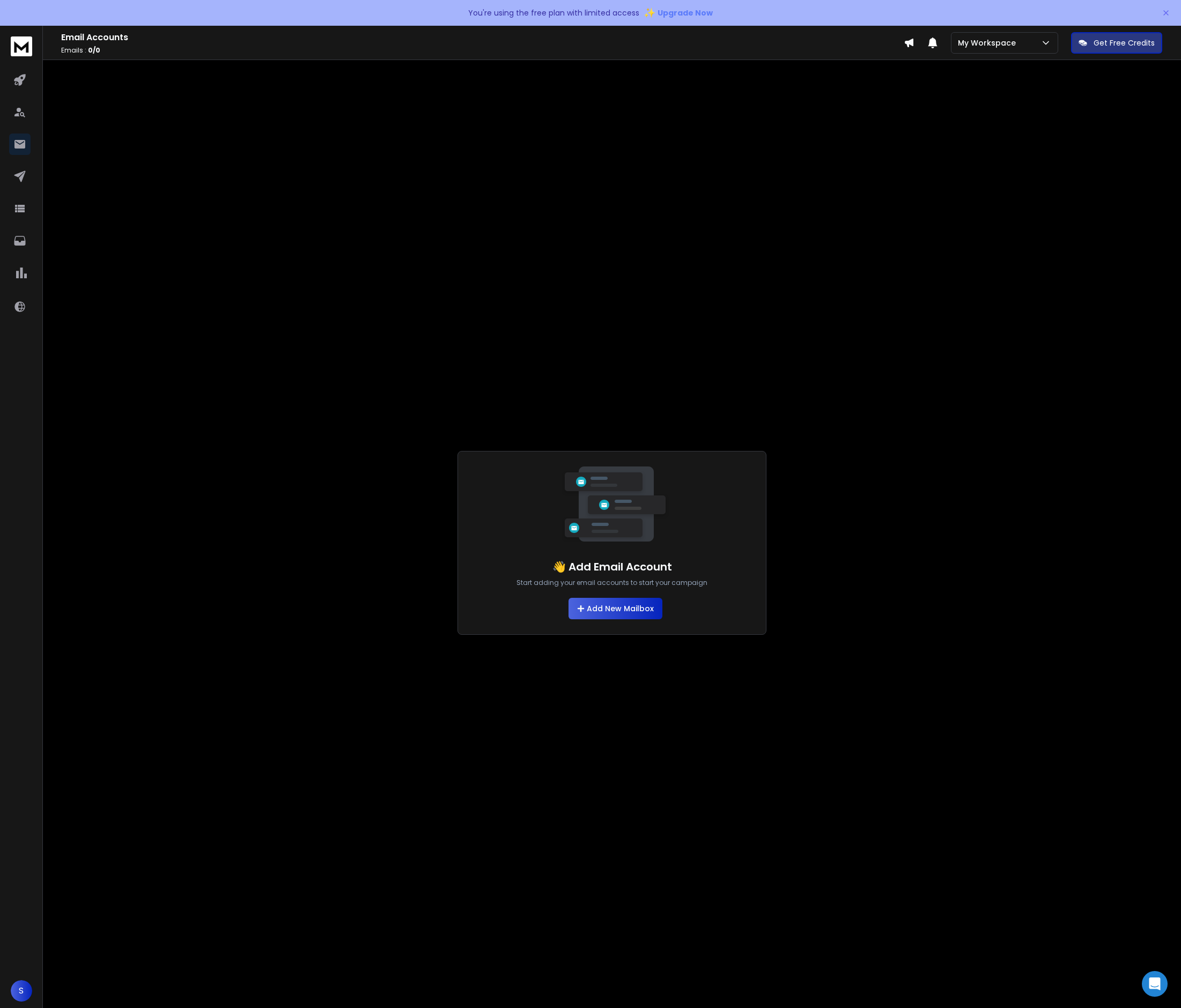
click at [634, 616] on button "Add New Mailbox" at bounding box center [615, 609] width 94 height 21
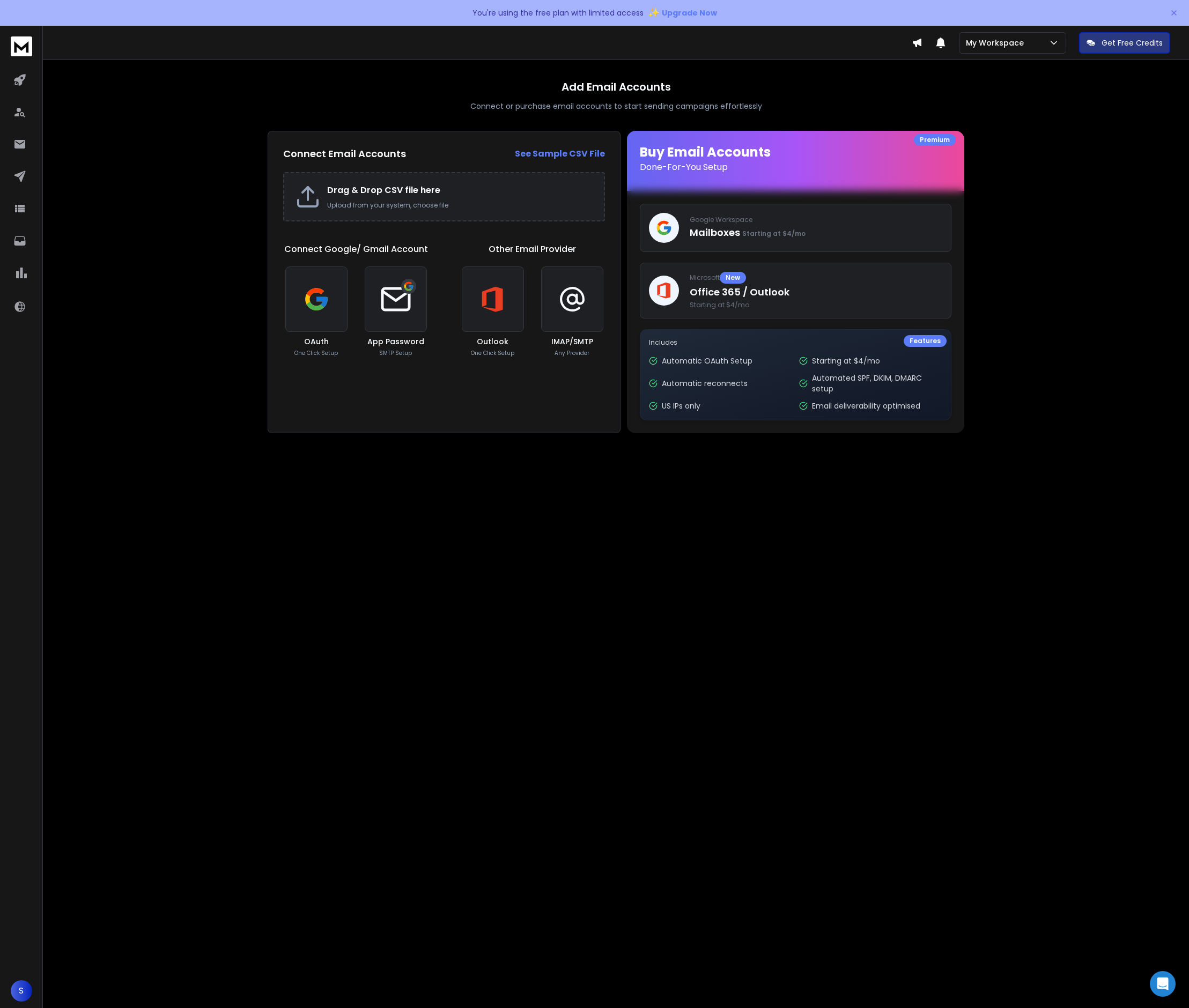
click at [328, 303] on icon at bounding box center [317, 299] width 27 height 32
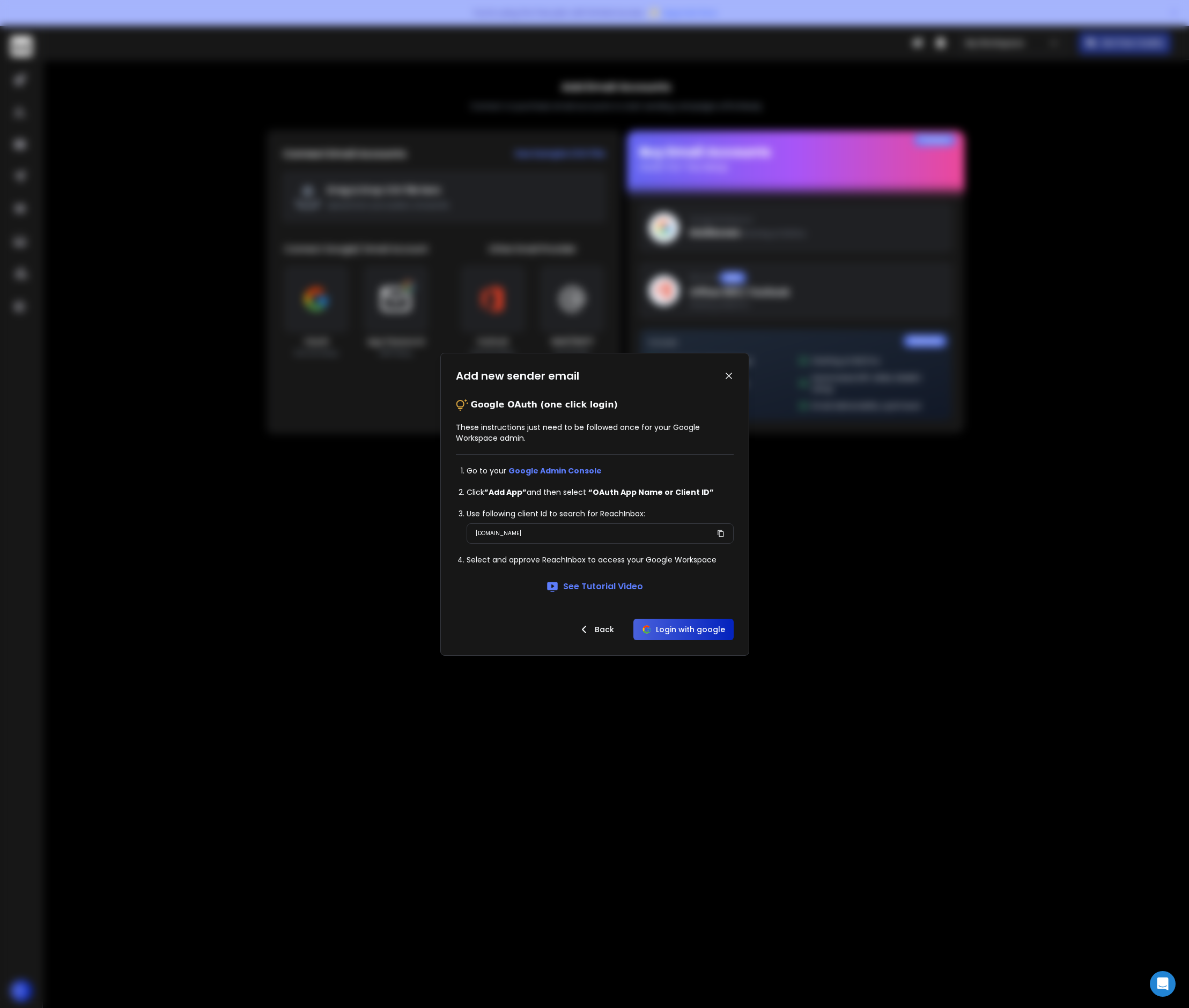
click at [655, 635] on button "Login with google" at bounding box center [683, 629] width 100 height 21
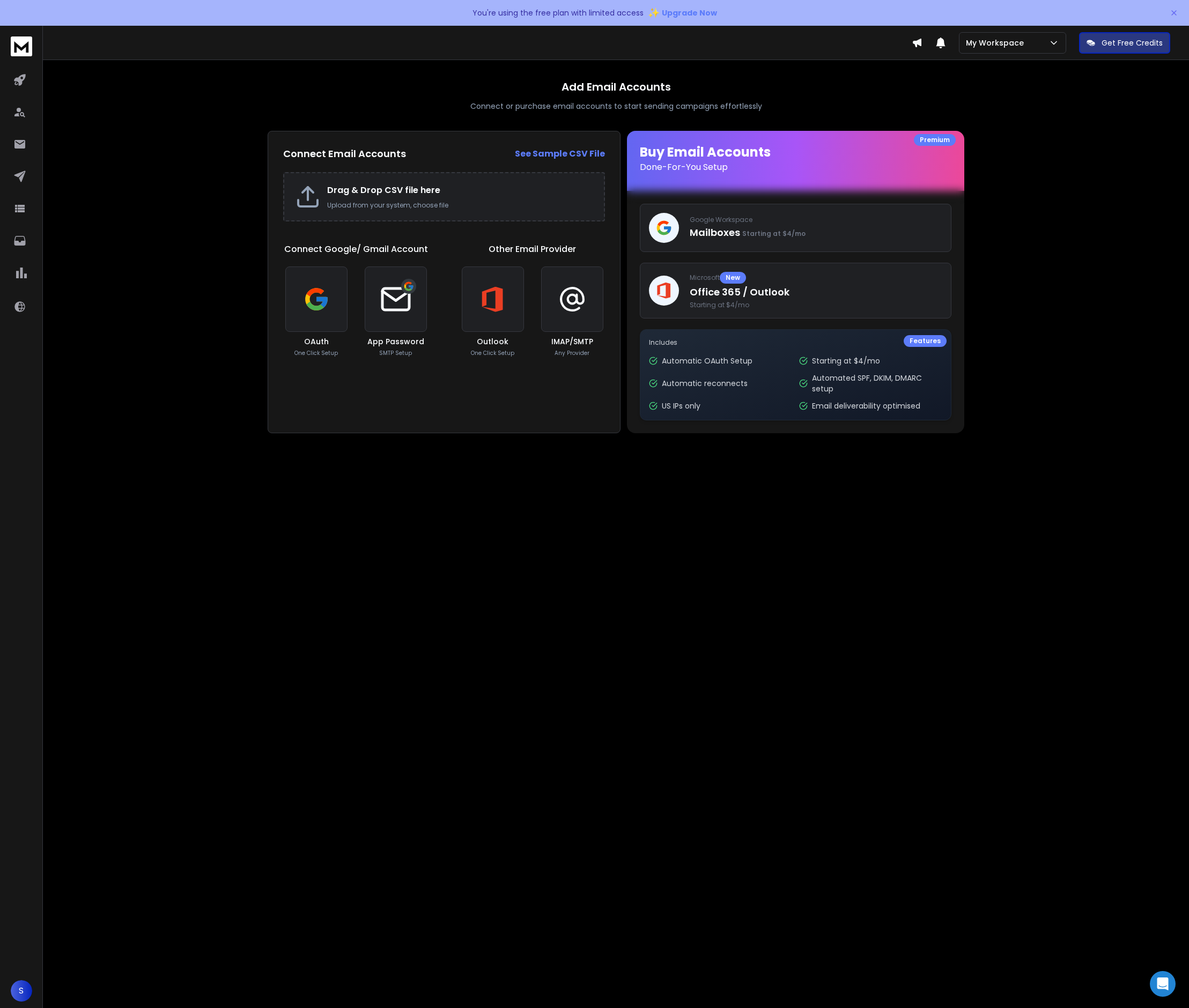
click at [330, 293] on icon at bounding box center [317, 299] width 27 height 32
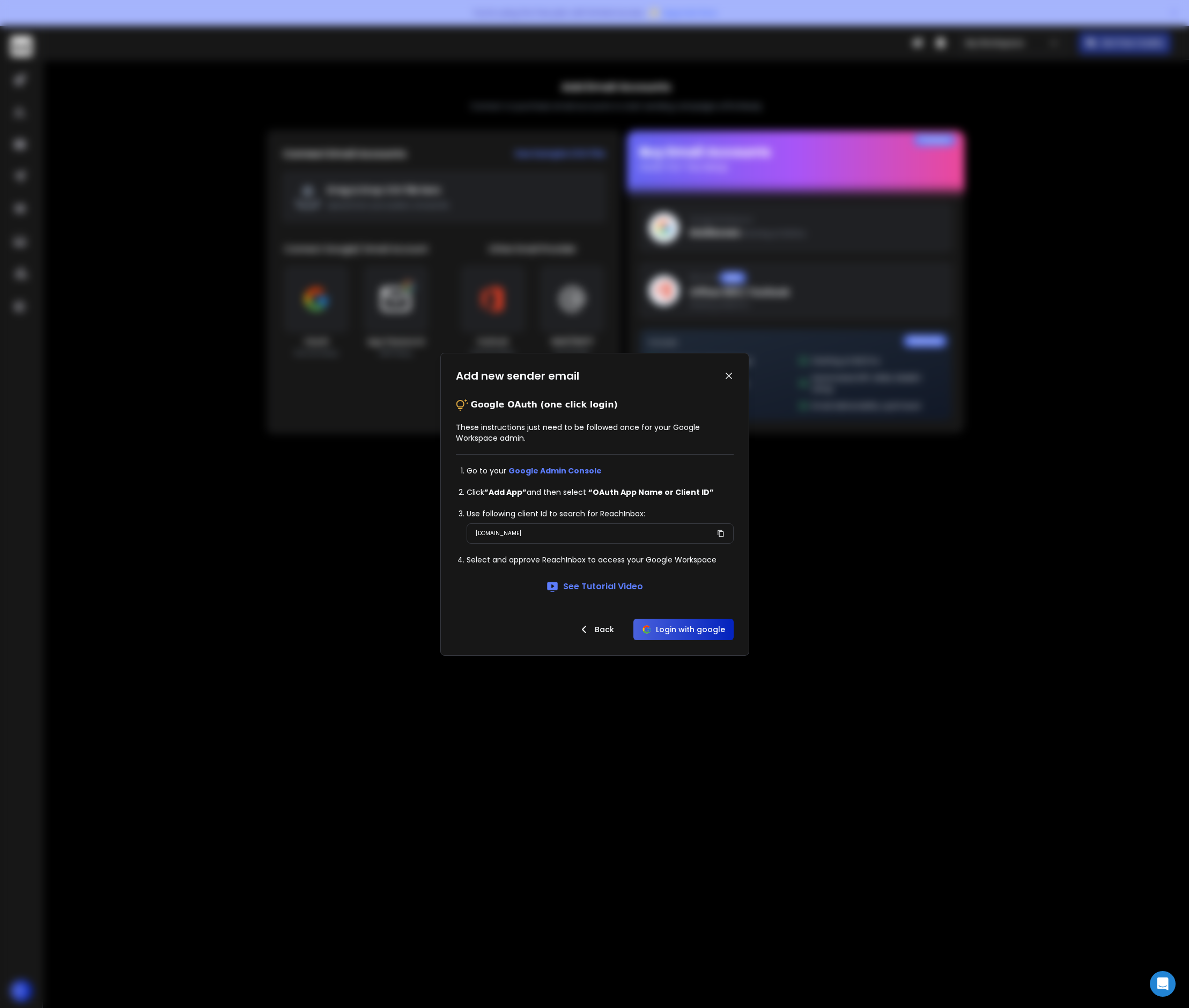
click at [723, 533] on icon at bounding box center [720, 533] width 7 height 7
click at [518, 646] on div "Add new sender email Google OAuth (one click login) These instructions just nee…" at bounding box center [594, 504] width 309 height 303
click at [492, 627] on div "Back Login with google" at bounding box center [594, 629] width 278 height 21
click at [568, 619] on div "Back Login with google" at bounding box center [594, 629] width 278 height 21
click at [651, 625] on icon at bounding box center [647, 629] width 9 height 9
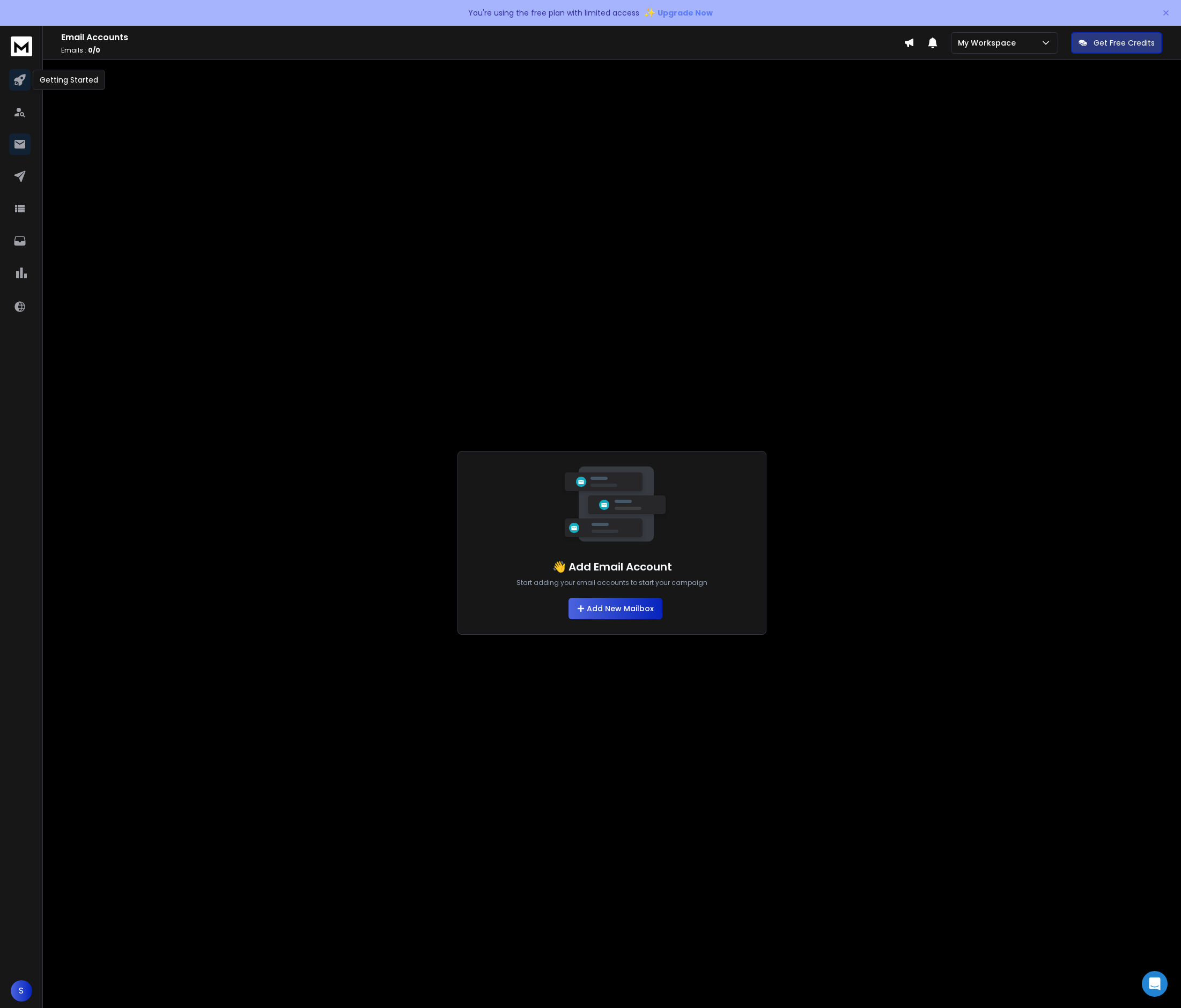
click at [15, 88] on link at bounding box center [20, 80] width 21 height 21
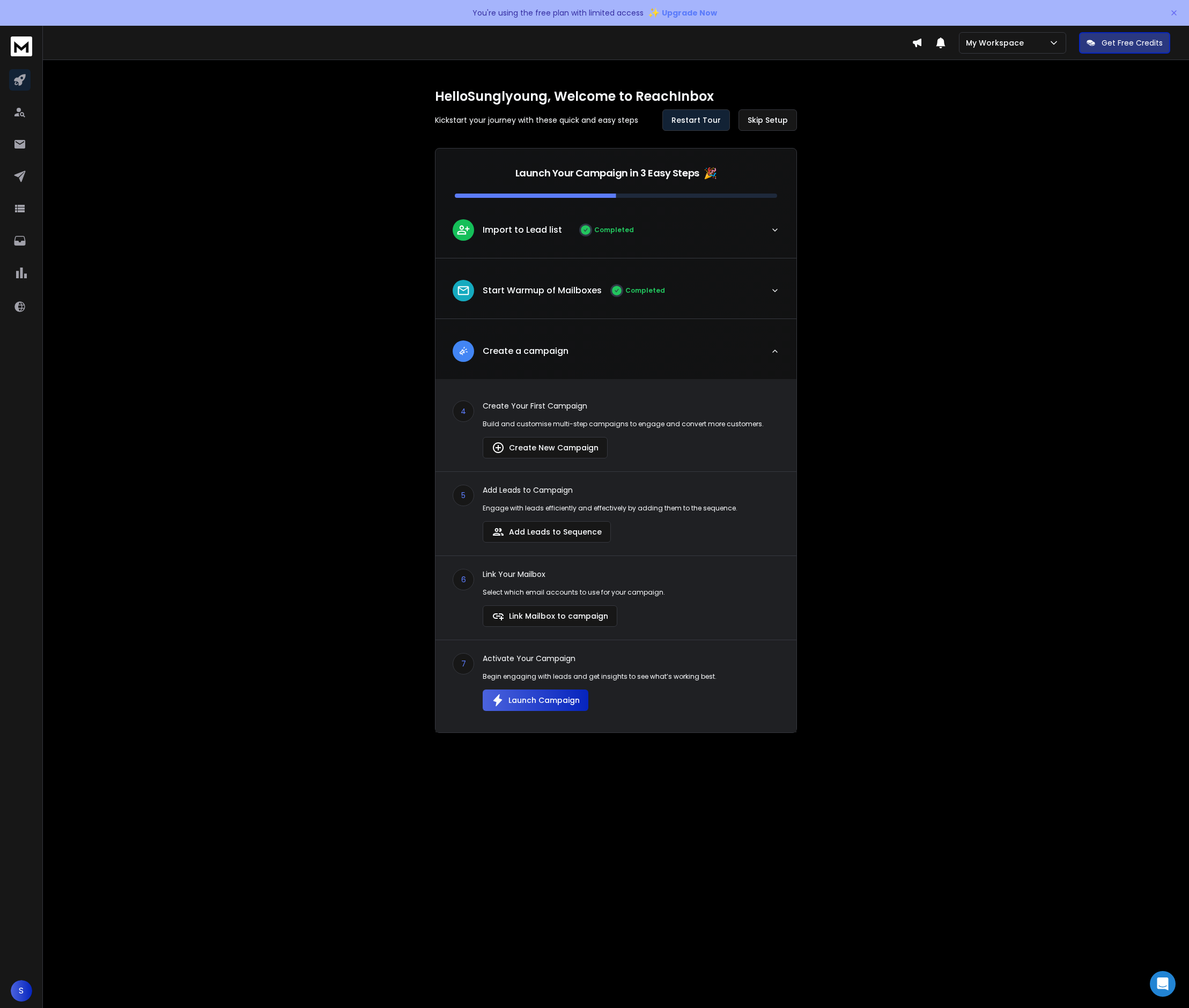
click at [717, 124] on button "Restart Tour" at bounding box center [696, 120] width 67 height 21
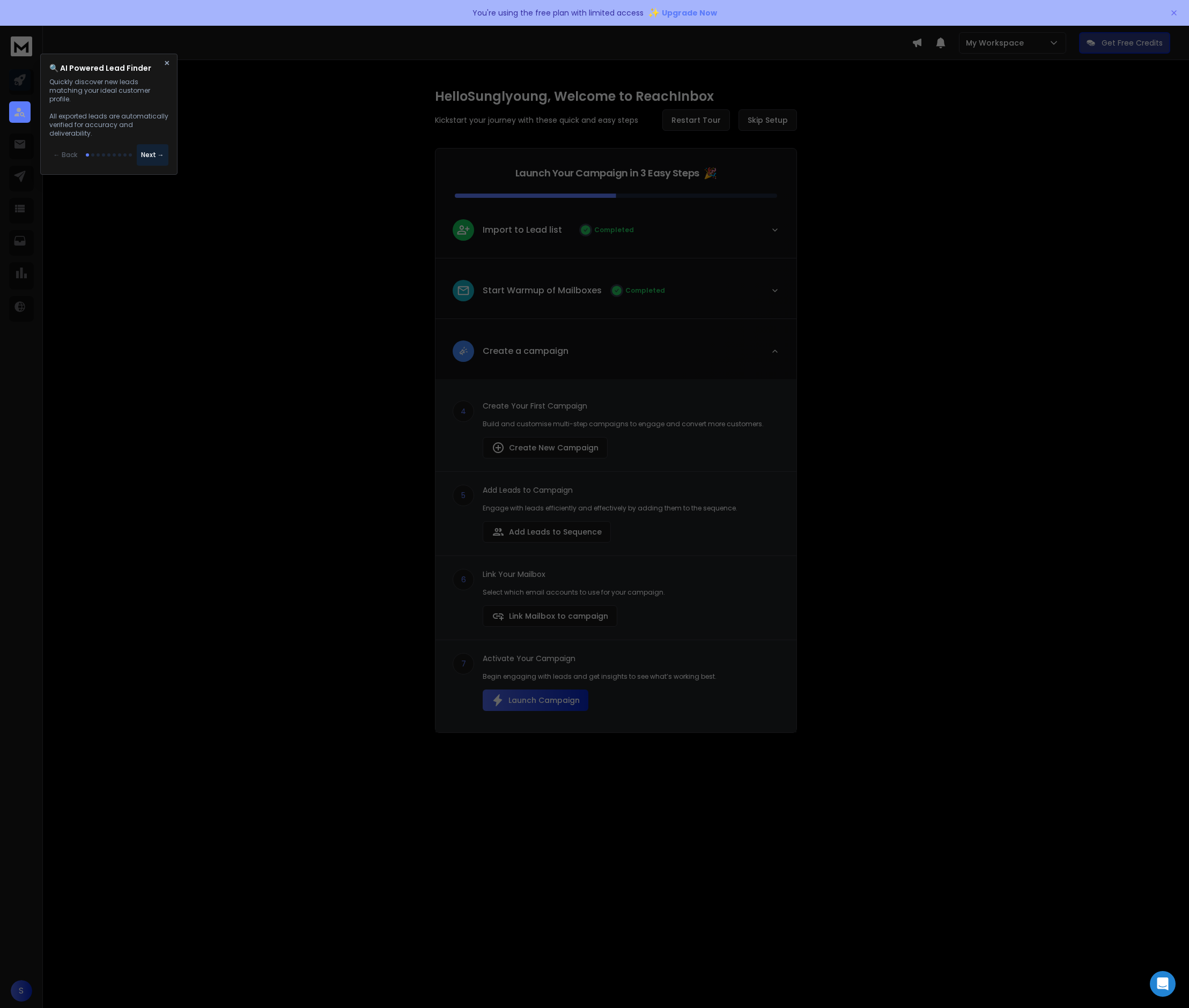
click at [156, 154] on button "Next →" at bounding box center [152, 155] width 31 height 21
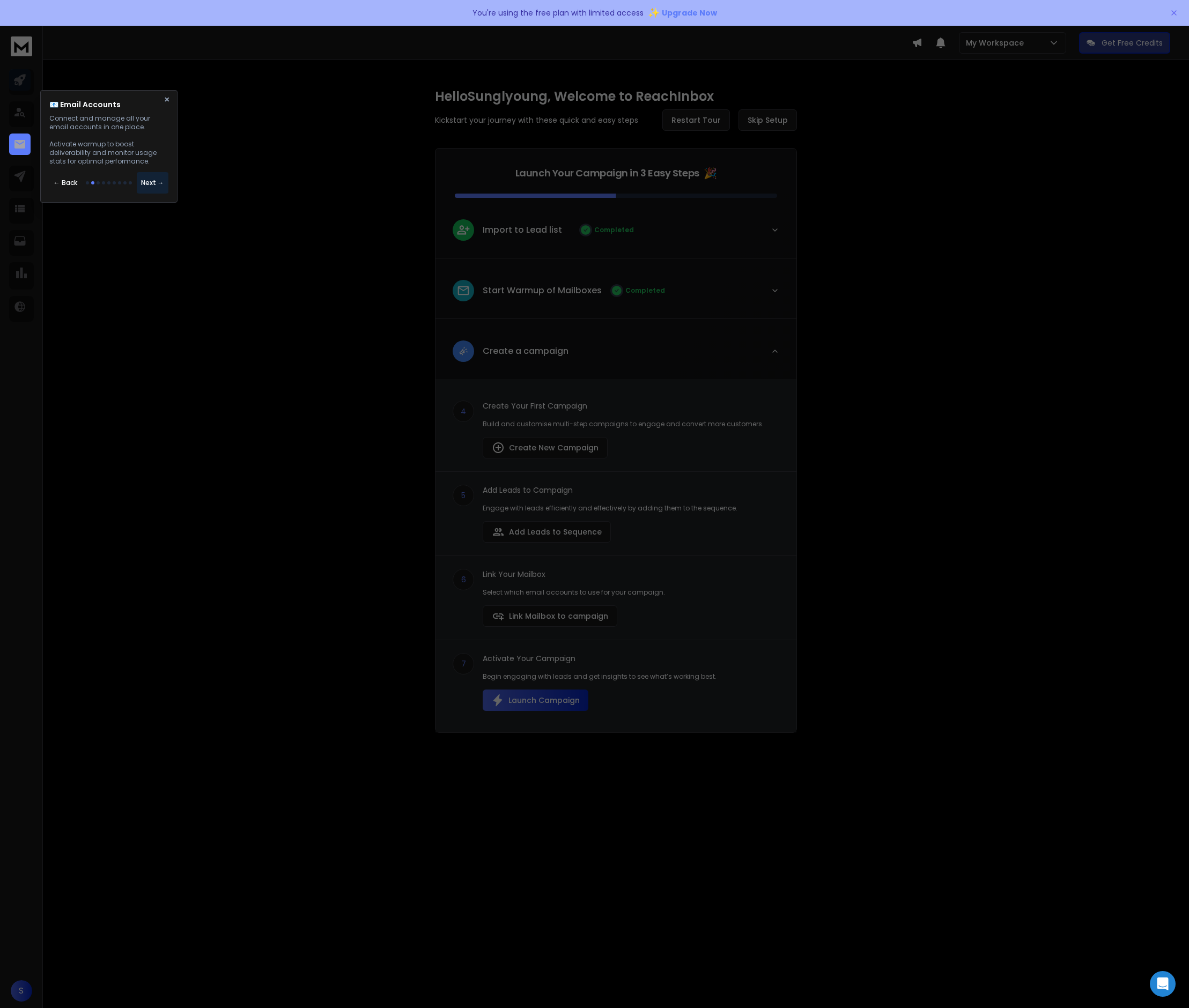
click at [164, 180] on button "Next →" at bounding box center [152, 183] width 31 height 21
click at [155, 216] on button "Next →" at bounding box center [152, 219] width 31 height 21
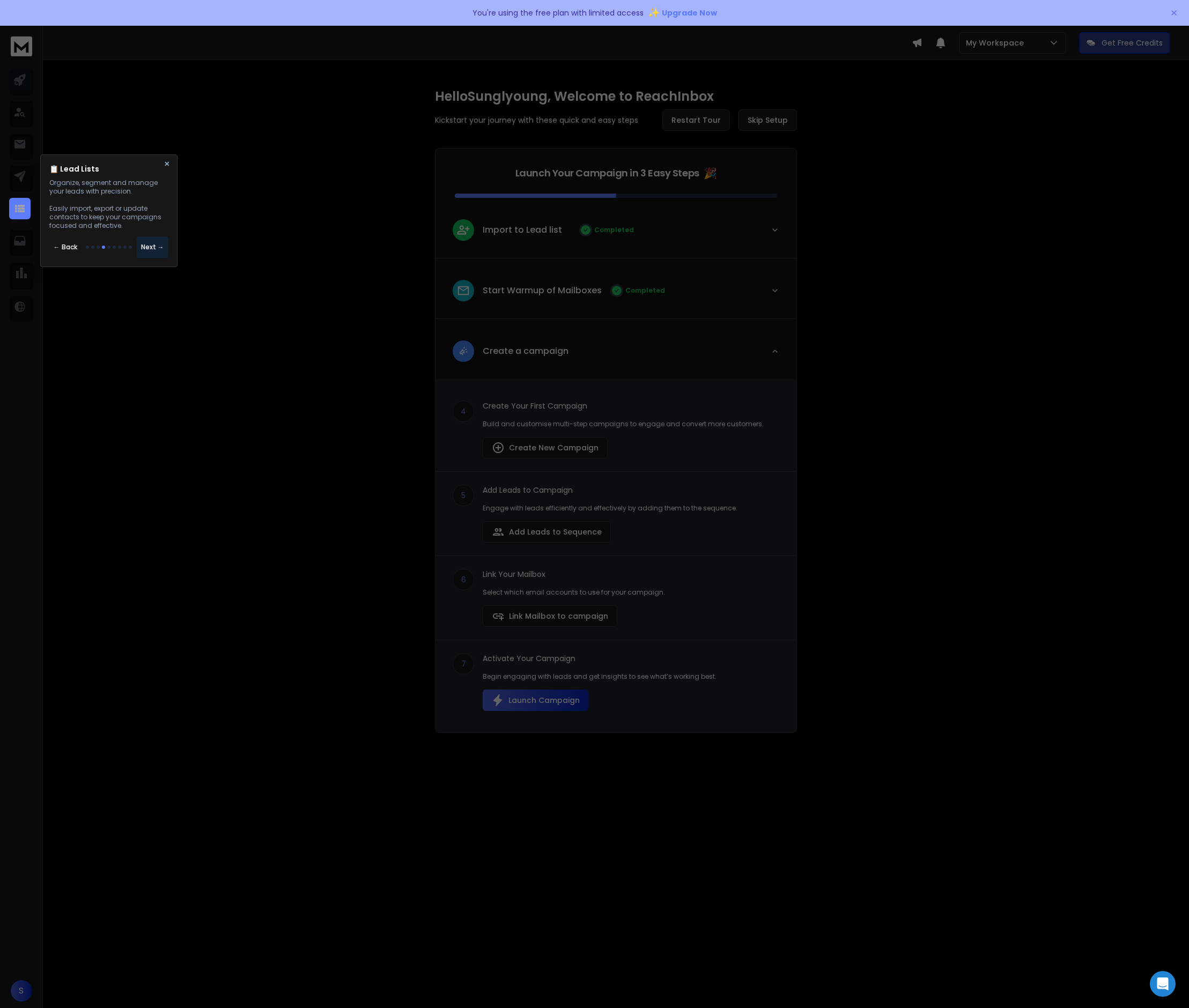
click at [154, 246] on button "Next →" at bounding box center [152, 247] width 31 height 21
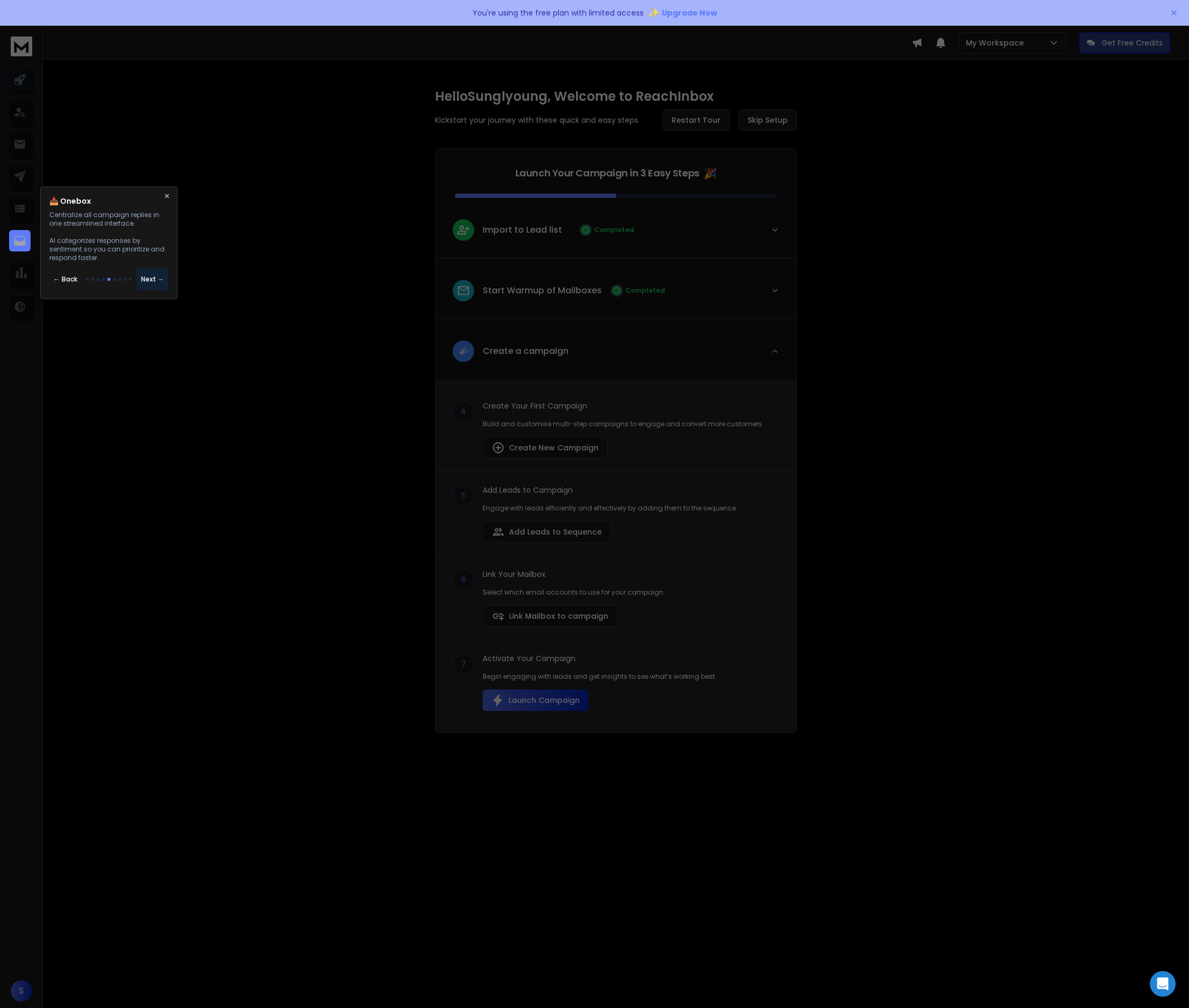
click at [156, 273] on button "Next →" at bounding box center [152, 279] width 31 height 21
click at [153, 311] on button "Next →" at bounding box center [152, 317] width 31 height 21
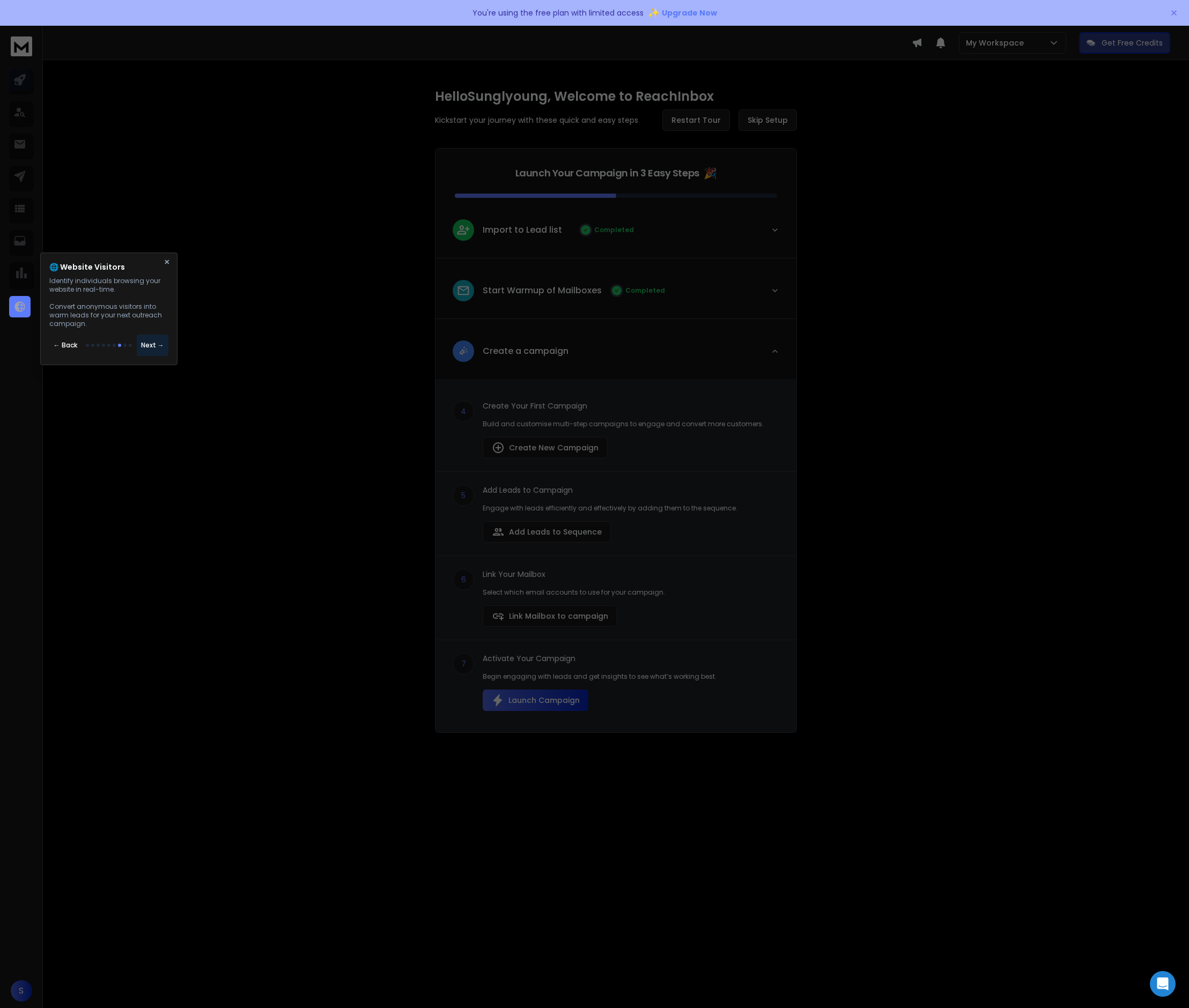
click at [154, 345] on button "Next →" at bounding box center [152, 345] width 31 height 21
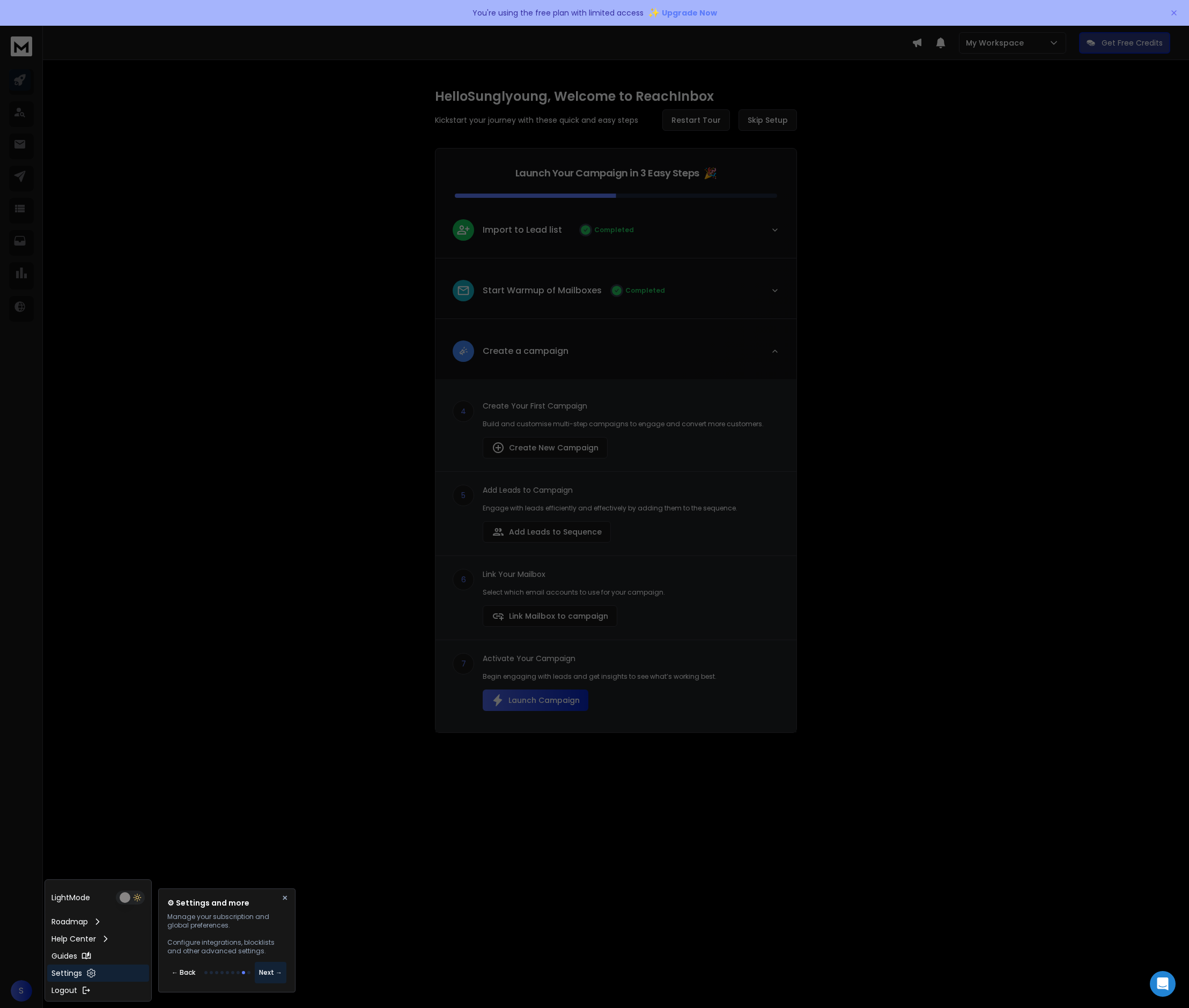
click at [275, 974] on button "Next →" at bounding box center [270, 973] width 31 height 21
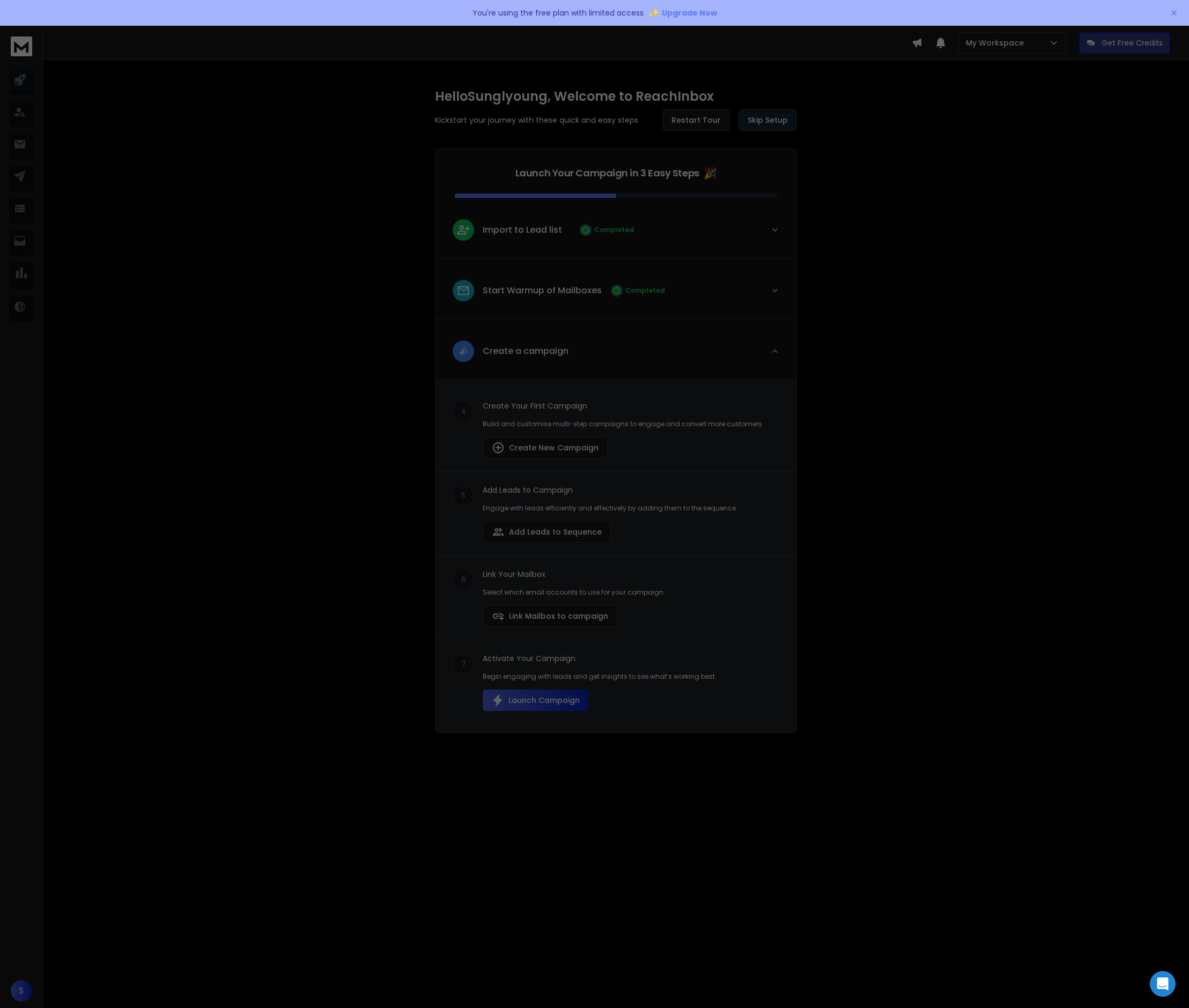
click at [766, 116] on span "Skip Setup" at bounding box center [768, 120] width 40 height 11
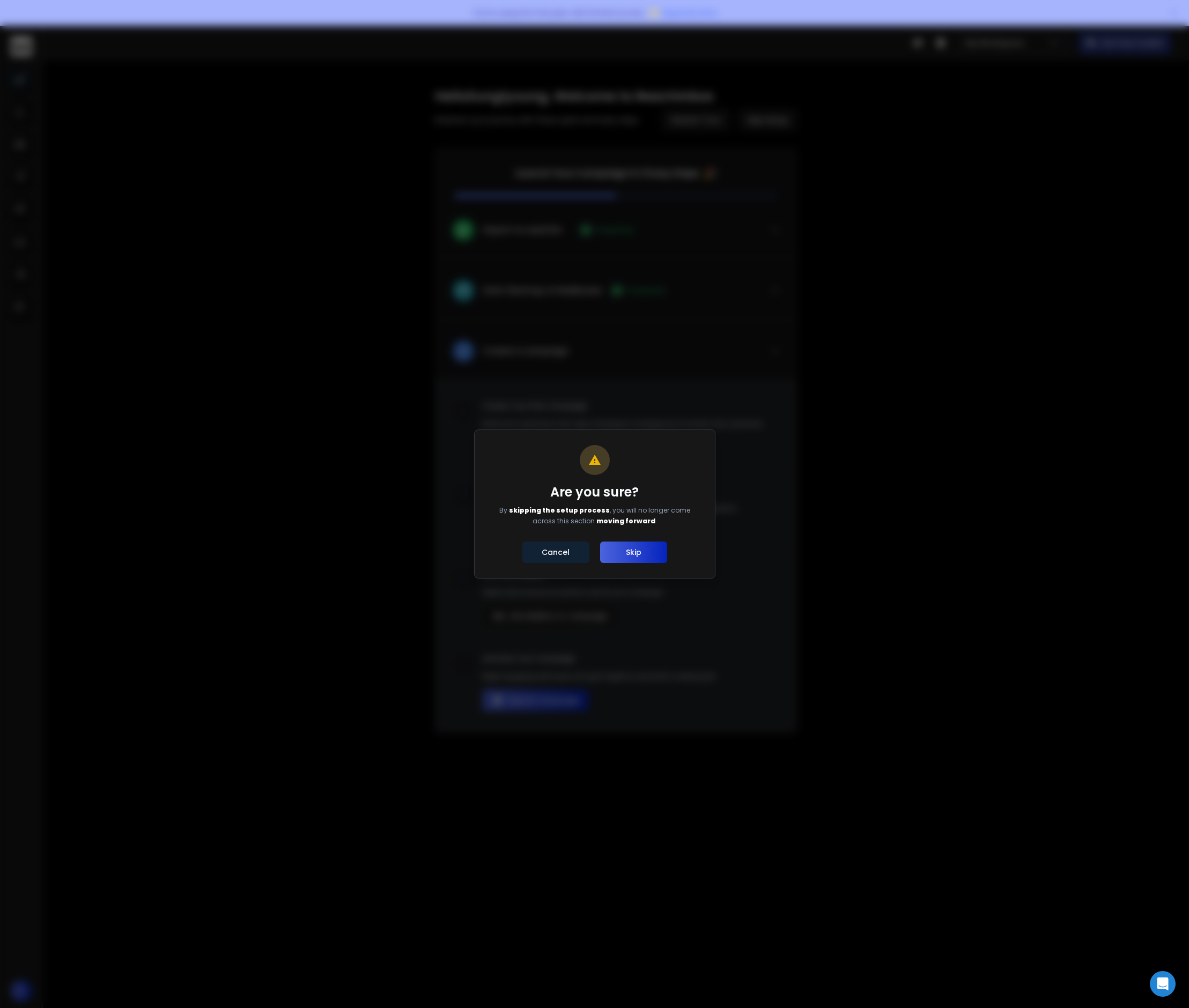
click at [625, 554] on button "Skip" at bounding box center [633, 552] width 67 height 21
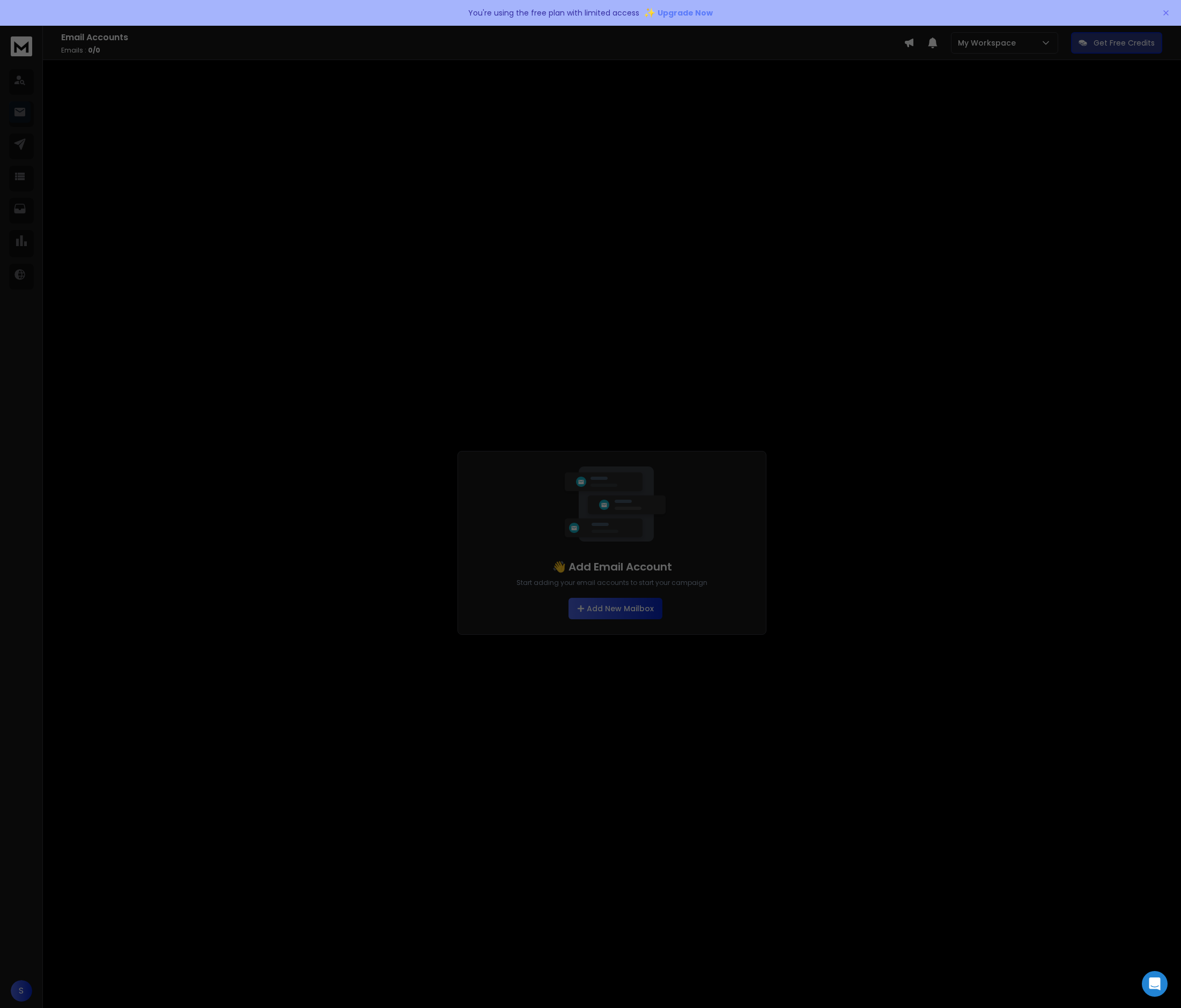
click at [25, 52] on img at bounding box center [21, 47] width 21 height 20
click at [679, 15] on span "Upgrade Now" at bounding box center [685, 13] width 55 height 11
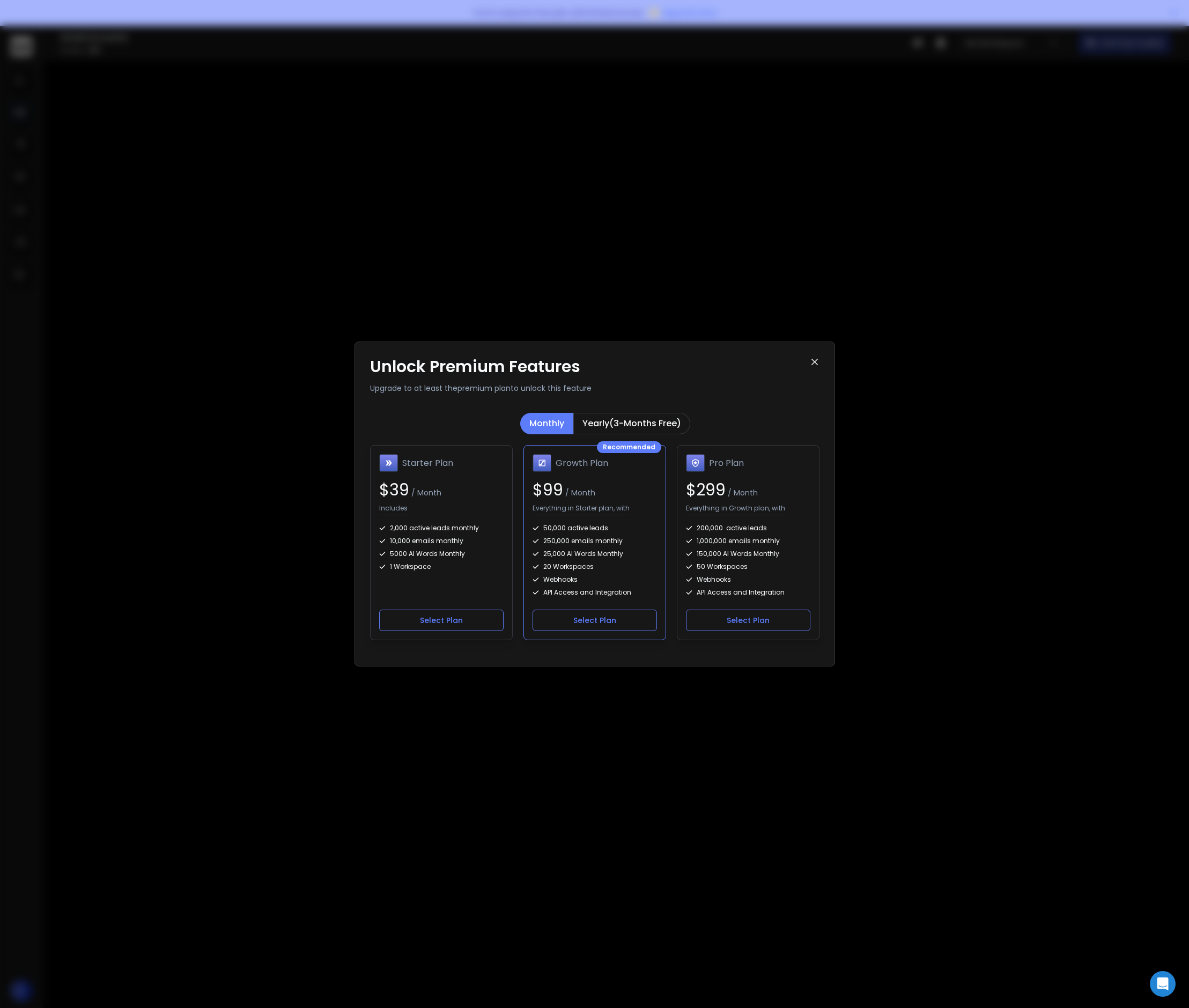
click at [820, 361] on div "Unlock Premium Features Upgrade to at least the premium plan to unlock this fea…" at bounding box center [594, 504] width 480 height 325
click at [816, 357] on icon at bounding box center [814, 362] width 9 height 9
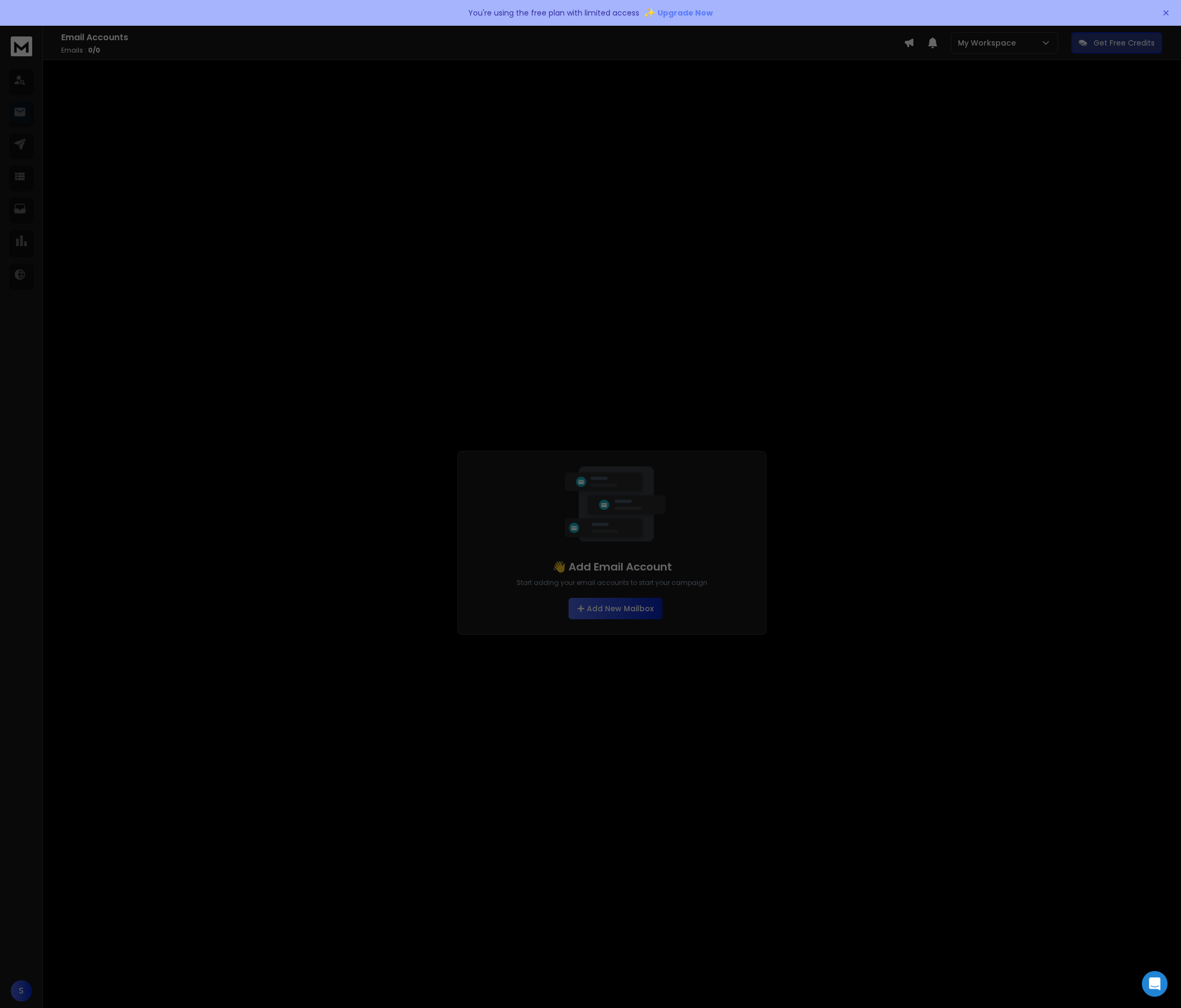
click at [1164, 14] on icon "Close notification" at bounding box center [1166, 13] width 4 height 4
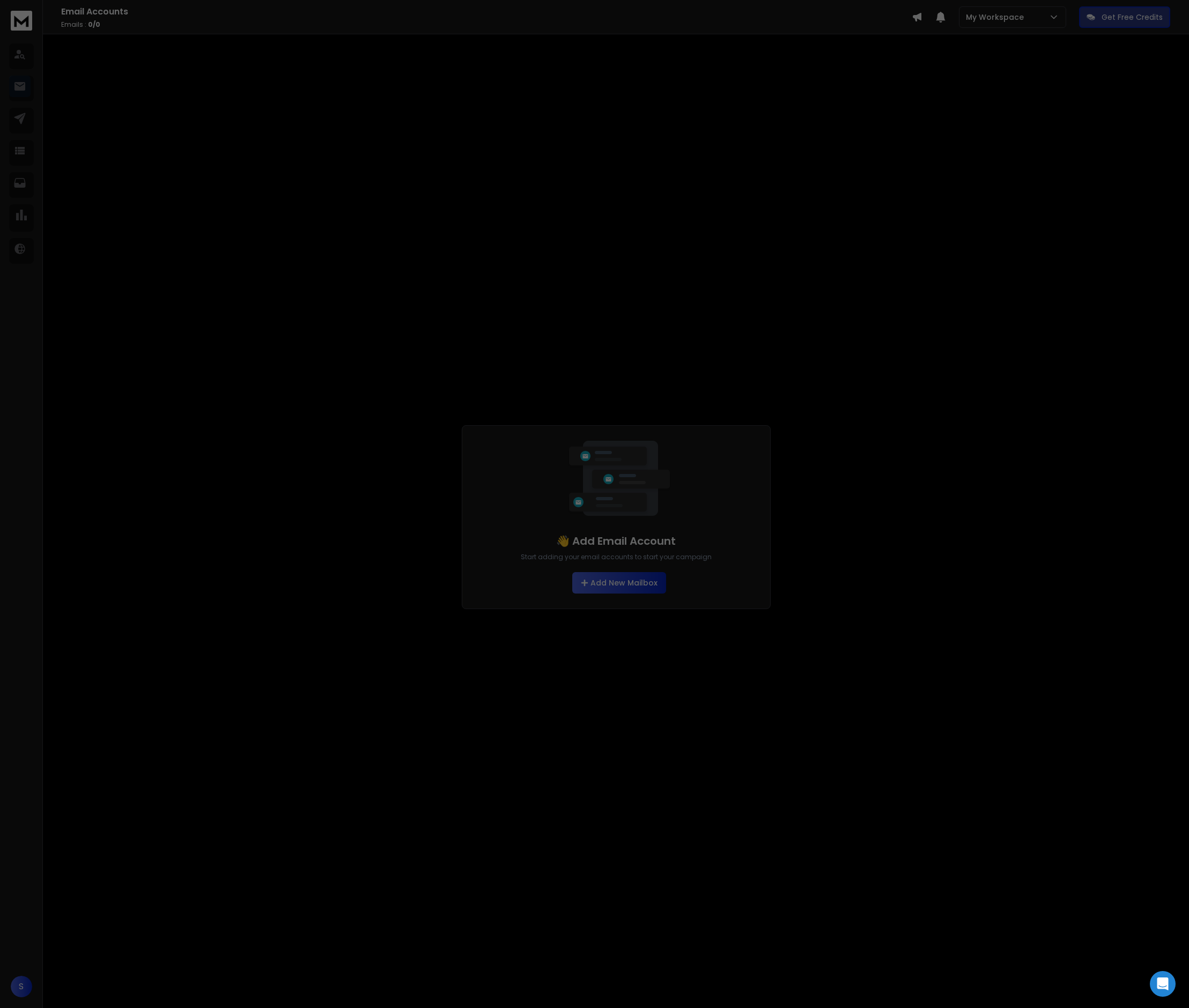
drag, startPoint x: 61, startPoint y: 19, endPoint x: 86, endPoint y: 14, distance: 25.5
click at [69, 18] on div "Email Accounts Emails : 0 / 0" at bounding box center [486, 17] width 850 height 23
click at [92, 13] on h1 "Email Accounts" at bounding box center [486, 11] width 850 height 13
click at [434, 282] on div "👋 Add Email Account Start adding your email accounts to start your campaign Add…" at bounding box center [616, 516] width 1112 height 944
click at [23, 20] on img at bounding box center [21, 21] width 21 height 20
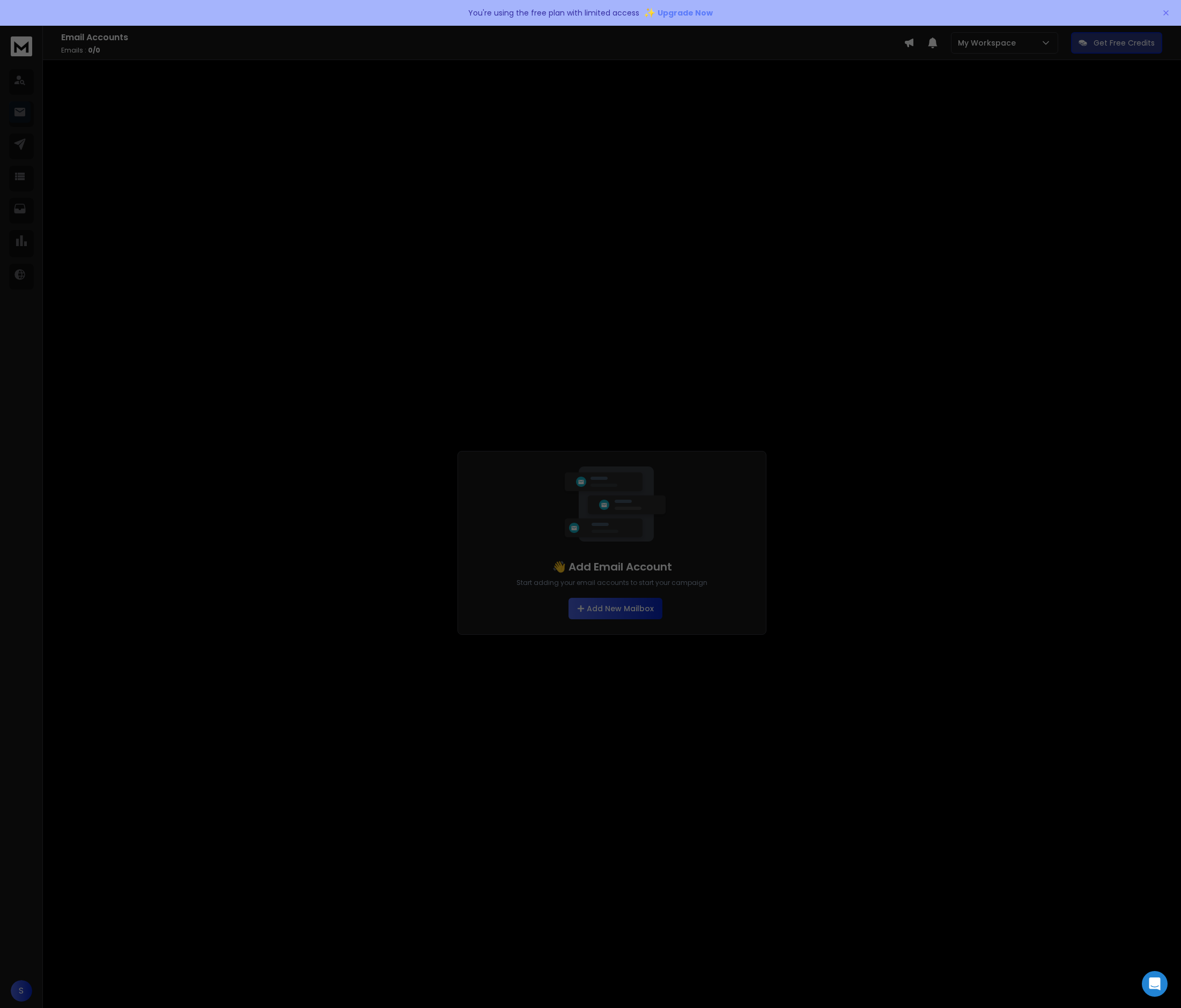
click at [61, 352] on div "👋 Add Email Account Start adding your email accounts to start your campaign Add…" at bounding box center [612, 542] width 1104 height 944
drag, startPoint x: 132, startPoint y: 240, endPoint x: 129, endPoint y: 236, distance: 5.0
click at [132, 241] on div "👋 Add Email Account Start adding your email accounts to start your campaign Add…" at bounding box center [612, 542] width 1104 height 944
click at [626, 551] on div "👋 Add Email Account Start adding your email accounts to start your campaign Add…" at bounding box center [612, 542] width 191 height 153
click at [616, 615] on button "Add New Mailbox" at bounding box center [615, 609] width 94 height 21
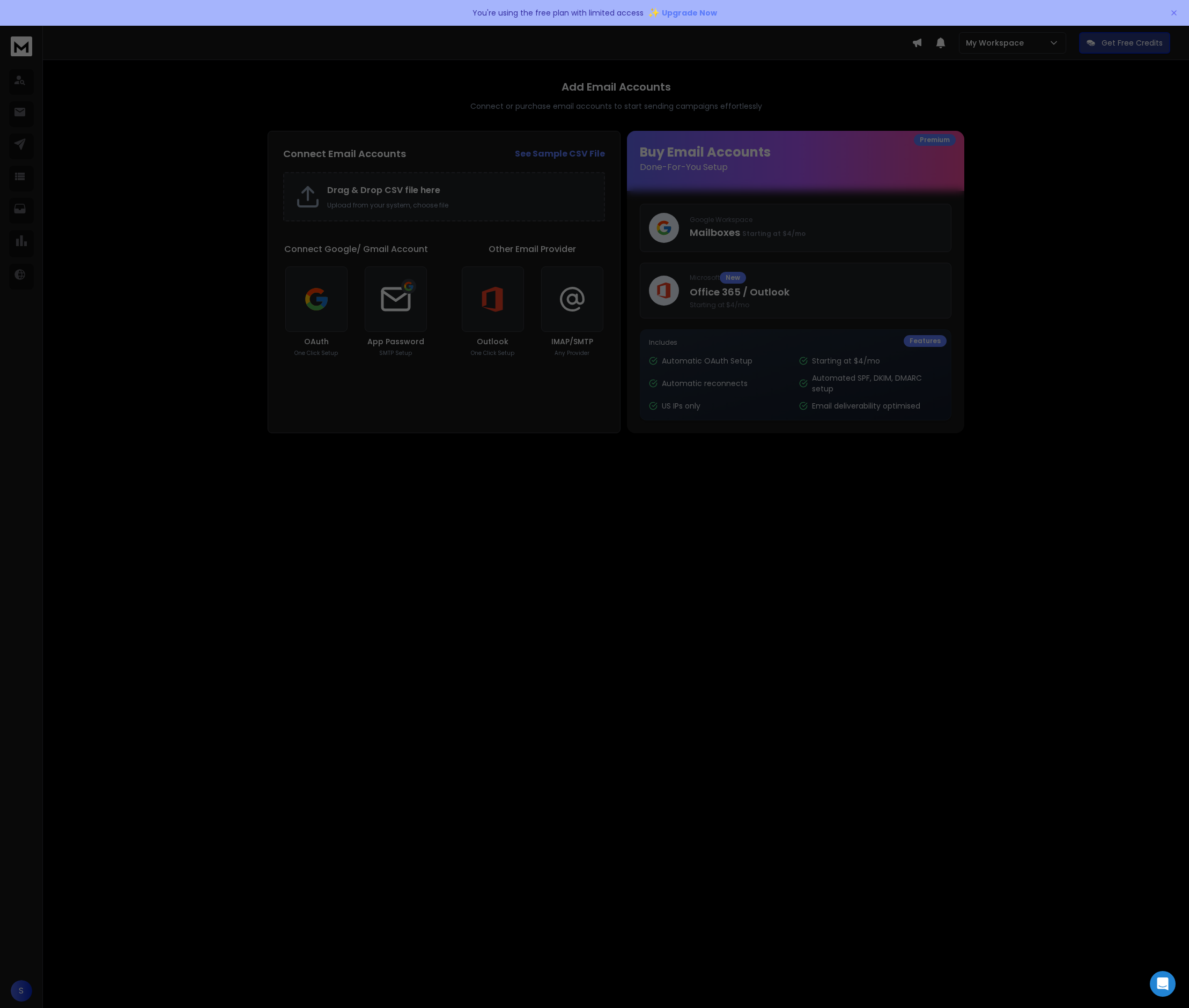
click at [677, 227] on div at bounding box center [663, 228] width 30 height 30
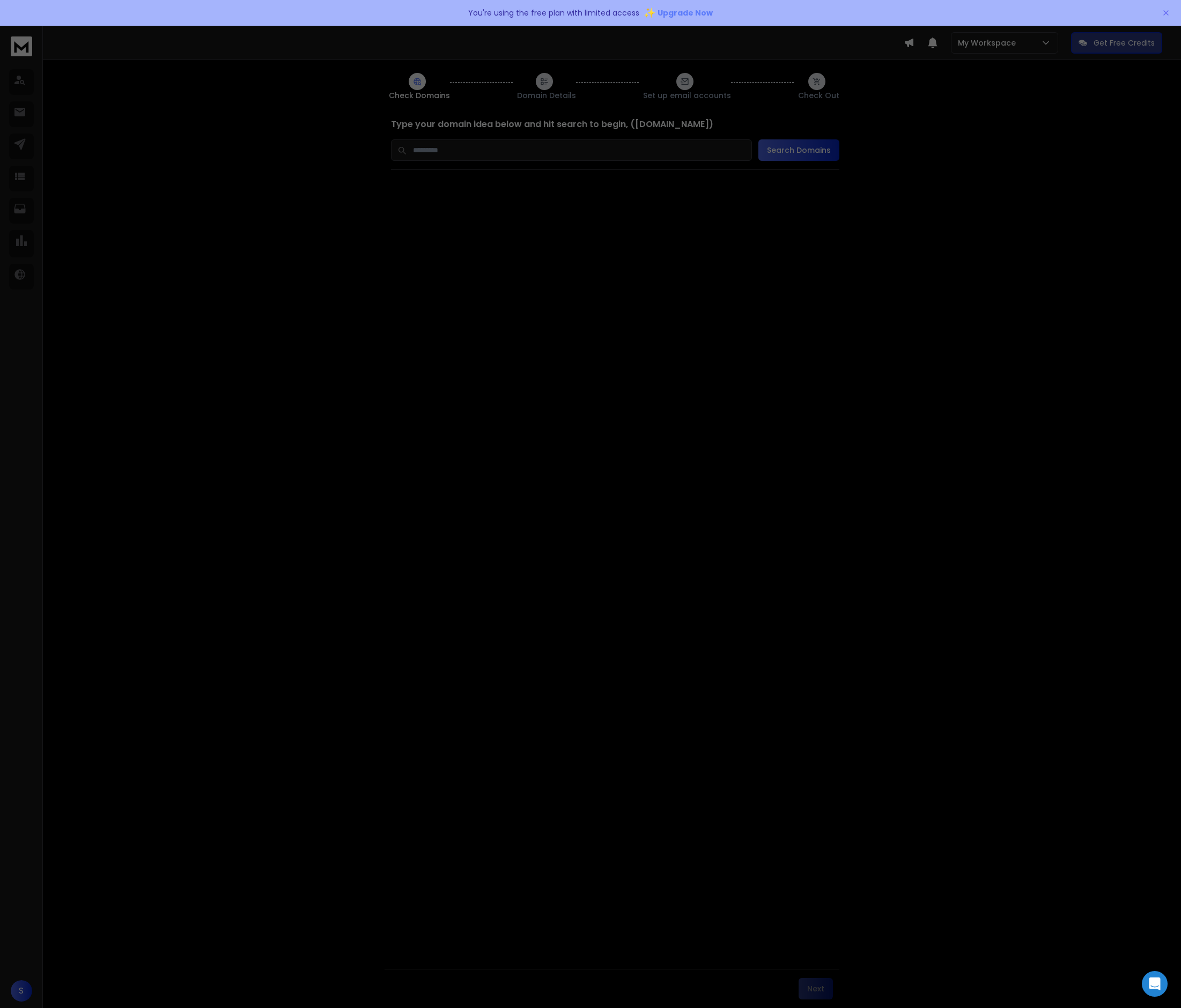
click at [15, 47] on img at bounding box center [21, 47] width 21 height 20
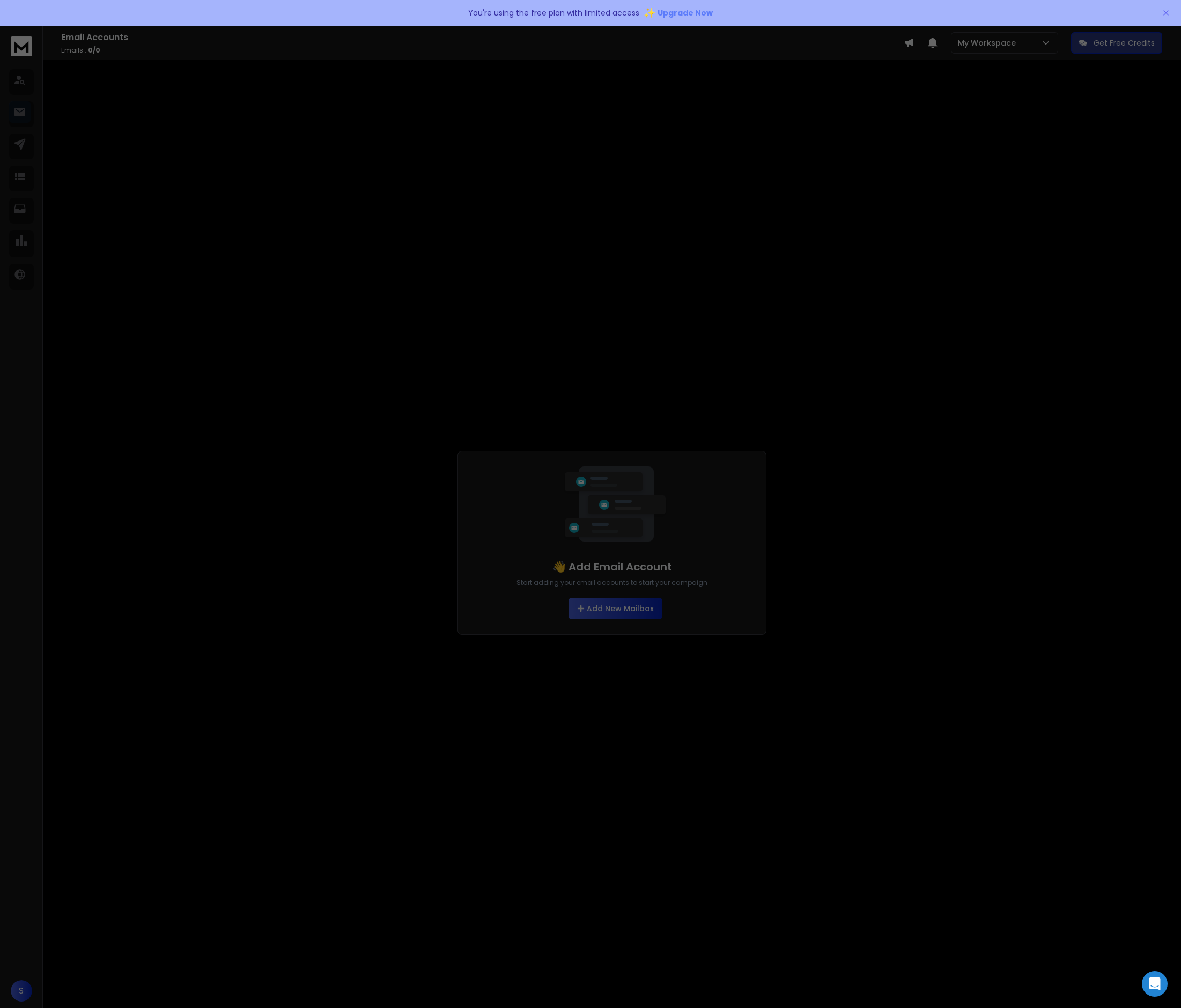
click at [619, 611] on button "Add New Mailbox" at bounding box center [615, 609] width 94 height 21
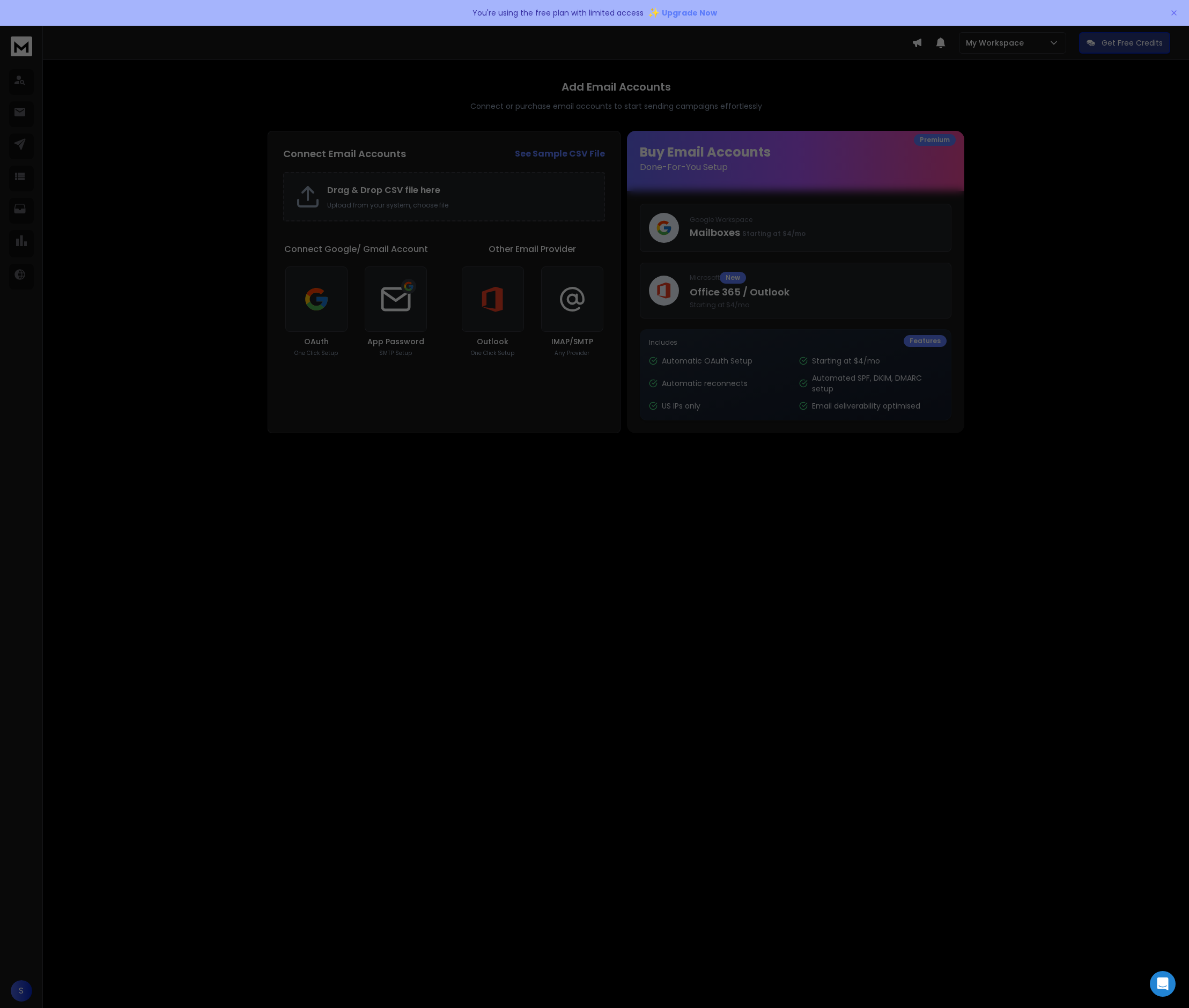
click at [313, 311] on icon at bounding box center [317, 299] width 27 height 32
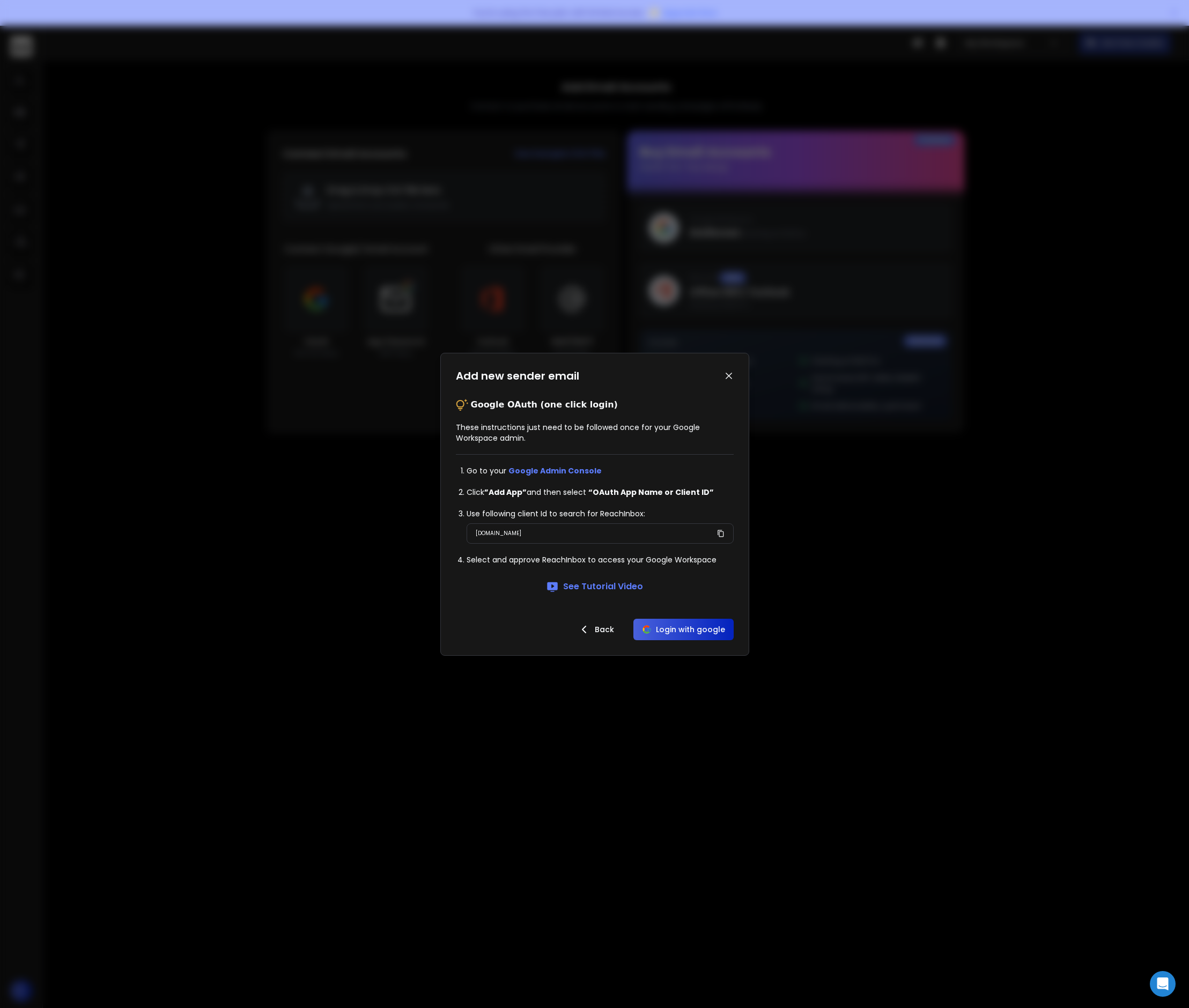
click at [703, 630] on button "Login with google" at bounding box center [683, 629] width 100 height 21
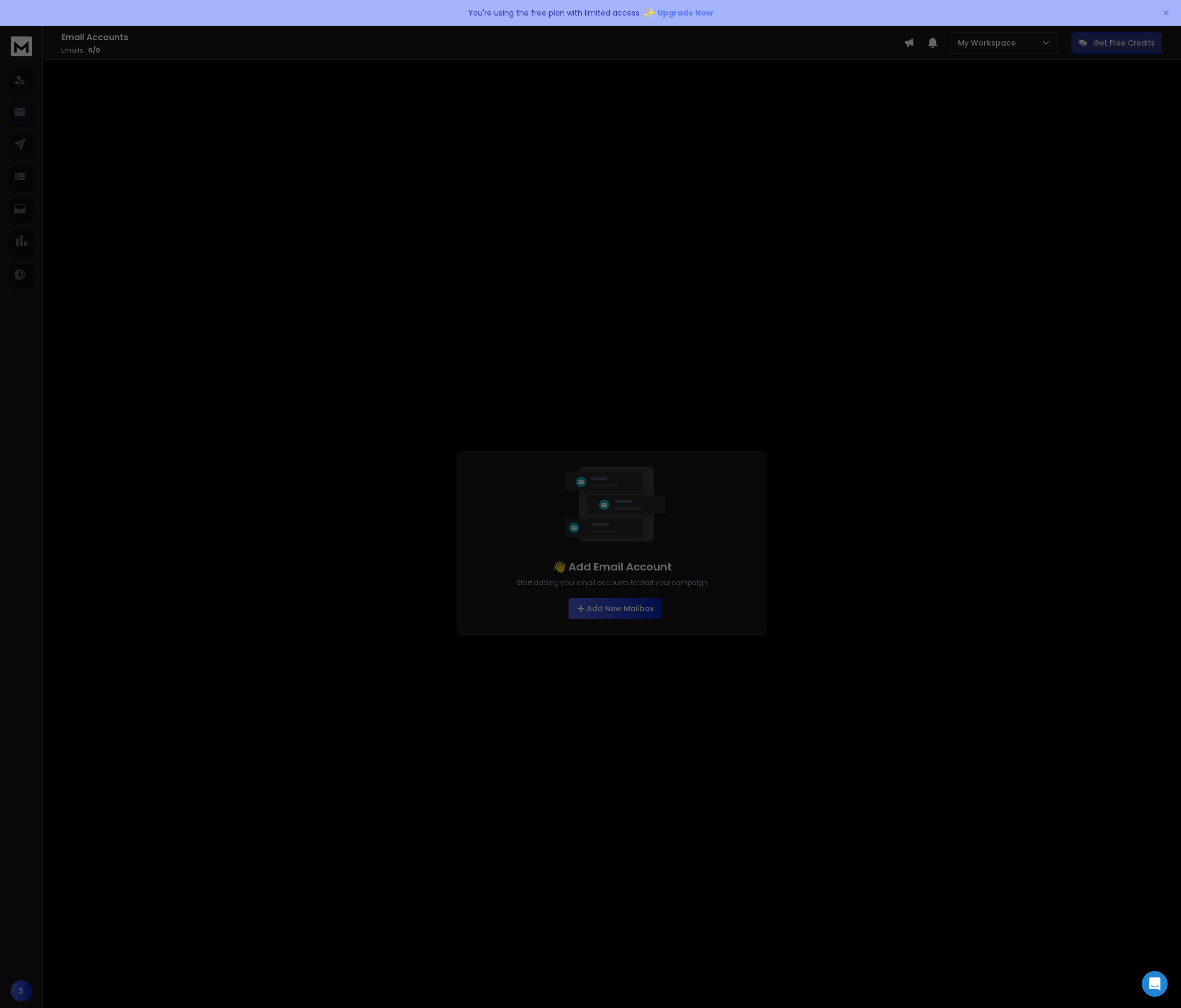
click at [167, 313] on div "👋 Add Email Account Start adding your email accounts to start your campaign Add…" at bounding box center [612, 542] width 1104 height 944
click at [285, 225] on div "👋 Add Email Account Start adding your email accounts to start your campaign Add…" at bounding box center [612, 542] width 1104 height 944
drag, startPoint x: 600, startPoint y: 858, endPoint x: 590, endPoint y: 856, distance: 10.2
click at [600, 859] on div "👋 Add Email Account Start adding your email accounts to start your campaign Add…" at bounding box center [612, 542] width 1104 height 944
click at [872, 171] on div "👋 Add Email Account Start adding your email accounts to start your campaign Add…" at bounding box center [612, 542] width 1104 height 944
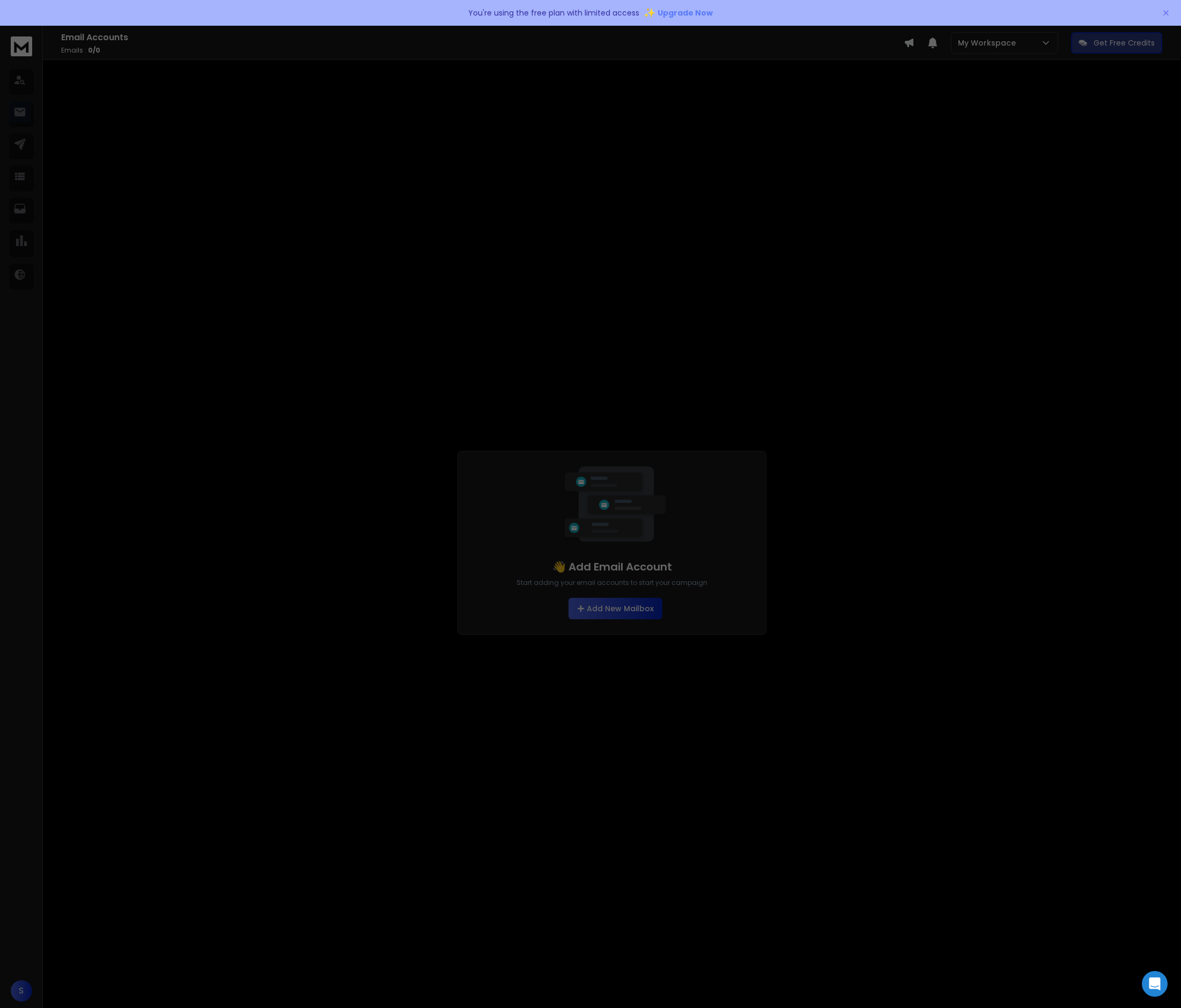
click at [17, 420] on div "S" at bounding box center [21, 519] width 43 height 987
drag, startPoint x: 41, startPoint y: 327, endPoint x: 51, endPoint y: 305, distance: 24.2
click at [37, 327] on div "S" at bounding box center [21, 519] width 43 height 987
click at [203, 112] on div "👋 Add Email Account Start adding your email accounts to start your campaign Add…" at bounding box center [612, 542] width 1104 height 944
drag, startPoint x: 799, startPoint y: 97, endPoint x: 803, endPoint y: 85, distance: 12.6
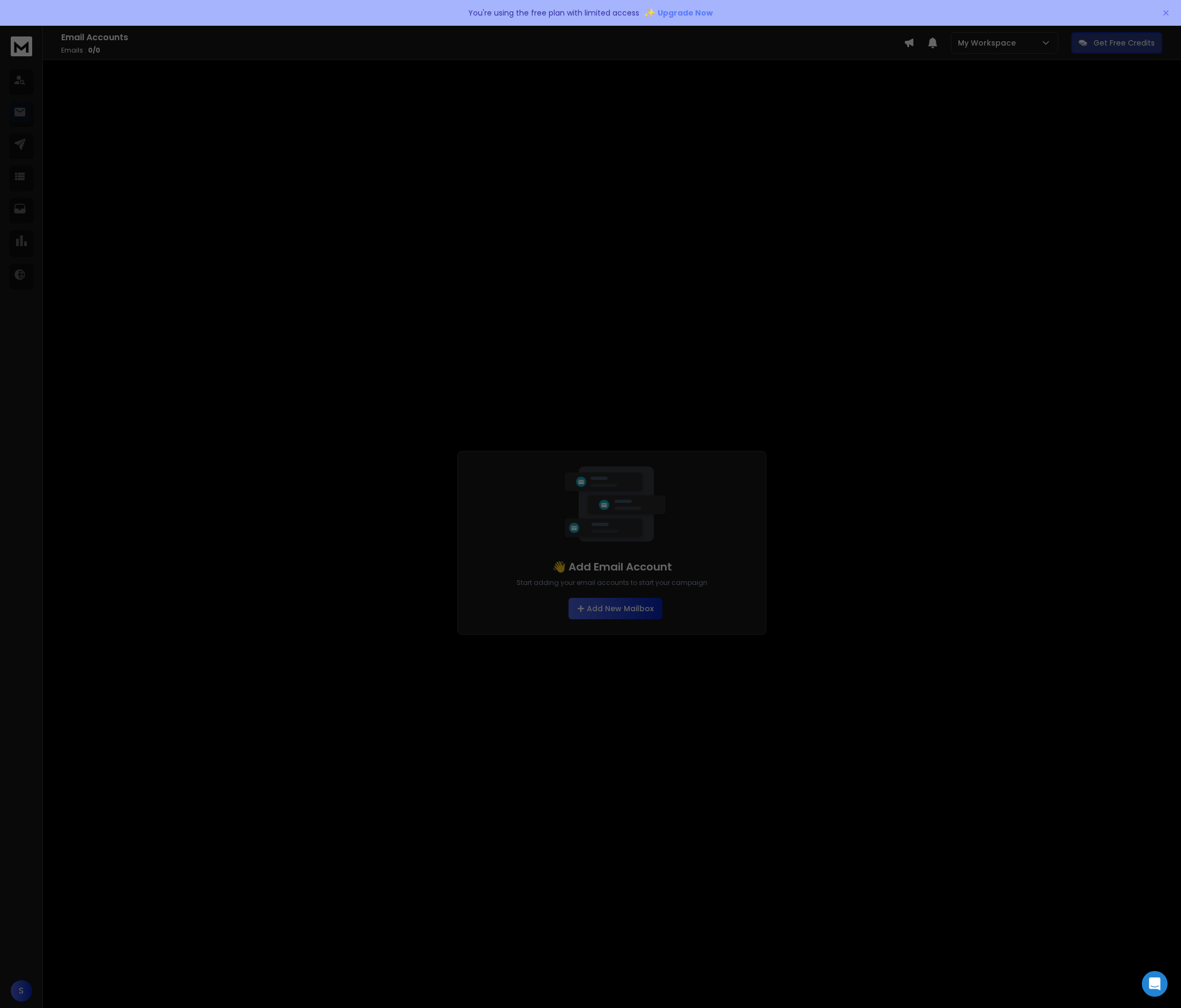
click at [795, 96] on div "👋 Add Email Account Start adding your email accounts to start your campaign Add…" at bounding box center [612, 542] width 1104 height 944
